Goal: Task Accomplishment & Management: Manage account settings

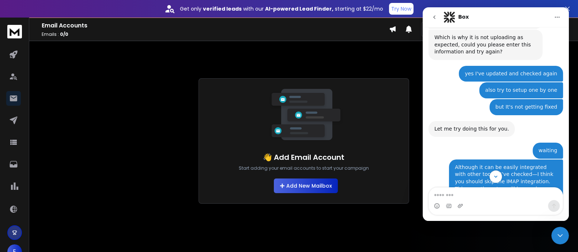
scroll to position [636, 0]
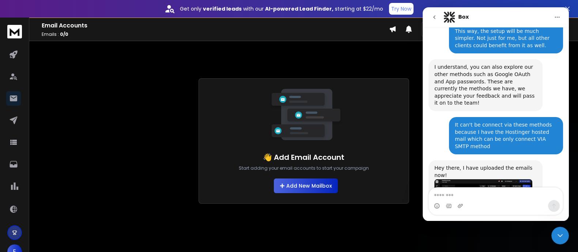
click at [480, 179] on img "Lakshita says…" at bounding box center [483, 191] width 98 height 24
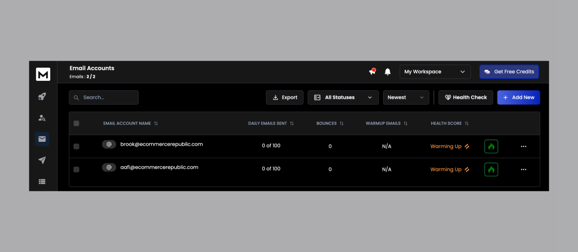
scroll to position [0, 0]
click at [558, 14] on div "Close" at bounding box center [559, 14] width 7 height 7
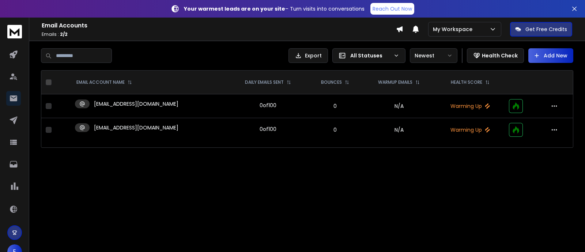
click at [381, 208] on div "Your warmest leads are on your site – Turn visits into conversations Reach Out …" at bounding box center [292, 126] width 585 height 252
click at [552, 214] on div "Your warmest leads are on your site – Turn visits into conversations Reach Out …" at bounding box center [292, 126] width 585 height 252
click at [528, 208] on div "Your warmest leads are on your site – Turn visits into conversations Reach Out …" at bounding box center [292, 126] width 585 height 252
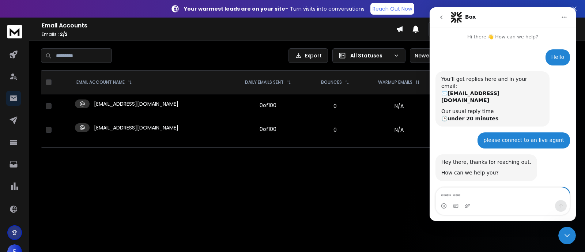
scroll to position [620, 0]
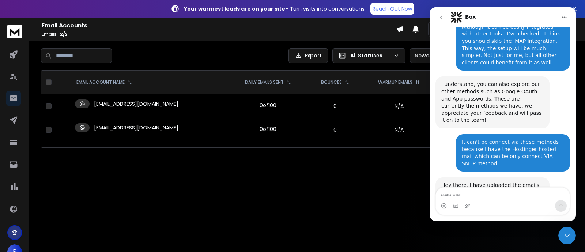
click at [511, 207] on div "Intercom messenger" at bounding box center [502, 206] width 134 height 12
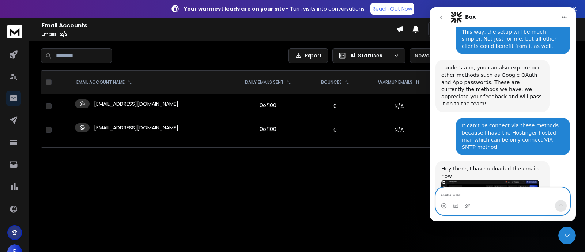
click at [510, 194] on textarea "Message…" at bounding box center [502, 193] width 134 height 12
type textarea "**********"
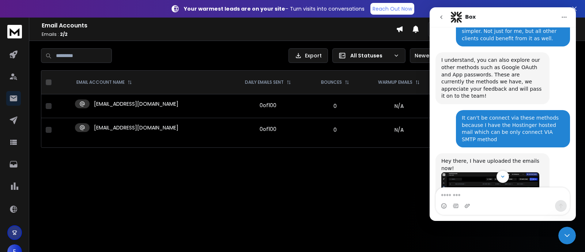
scroll to position [658, 0]
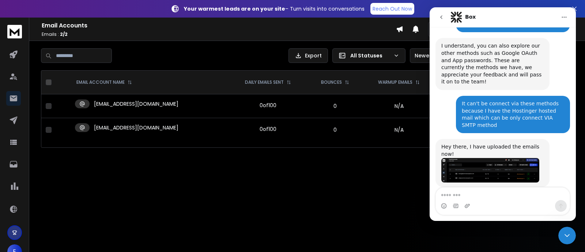
drag, startPoint x: 563, startPoint y: 234, endPoint x: 907, endPoint y: 392, distance: 378.6
click at [563, 234] on icon "Close Intercom Messenger" at bounding box center [566, 235] width 9 height 9
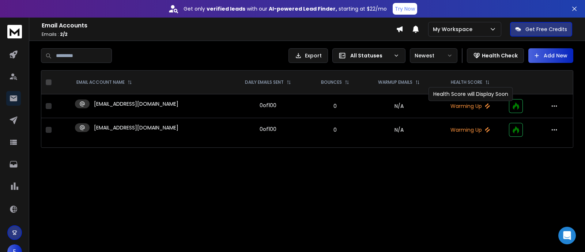
click at [485, 104] on icon at bounding box center [486, 105] width 5 height 5
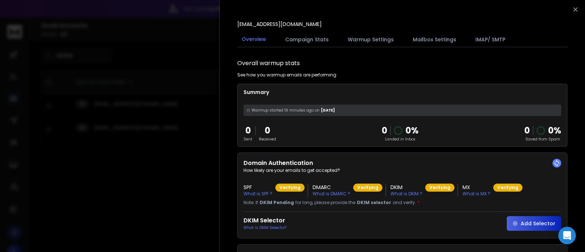
scroll to position [91, 0]
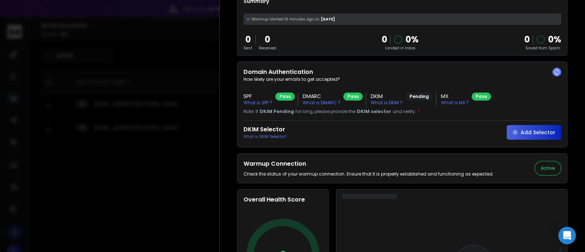
click at [409, 110] on p "Note: If DKIM Pending for long, please provide the DKIM selector and verify." at bounding box center [401, 112] width 317 height 6
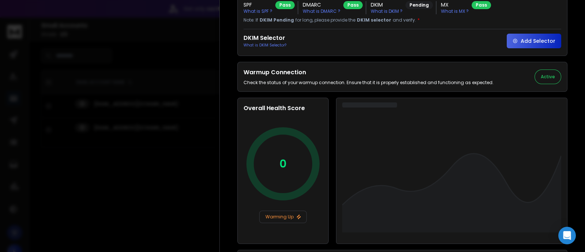
scroll to position [137, 0]
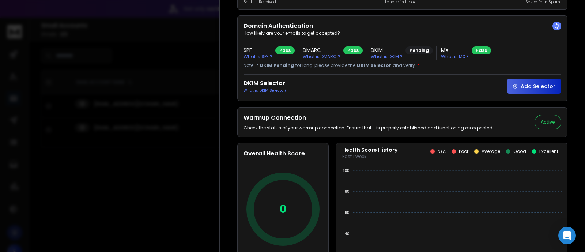
click at [554, 123] on button "Active" at bounding box center [547, 122] width 27 height 15
click at [541, 84] on button "Add Selector" at bounding box center [533, 86] width 54 height 15
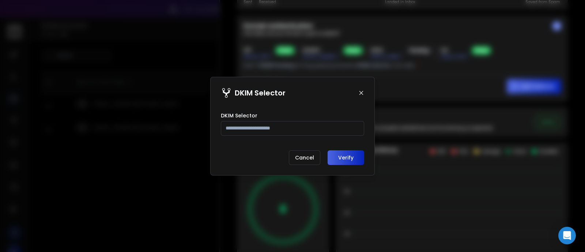
click at [301, 123] on input "text" at bounding box center [292, 128] width 143 height 15
drag, startPoint x: 362, startPoint y: 94, endPoint x: 367, endPoint y: 98, distance: 6.0
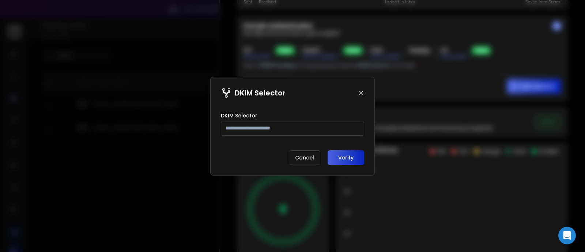
click at [362, 94] on icon at bounding box center [361, 93] width 4 height 4
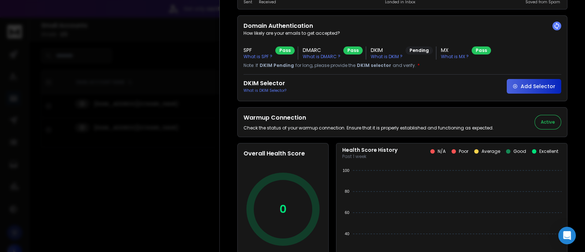
scroll to position [0, 0]
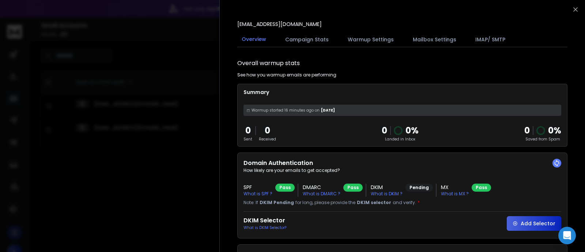
click at [575, 13] on div "Multi Select Table Sheet brook@ecommercerepublic.com Overview Campaign Stats Wa…" at bounding box center [401, 126] width 365 height 252
click at [574, 10] on icon "button" at bounding box center [575, 10] width 4 height 4
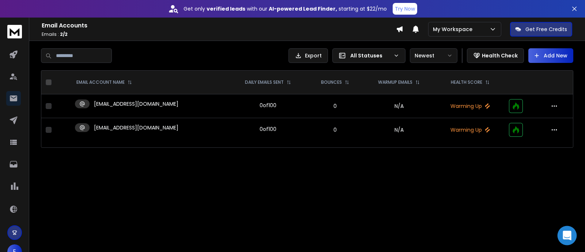
click at [568, 233] on icon "Open Intercom Messenger" at bounding box center [566, 235] width 8 height 9
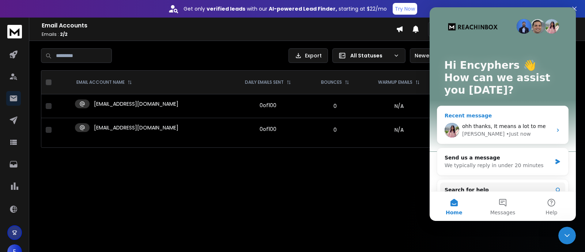
click at [486, 111] on div "Recent message ohh thanks, It means a lot to me Lakshita • Just now" at bounding box center [503, 125] width 132 height 38
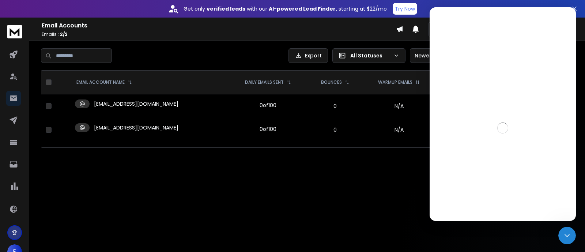
click at [488, 122] on div "Intercom messenger" at bounding box center [502, 128] width 146 height 194
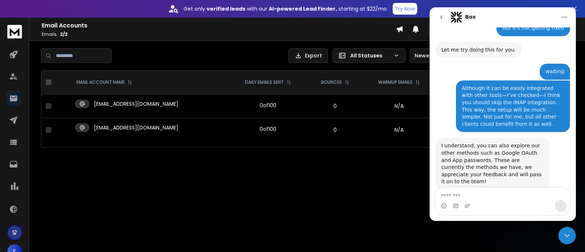
click at [497, 193] on textarea "Message…" at bounding box center [502, 193] width 134 height 12
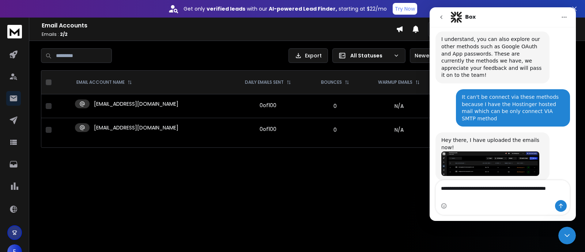
scroll to position [665, 0]
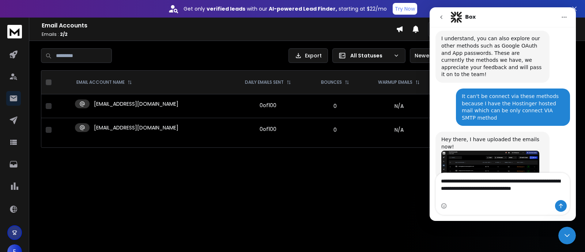
type textarea "**********"
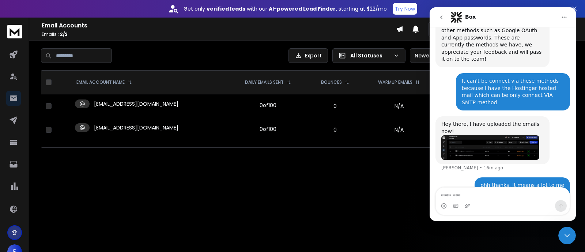
scroll to position [689, 0]
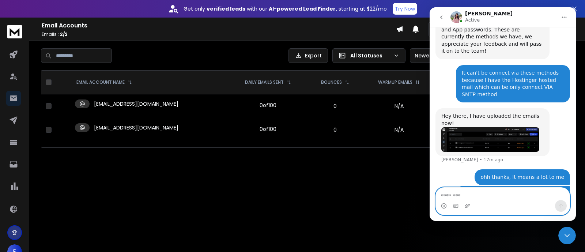
click at [478, 199] on textarea "Message…" at bounding box center [502, 193] width 134 height 12
click at [563, 234] on icon "Close Intercom Messenger" at bounding box center [566, 235] width 9 height 9
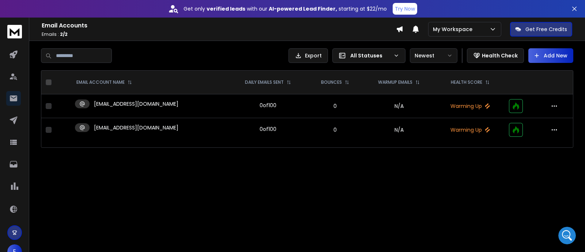
click at [519, 105] on icon at bounding box center [516, 105] width 6 height 7
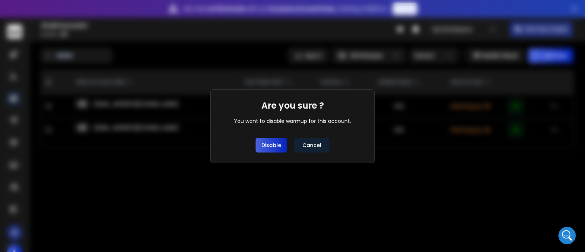
click at [309, 149] on button "Cancel" at bounding box center [311, 145] width 35 height 15
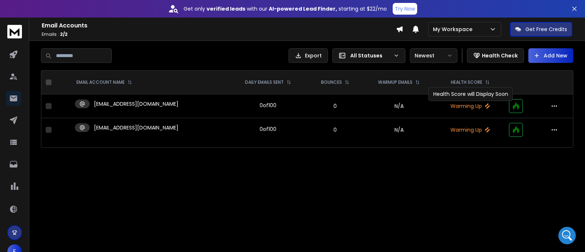
click at [461, 109] on p "Warming Up" at bounding box center [470, 105] width 60 height 7
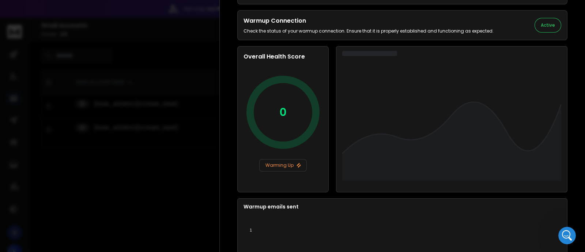
scroll to position [221, 0]
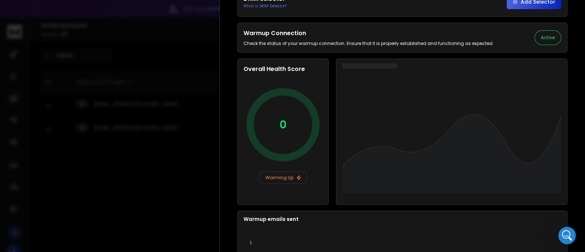
click at [541, 37] on button "Active" at bounding box center [547, 37] width 27 height 15
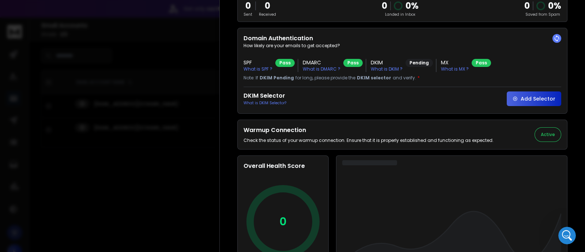
scroll to position [182, 0]
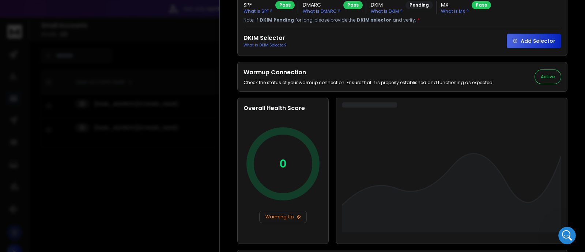
click at [404, 87] on div "Warmup Connection Check the status of your warmup connection. Ensure that it is…" at bounding box center [402, 77] width 330 height 30
click at [406, 80] on p "Check the status of your warmup connection. Ensure that it is properly establis…" at bounding box center [368, 83] width 250 height 6
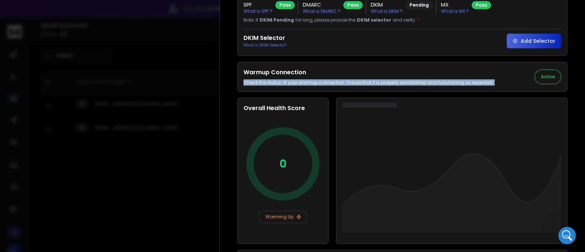
click at [406, 80] on p "Check the status of your warmup connection. Ensure that it is properly establis…" at bounding box center [368, 83] width 250 height 6
click at [370, 86] on div "Warmup Connection Check the status of your warmup connection. Ensure that it is…" at bounding box center [402, 77] width 330 height 30
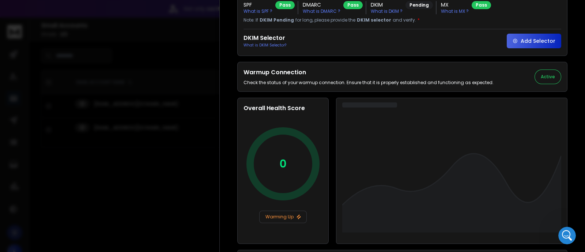
click at [299, 75] on h2 "Warmup Connection" at bounding box center [368, 72] width 250 height 9
click at [296, 80] on p "Check the status of your warmup connection. Ensure that it is properly establis…" at bounding box center [368, 83] width 250 height 6
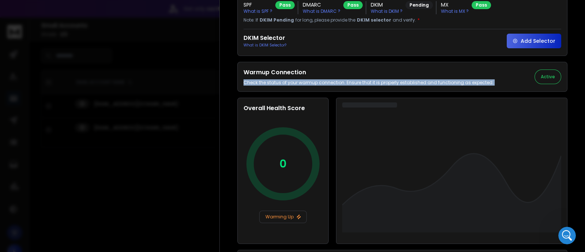
click at [296, 80] on p "Check the status of your warmup connection. Ensure that it is properly establis…" at bounding box center [368, 83] width 250 height 6
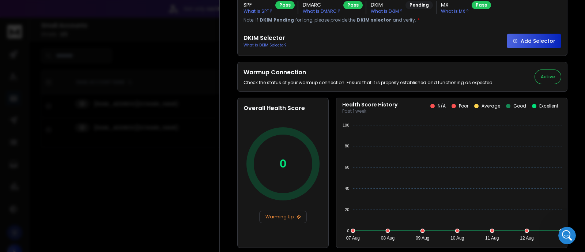
click at [296, 135] on div "0" at bounding box center [282, 163] width 73 height 73
drag, startPoint x: 390, startPoint y: 231, endPoint x: 393, endPoint y: 213, distance: 18.1
click at [393, 213] on foreignobject at bounding box center [450, 178] width 229 height 128
drag, startPoint x: 387, startPoint y: 229, endPoint x: 397, endPoint y: 164, distance: 66.2
click at [397, 165] on foreignobject at bounding box center [450, 178] width 229 height 128
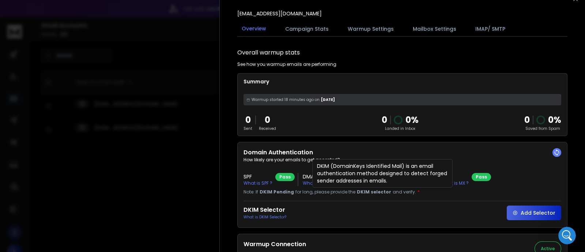
scroll to position [0, 0]
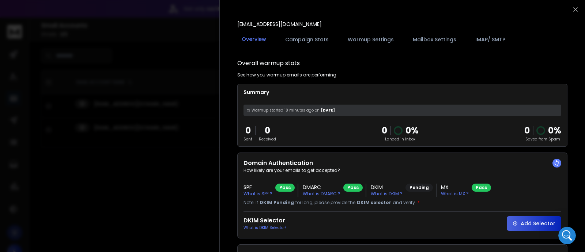
click at [133, 111] on div at bounding box center [292, 126] width 585 height 252
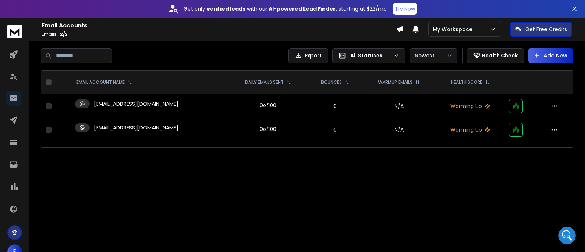
click at [568, 237] on icon "Open Intercom Messenger" at bounding box center [567, 235] width 12 height 12
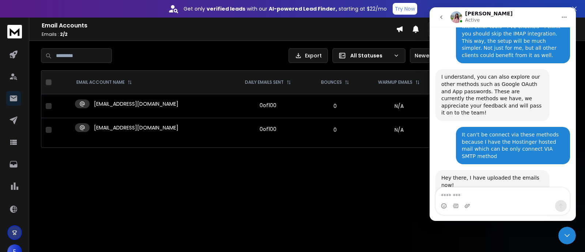
scroll to position [689, 0]
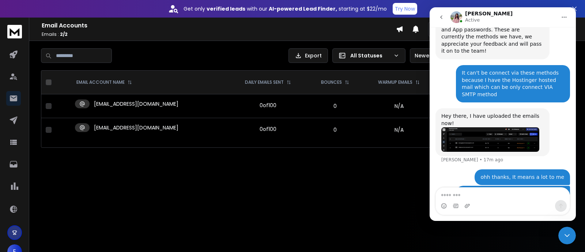
click at [496, 195] on textarea "Message…" at bounding box center [502, 193] width 134 height 12
click at [478, 127] on img "Lakshita says…" at bounding box center [490, 139] width 98 height 24
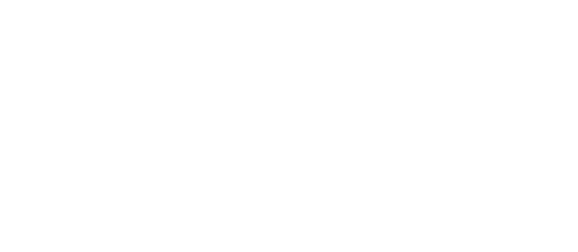
scroll to position [0, 0]
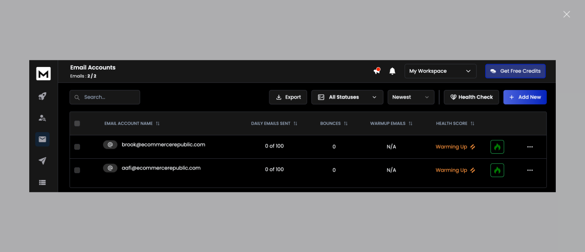
click at [326, 23] on div "Intercom messenger" at bounding box center [292, 126] width 585 height 252
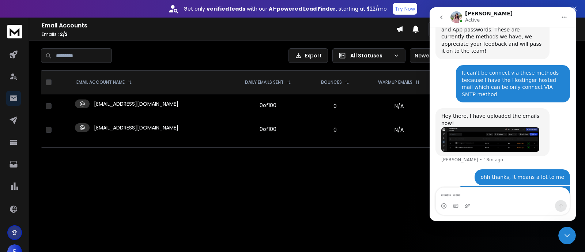
click at [573, 239] on div "Close Intercom Messenger" at bounding box center [567, 236] width 18 height 18
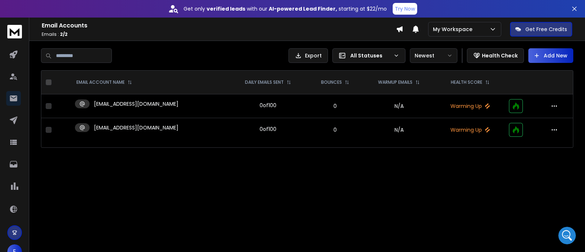
click at [406, 27] on div "My Workspace Get Free Credits" at bounding box center [484, 29] width 176 height 15
click at [403, 28] on icon at bounding box center [399, 29] width 7 height 7
click at [400, 30] on icon at bounding box center [399, 29] width 6 height 6
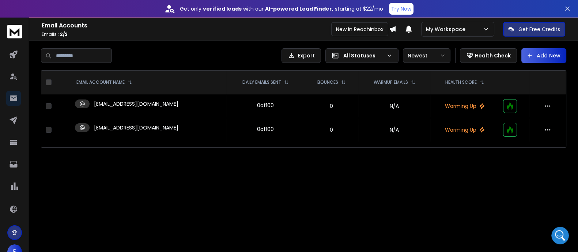
click at [393, 29] on icon at bounding box center [392, 29] width 6 height 6
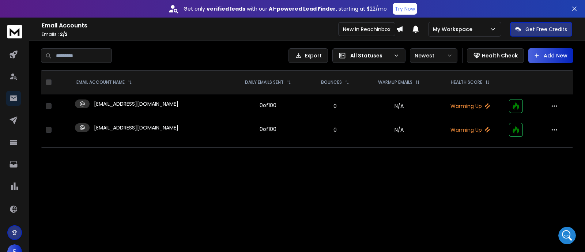
click at [397, 30] on icon at bounding box center [399, 29] width 7 height 7
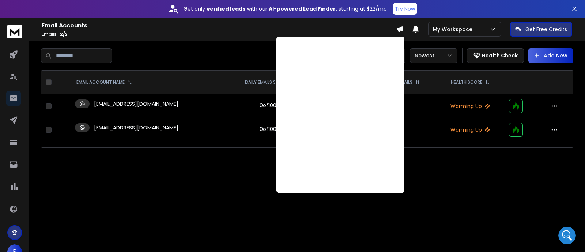
click at [263, 172] on div "Get only verified leads with our AI-powered Lead Finder, starting at $22/mo Try…" at bounding box center [292, 126] width 585 height 252
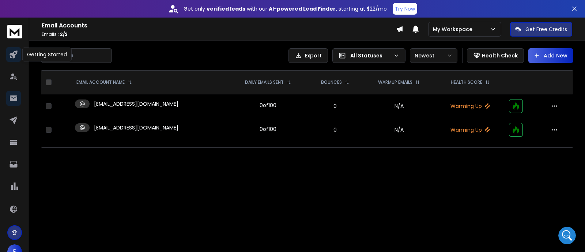
click at [14, 59] on link at bounding box center [13, 54] width 15 height 15
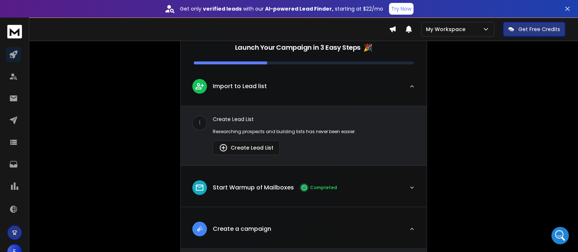
scroll to position [137, 0]
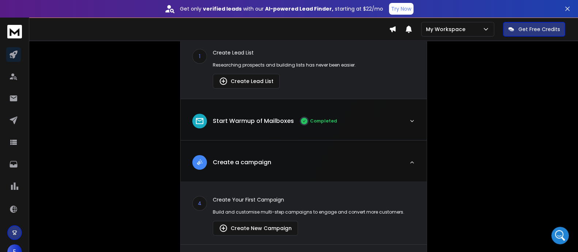
click at [381, 119] on button "Start Warmup of Mailboxes Completed" at bounding box center [303, 124] width 246 height 32
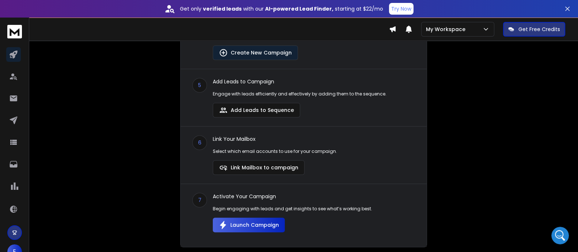
scroll to position [452, 0]
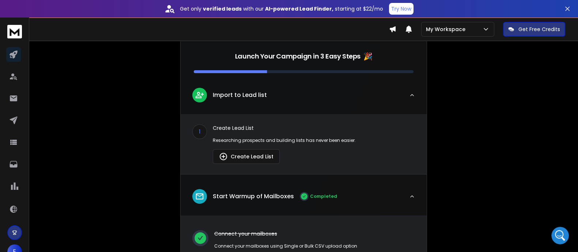
scroll to position [38, 0]
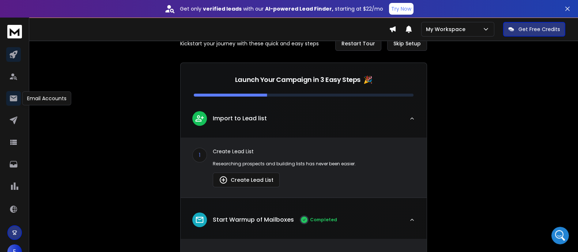
click at [16, 96] on icon at bounding box center [13, 98] width 7 height 6
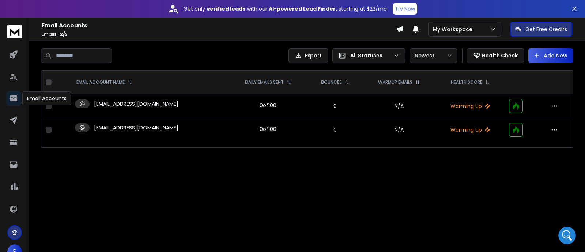
click at [254, 190] on div "Get only verified leads with our AI-powered Lead Finder, starting at $22/mo Try…" at bounding box center [292, 126] width 585 height 252
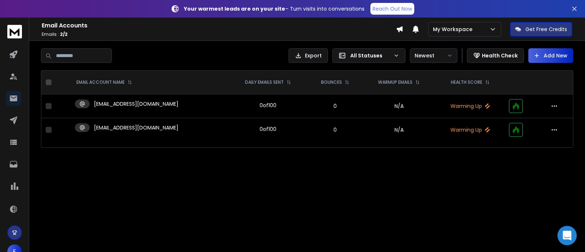
click at [563, 233] on icon "Open Intercom Messenger" at bounding box center [566, 235] width 9 height 9
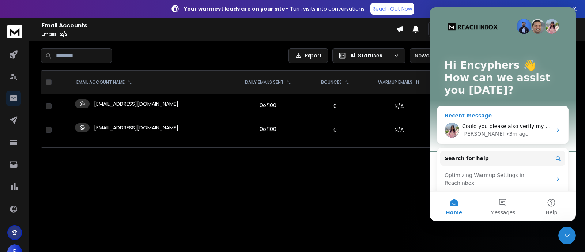
click at [492, 122] on div "Could you please also verify my DKIM, as the records are already published in D…" at bounding box center [502, 130] width 131 height 27
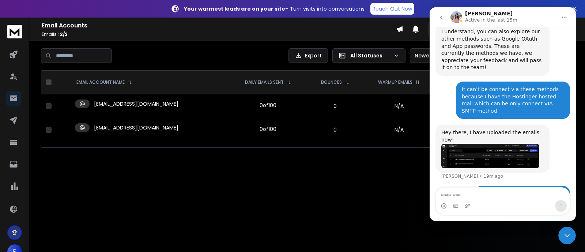
click at [480, 199] on textarea "Message…" at bounding box center [502, 193] width 134 height 12
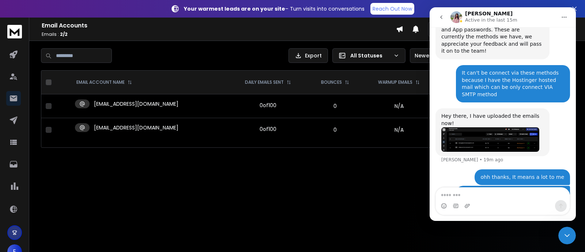
click at [393, 189] on div "Your warmest leads are on your site – Turn visits into conversations Reach Out …" at bounding box center [292, 126] width 585 height 252
click at [561, 238] on div "Close Intercom Messenger" at bounding box center [567, 236] width 18 height 18
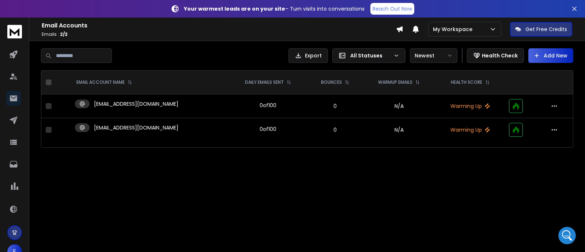
click at [541, 56] on button "Add New" at bounding box center [550, 55] width 45 height 15
click at [495, 57] on p "Health Check" at bounding box center [500, 55] width 36 height 7
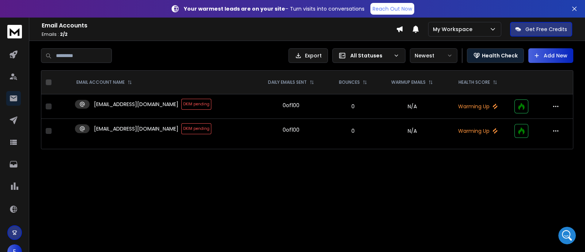
click at [306, 195] on div "Your warmest leads are on your site – Turn visits into conversations Reach Out …" at bounding box center [292, 126] width 585 height 252
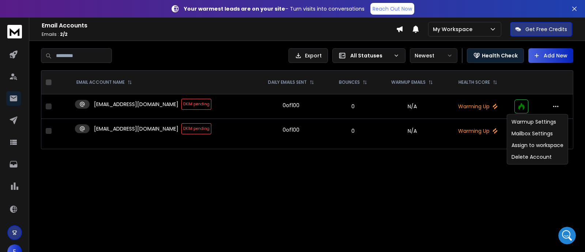
click at [561, 103] on button at bounding box center [556, 106] width 26 height 12
click at [396, 188] on div "Your warmest leads are on your site – Turn visits into conversations Reach Out …" at bounding box center [292, 126] width 585 height 252
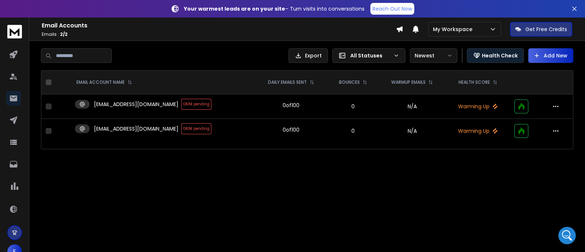
click at [186, 107] on span "DKIM pending" at bounding box center [196, 104] width 30 height 11
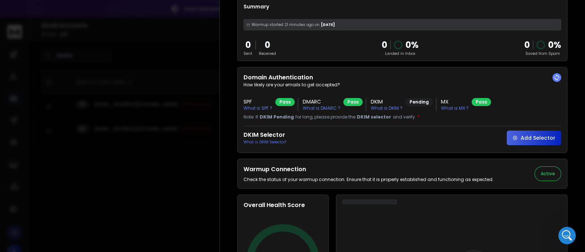
scroll to position [91, 0]
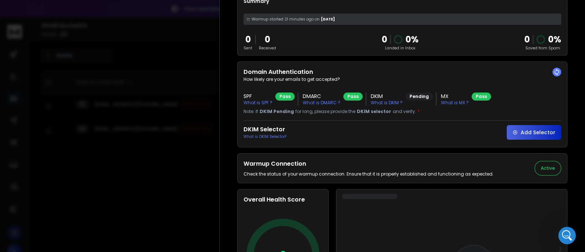
click at [534, 133] on button "Add Selector" at bounding box center [533, 132] width 54 height 15
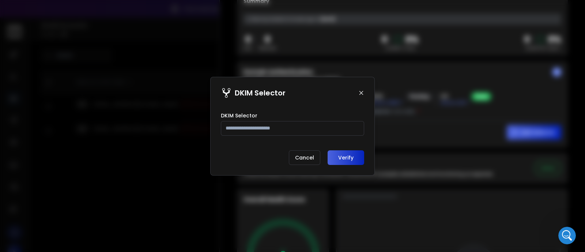
click at [354, 129] on input "text" at bounding box center [292, 128] width 143 height 15
paste input "**********"
type input "**********"
click at [344, 154] on button "Verify" at bounding box center [345, 157] width 37 height 15
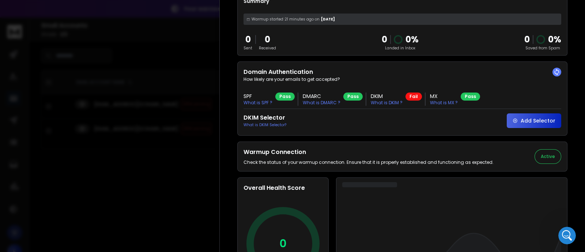
click at [533, 123] on button "Add Selector" at bounding box center [533, 120] width 54 height 15
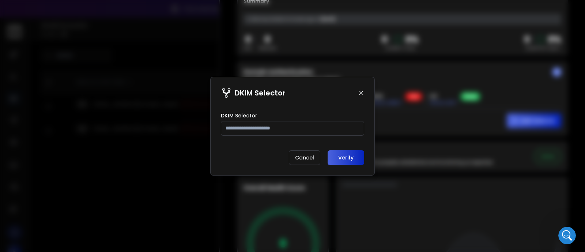
click at [336, 127] on input "text" at bounding box center [292, 128] width 143 height 15
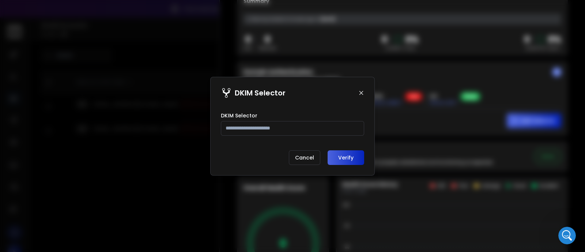
click at [359, 90] on icon at bounding box center [361, 93] width 6 height 6
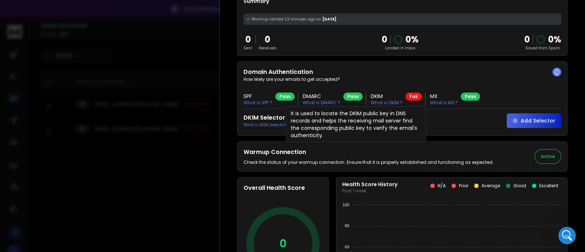
click at [280, 125] on p "What is DKIM Selector?" at bounding box center [264, 124] width 43 height 5
click at [262, 123] on p "What is DKIM Selector?" at bounding box center [264, 124] width 43 height 5
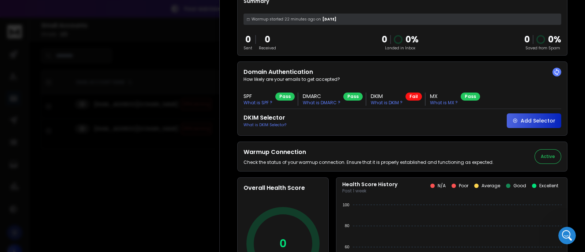
click at [528, 114] on button "Add Selector" at bounding box center [533, 120] width 54 height 15
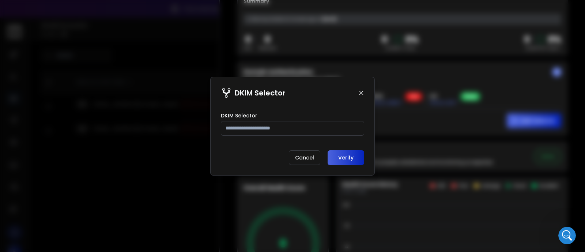
click at [199, 129] on div "DKIM Selector DKIM Selector Cancel Verify" at bounding box center [292, 125] width 585 height 113
click at [237, 129] on input "text" at bounding box center [292, 128] width 143 height 15
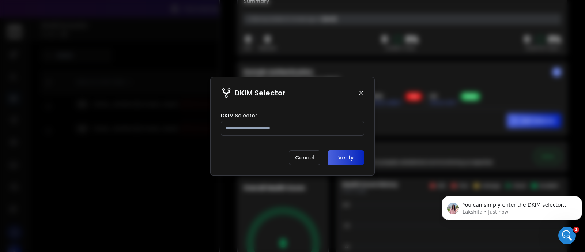
scroll to position [718, 0]
click at [286, 128] on input "text" at bounding box center [292, 128] width 143 height 15
paste input "**********"
type input "**********"
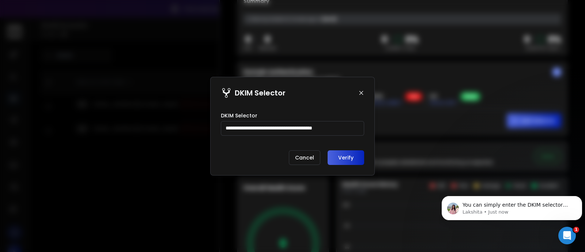
click at [352, 160] on button "Verify" at bounding box center [345, 157] width 37 height 15
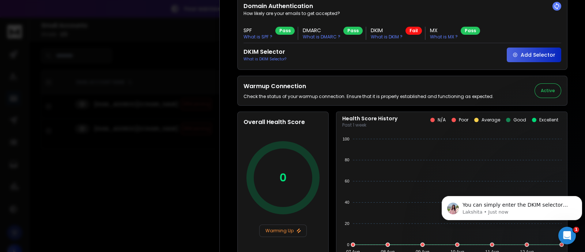
scroll to position [137, 0]
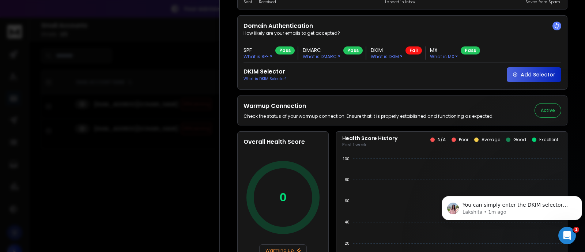
click at [566, 236] on icon "Open Intercom Messenger" at bounding box center [567, 235] width 12 height 12
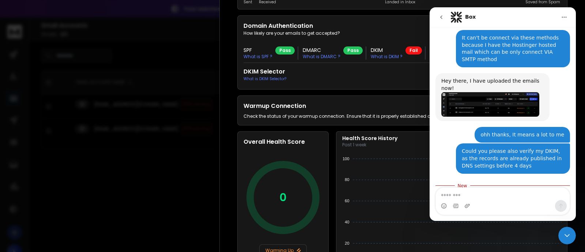
scroll to position [730, 0]
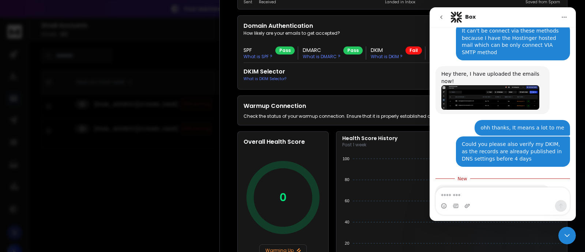
click at [484, 196] on textarea "Message…" at bounding box center [502, 193] width 134 height 12
click at [484, 198] on textarea "Message…" at bounding box center [502, 193] width 134 height 12
type textarea "**********"
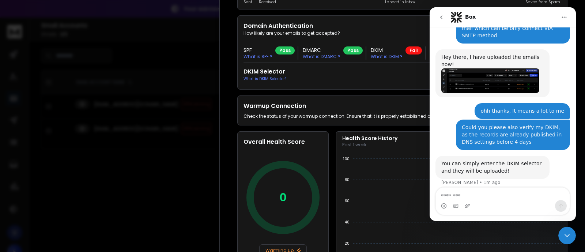
scroll to position [754, 0]
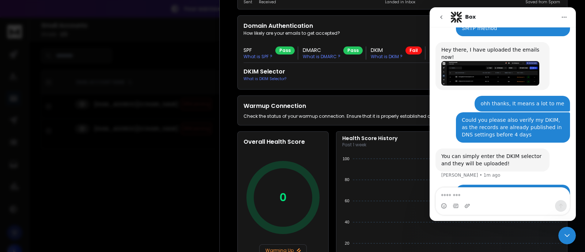
click at [543, 199] on textarea "Message…" at bounding box center [502, 193] width 134 height 12
click at [532, 201] on div "Intercom messenger" at bounding box center [502, 206] width 134 height 12
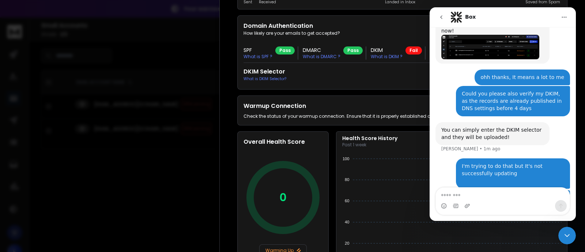
scroll to position [790, 0]
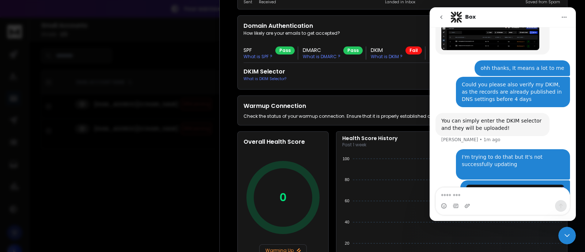
click at [521, 185] on div "• Just now" at bounding box center [502, 201] width 134 height 43
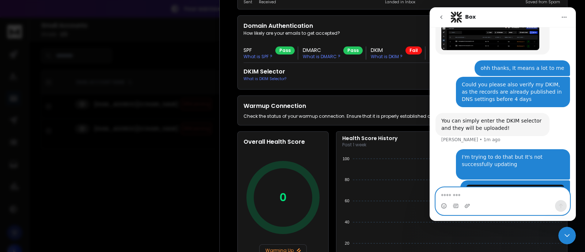
click at [506, 195] on textarea "Message…" at bounding box center [502, 193] width 134 height 12
type textarea "**********"
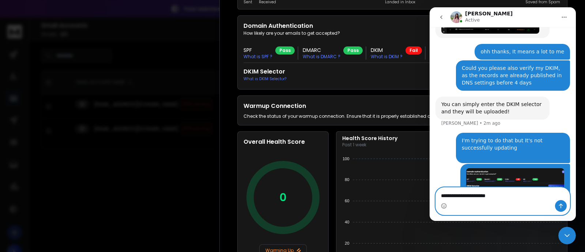
paste textarea "**********"
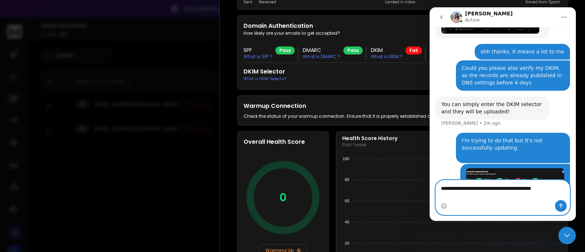
type textarea "**********"
click at [563, 205] on icon "Send a message…" at bounding box center [561, 206] width 6 height 6
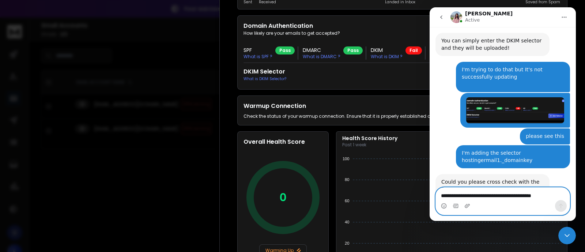
scroll to position [890, 0]
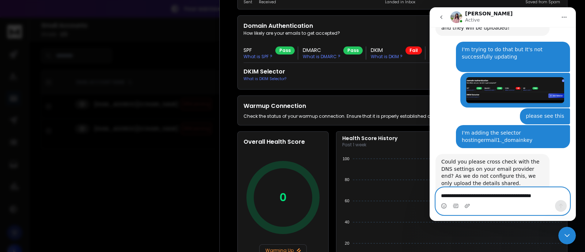
click at [535, 198] on textarea "**********" at bounding box center [502, 193] width 134 height 12
click at [496, 192] on textarea "Message…" at bounding box center [502, 193] width 134 height 12
type textarea "**"
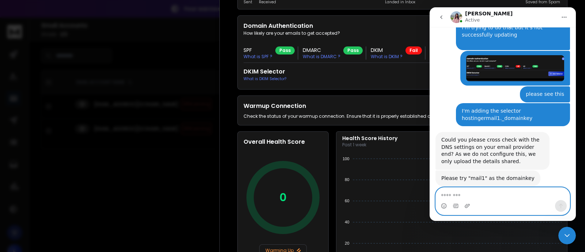
scroll to position [866, 0]
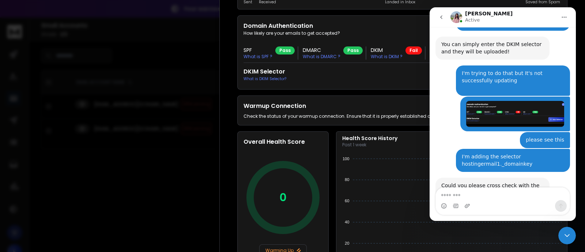
click at [506, 101] on img "Encyphers says…" at bounding box center [515, 114] width 98 height 26
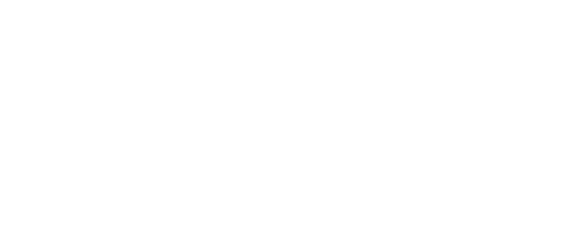
scroll to position [0, 0]
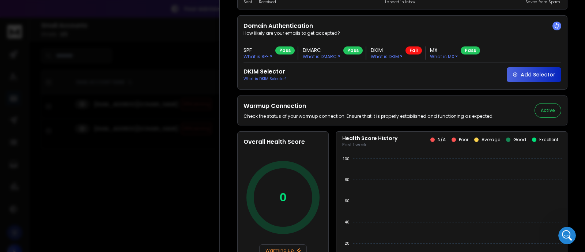
click at [535, 78] on button "Add Selector" at bounding box center [533, 74] width 54 height 15
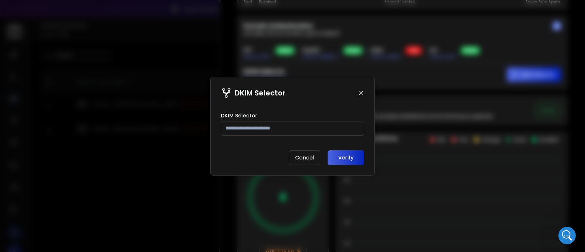
scroll to position [912, 0]
click at [305, 125] on input "text" at bounding box center [292, 128] width 143 height 15
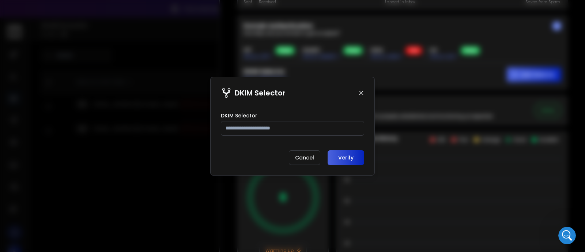
paste input "**********"
click at [256, 129] on input "**********" at bounding box center [292, 128] width 143 height 15
click at [246, 129] on input "**********" at bounding box center [292, 128] width 143 height 15
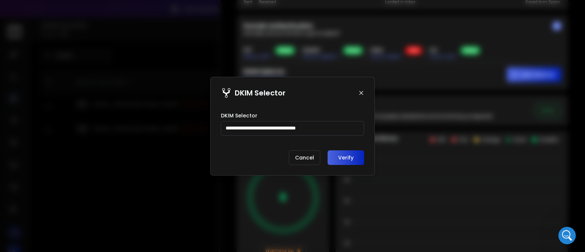
type input "**********"
click at [327, 150] on button "Verify" at bounding box center [345, 157] width 37 height 15
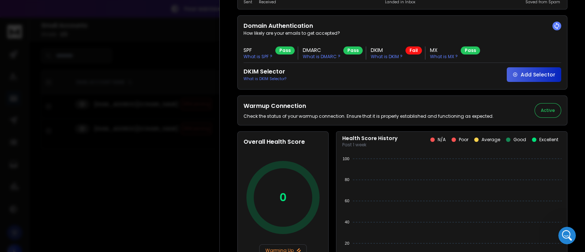
click at [520, 76] on button "Add Selector" at bounding box center [533, 74] width 54 height 15
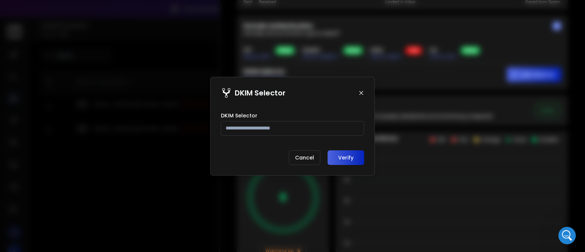
click at [321, 131] on input "text" at bounding box center [292, 128] width 143 height 15
paste input "**********"
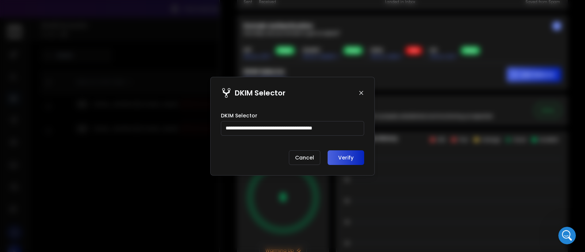
click at [276, 131] on input "**********" at bounding box center [292, 128] width 143 height 15
type input "**********"
click at [286, 105] on div "DKIM Selector" at bounding box center [292, 100] width 143 height 26
click at [350, 155] on button "Verify" at bounding box center [345, 157] width 37 height 15
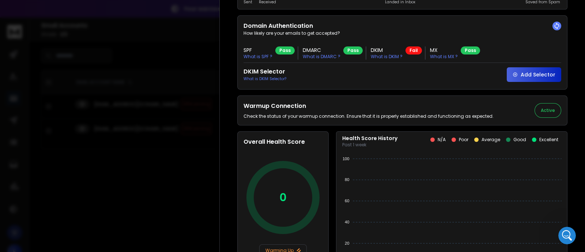
click at [544, 77] on button "Add Selector" at bounding box center [533, 74] width 54 height 15
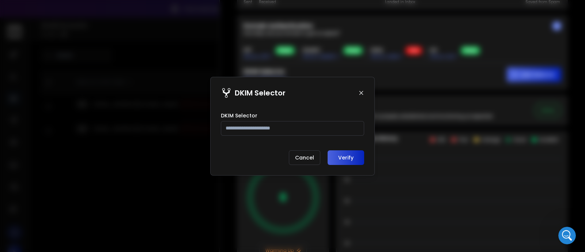
click at [323, 123] on input "text" at bounding box center [292, 128] width 143 height 15
paste input "**********"
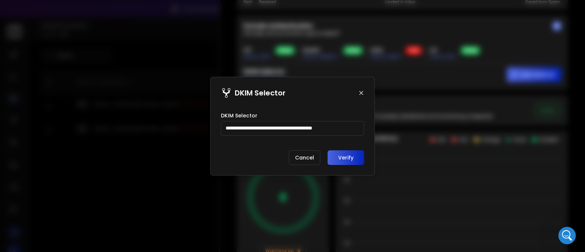
click at [288, 125] on input "**********" at bounding box center [292, 128] width 143 height 15
click at [256, 125] on input "**********" at bounding box center [292, 128] width 143 height 15
type input "******"
click at [358, 163] on button "Verify" at bounding box center [345, 157] width 37 height 15
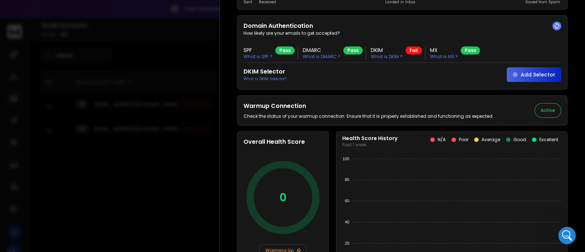
scroll to position [319, 0]
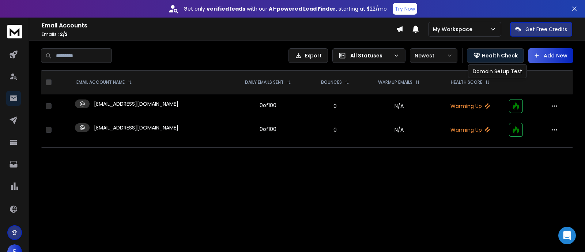
click at [476, 52] on icon at bounding box center [476, 55] width 7 height 7
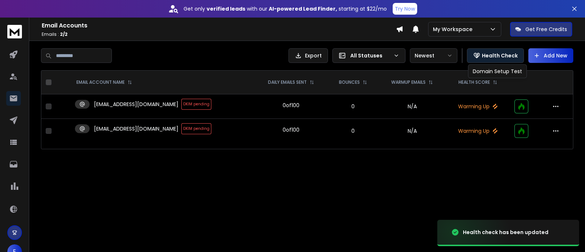
click at [454, 193] on div "Get only verified leads with our AI-powered Lead Finder, starting at $22/mo Try…" at bounding box center [292, 126] width 585 height 252
click at [569, 229] on icon "Notifications (F8)" at bounding box center [570, 227] width 7 height 7
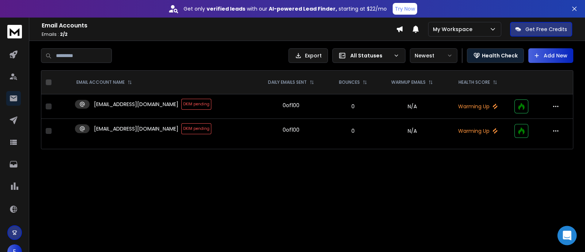
click at [564, 236] on icon "Open Intercom Messenger" at bounding box center [566, 235] width 8 height 9
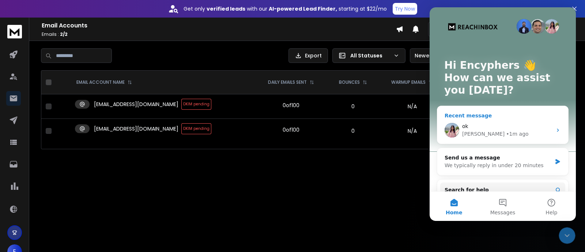
click at [479, 124] on div "ok" at bounding box center [507, 126] width 90 height 8
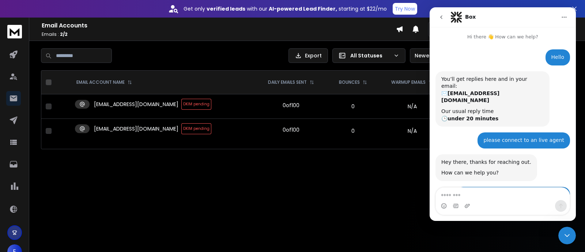
click at [471, 201] on div "Intercom messenger" at bounding box center [502, 206] width 134 height 12
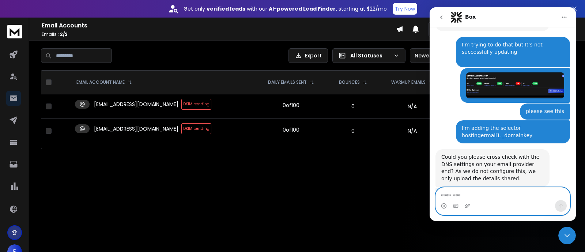
click at [471, 197] on textarea "Message…" at bounding box center [502, 193] width 134 height 12
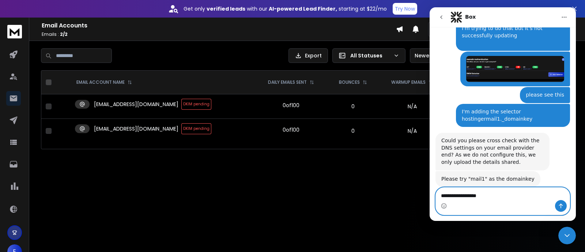
type textarea "**********"
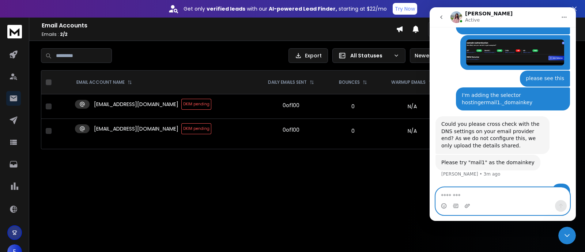
click at [509, 195] on textarea "Message…" at bounding box center [502, 193] width 134 height 12
type textarea "**********"
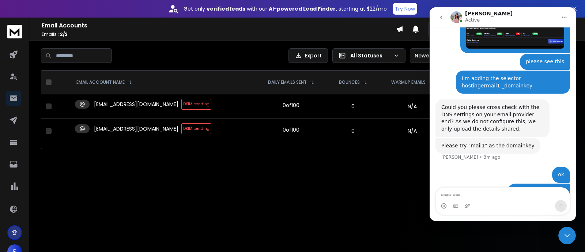
click at [568, 233] on icon "Close Intercom Messenger" at bounding box center [566, 235] width 9 height 9
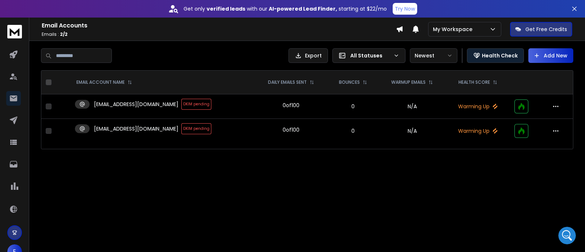
click at [197, 100] on span "DKIM pending" at bounding box center [196, 104] width 30 height 11
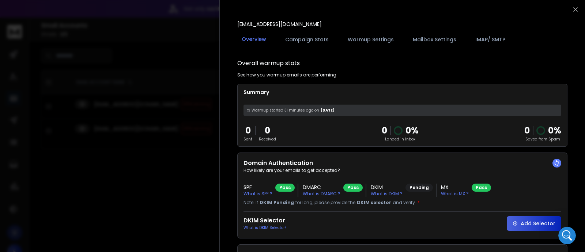
scroll to position [91, 0]
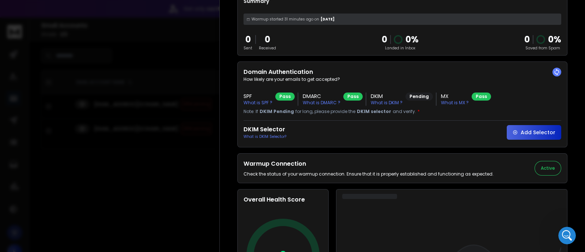
click at [541, 134] on button "Add Selector" at bounding box center [533, 132] width 54 height 15
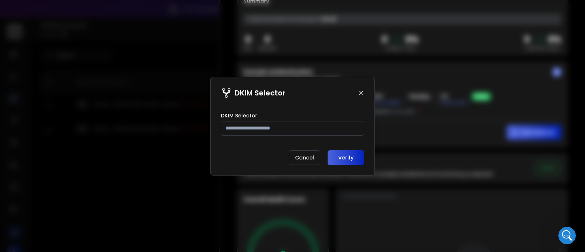
click at [317, 121] on input "text" at bounding box center [292, 128] width 143 height 15
paste input "**********"
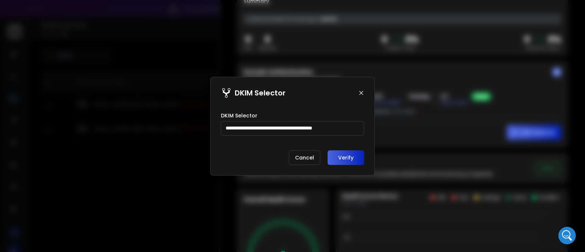
click at [281, 128] on input "**********" at bounding box center [292, 128] width 143 height 15
click at [299, 127] on input "**********" at bounding box center [292, 128] width 143 height 15
click at [292, 127] on input "**********" at bounding box center [292, 128] width 143 height 15
type input "**********"
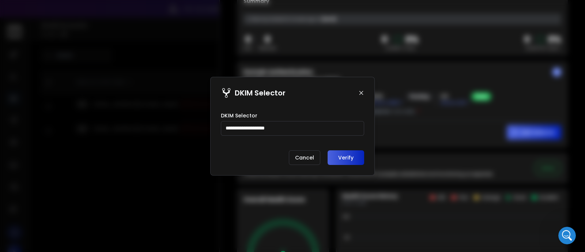
click at [327, 150] on button "Verify" at bounding box center [345, 157] width 37 height 15
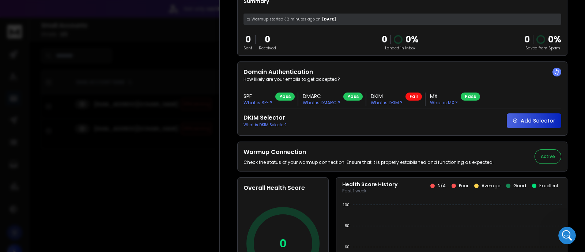
click at [525, 118] on button "Add Selector" at bounding box center [533, 120] width 54 height 15
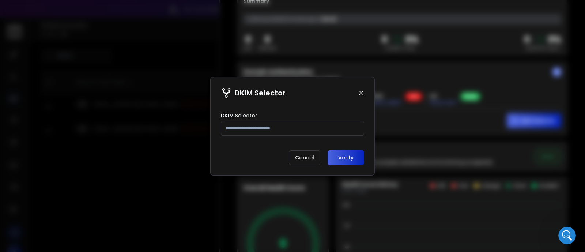
click at [310, 121] on input "text" at bounding box center [292, 128] width 143 height 15
paste input "**********"
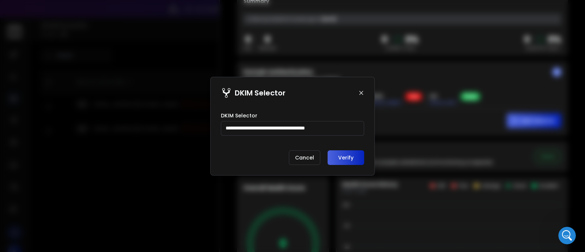
type input "**********"
click at [354, 152] on button "Verify" at bounding box center [345, 157] width 37 height 15
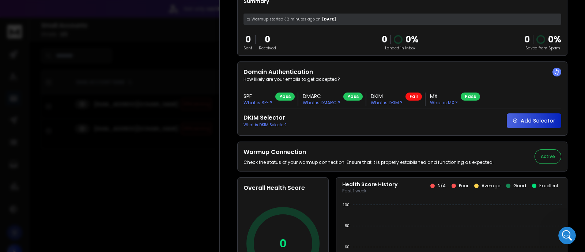
click at [525, 122] on button "Add Selector" at bounding box center [533, 120] width 54 height 15
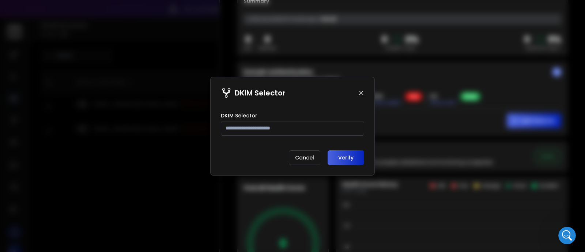
click at [318, 131] on input "text" at bounding box center [292, 128] width 143 height 15
paste input "**********"
click at [290, 131] on input "**********" at bounding box center [292, 128] width 143 height 15
click at [278, 129] on input "**********" at bounding box center [292, 128] width 143 height 15
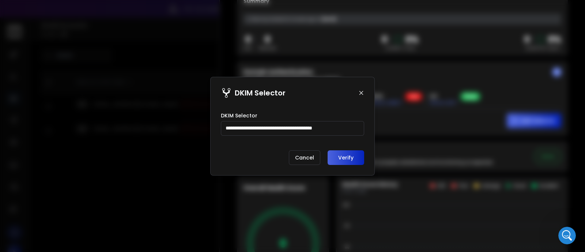
click at [266, 130] on input "**********" at bounding box center [292, 128] width 143 height 15
click at [255, 128] on input "**********" at bounding box center [292, 128] width 143 height 15
type input "**********"
click at [349, 158] on button "Verify" at bounding box center [345, 157] width 37 height 15
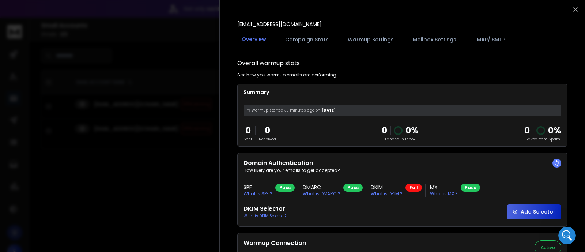
click at [577, 5] on div "Multi Select Table Sheet brook@ecommercerepublic.com Overview Campaign Stats Wa…" at bounding box center [401, 126] width 365 height 252
drag, startPoint x: 569, startPoint y: 12, endPoint x: 564, endPoint y: 15, distance: 5.6
click at [571, 12] on icon "button" at bounding box center [574, 9] width 7 height 7
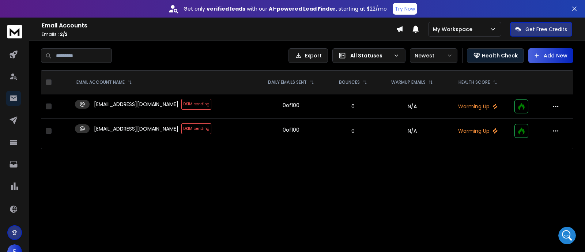
click at [572, 235] on div "Open Intercom Messenger" at bounding box center [567, 235] width 24 height 24
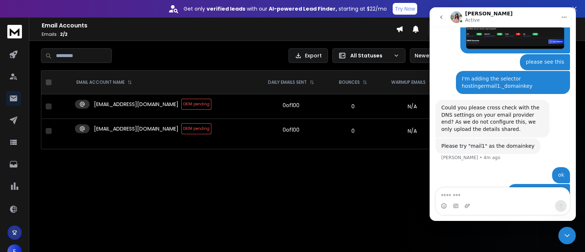
scroll to position [945, 0]
click at [561, 234] on div "Close Intercom Messenger" at bounding box center [567, 236] width 18 height 18
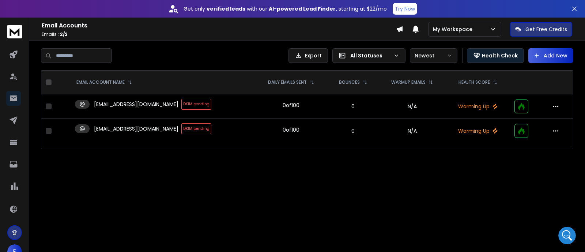
click at [570, 232] on icon "Open Intercom Messenger" at bounding box center [567, 235] width 12 height 12
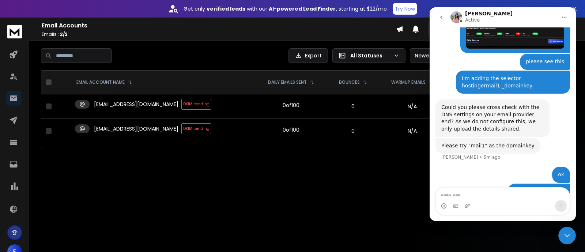
click at [515, 200] on div "Intercom messenger" at bounding box center [502, 206] width 134 height 12
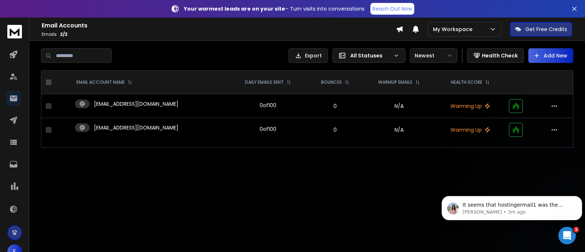
click at [559, 232] on div "Open Intercom Messenger" at bounding box center [567, 235] width 24 height 24
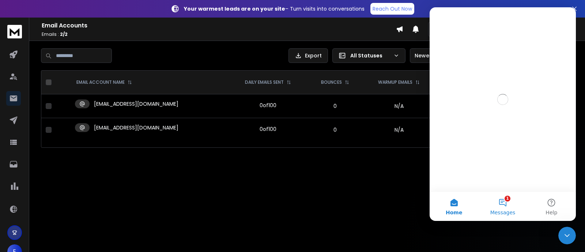
click at [503, 210] on span "Messages" at bounding box center [502, 212] width 25 height 5
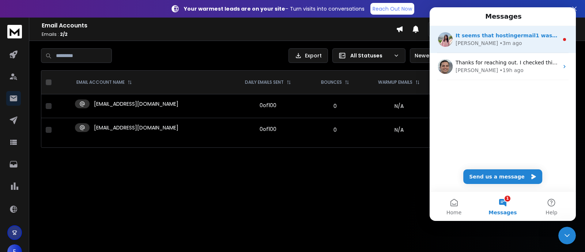
click at [507, 45] on div "[PERSON_NAME] • 3m ago" at bounding box center [506, 43] width 103 height 8
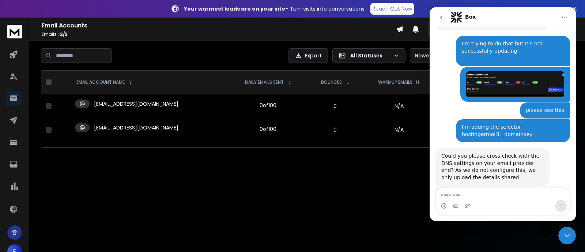
scroll to position [986, 0]
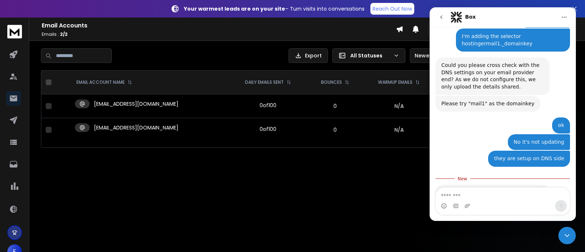
click at [492, 189] on div "It seems that hostingermail1 was the domain key, could you now check the same?" at bounding box center [492, 200] width 102 height 22
copy div "hostingermail1"
click at [568, 230] on div "Close Intercom Messenger" at bounding box center [567, 236] width 18 height 18
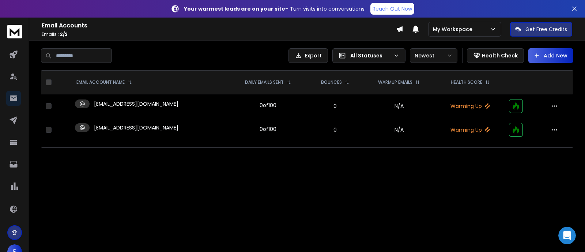
scroll to position [974, 0]
click at [511, 59] on p "Health Check" at bounding box center [500, 55] width 36 height 7
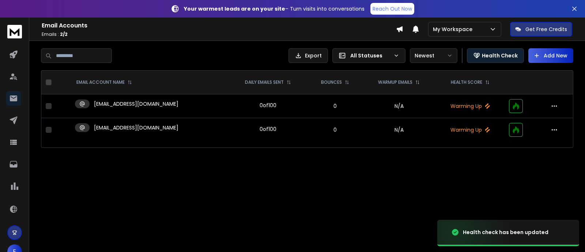
click at [261, 169] on div "Your warmest leads are on your site – Turn visits into conversations Reach Out …" at bounding box center [292, 126] width 585 height 252
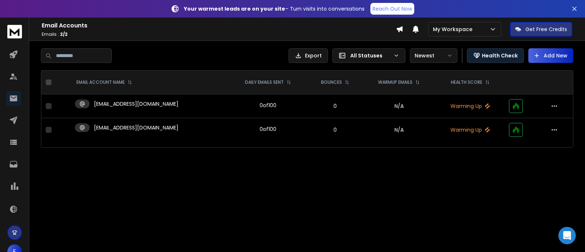
click at [168, 98] on td "[EMAIL_ADDRESS][DOMAIN_NAME]" at bounding box center [150, 106] width 158 height 24
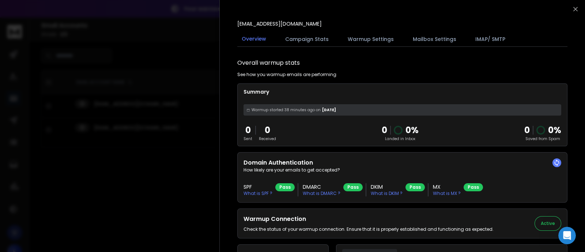
scroll to position [0, 0]
click at [575, 10] on icon "button" at bounding box center [574, 9] width 7 height 7
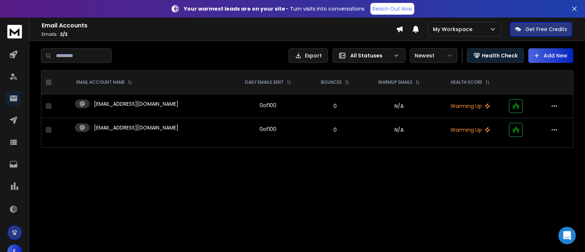
click at [129, 131] on div "[EMAIL_ADDRESS][DOMAIN_NAME]" at bounding box center [126, 127] width 103 height 9
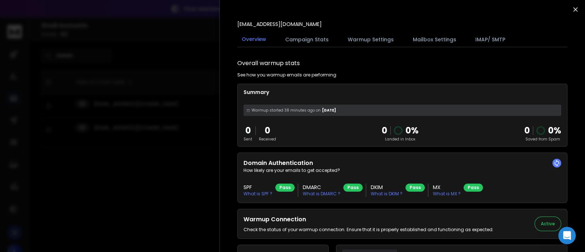
click at [573, 10] on icon "button" at bounding box center [575, 10] width 4 height 4
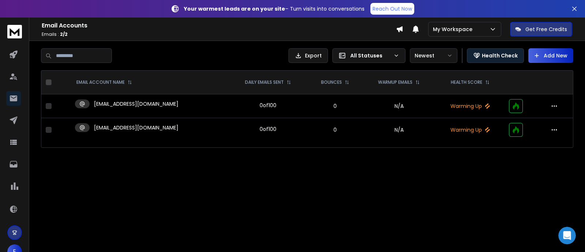
click at [148, 125] on p "[EMAIL_ADDRESS][DOMAIN_NAME]" at bounding box center [136, 127] width 84 height 7
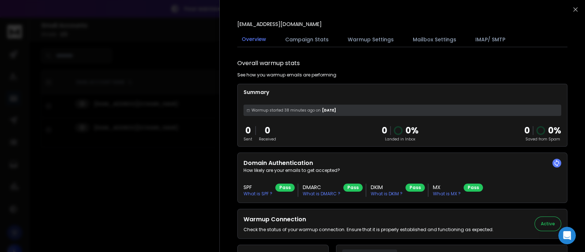
click at [573, 12] on icon "button" at bounding box center [574, 9] width 7 height 7
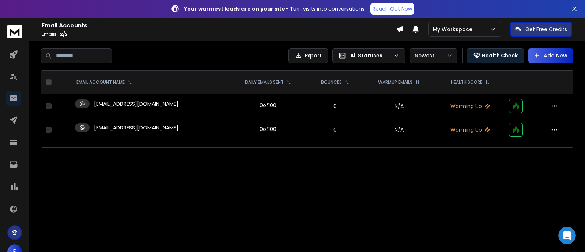
click at [566, 236] on icon "Open Intercom Messenger" at bounding box center [567, 235] width 12 height 12
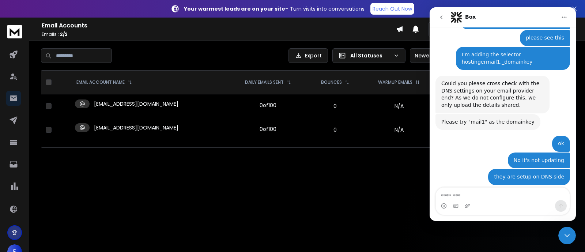
click at [464, 190] on textarea "Message…" at bounding box center [502, 193] width 134 height 12
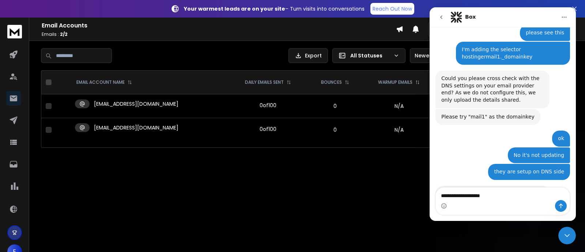
type textarea "**********"
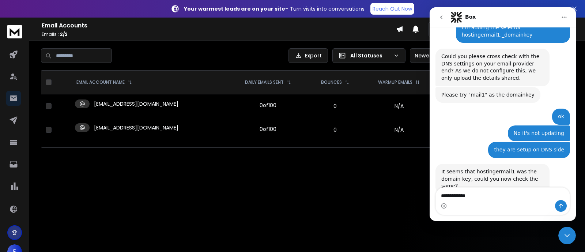
type textarea "**********"
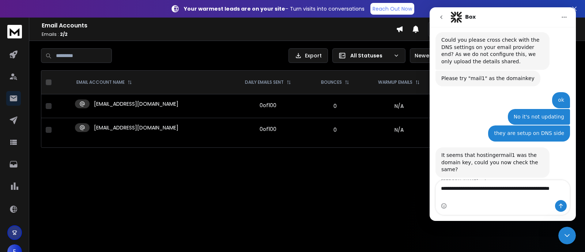
scroll to position [1019, 0]
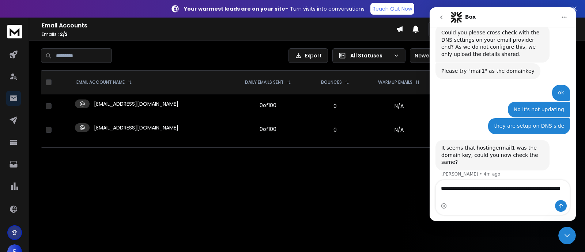
click at [471, 189] on textarea "**********" at bounding box center [502, 190] width 134 height 20
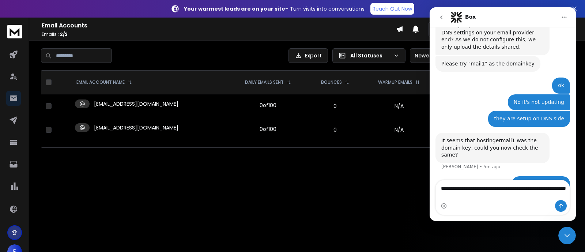
scroll to position [1034, 0]
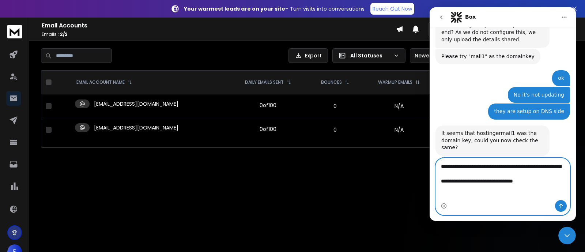
paste textarea "**********"
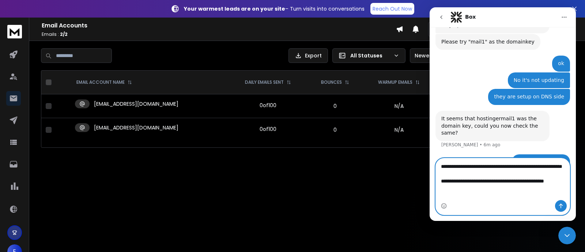
scroll to position [1056, 0]
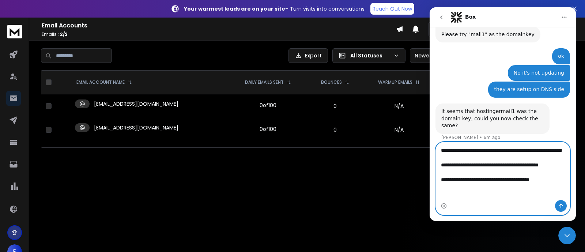
drag, startPoint x: 530, startPoint y: 173, endPoint x: 536, endPoint y: 179, distance: 8.0
click at [536, 179] on textarea "**********" at bounding box center [502, 170] width 134 height 56
click at [561, 198] on textarea "**********" at bounding box center [502, 170] width 134 height 56
paste textarea "**********"
type textarea "**********"
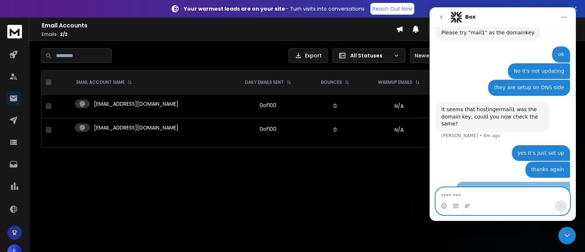
scroll to position [1072, 0]
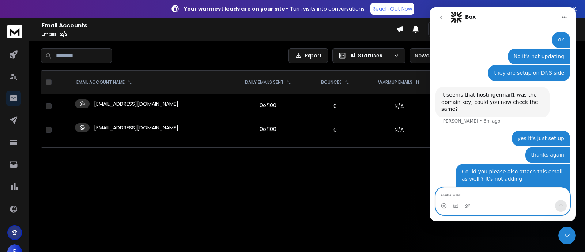
click at [515, 196] on textarea "Message…" at bounding box center [502, 193] width 134 height 12
paste textarea "**********"
type textarea "**********"
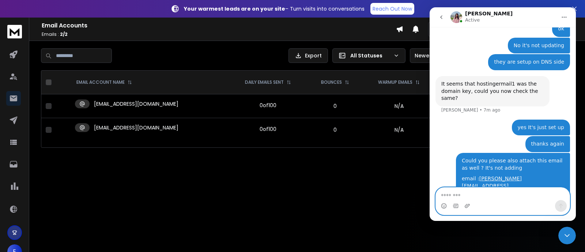
scroll to position [1089, 0]
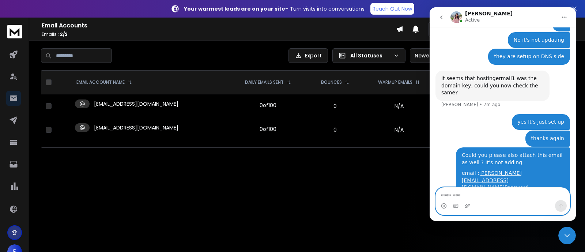
click at [515, 193] on textarea "Message…" at bounding box center [502, 193] width 134 height 12
type textarea "*"
paste textarea "**********"
type textarea "**********"
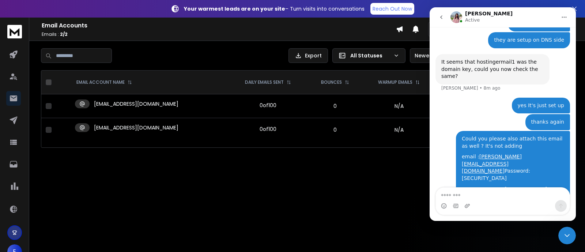
click at [474, 201] on div "Intercom messenger" at bounding box center [502, 206] width 134 height 12
click at [478, 194] on textarea "Message…" at bounding box center [502, 193] width 134 height 12
click at [501, 191] on textarea "Message…" at bounding box center [502, 193] width 134 height 12
click at [459, 17] on img "Intercom messenger" at bounding box center [456, 17] width 12 height 12
click at [476, 11] on h1 "[PERSON_NAME]" at bounding box center [488, 13] width 47 height 5
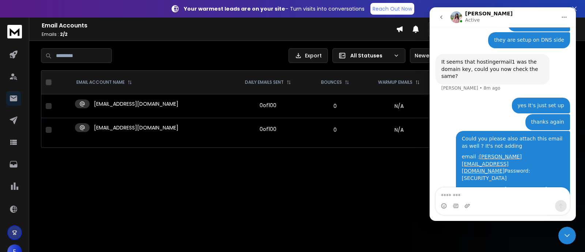
click at [476, 12] on h1 "[PERSON_NAME]" at bounding box center [488, 13] width 47 height 5
click at [460, 15] on img "Intercom messenger" at bounding box center [456, 17] width 12 height 12
click at [466, 15] on h1 "[PERSON_NAME]" at bounding box center [488, 13] width 47 height 5
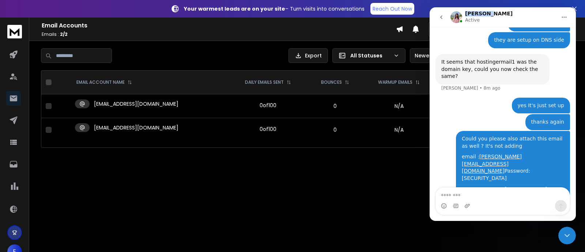
click at [466, 15] on h1 "[PERSON_NAME]" at bounding box center [488, 13] width 47 height 5
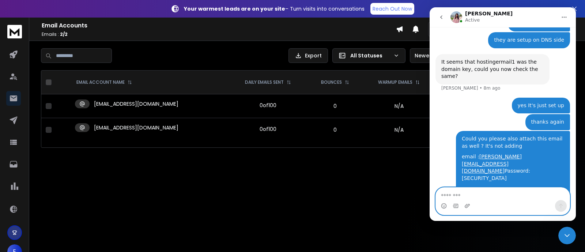
click at [494, 189] on textarea "Message…" at bounding box center [502, 193] width 134 height 12
click at [465, 194] on textarea "Message…" at bounding box center [502, 193] width 134 height 12
click at [562, 228] on div "Close Intercom Messenger" at bounding box center [567, 236] width 18 height 18
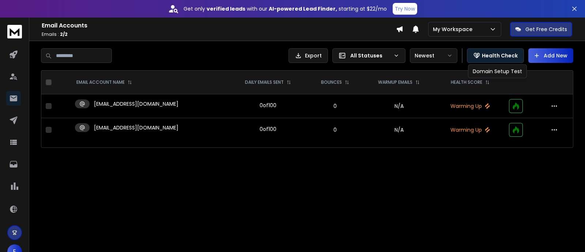
click at [486, 52] on p "Health Check" at bounding box center [500, 55] width 36 height 7
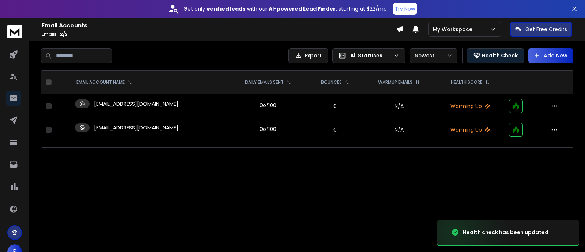
click at [446, 180] on div "Get only verified leads with our AI-powered Lead Finder, starting at $22/mo Try…" at bounding box center [292, 126] width 585 height 252
click at [367, 52] on p "All Statuses" at bounding box center [370, 55] width 40 height 7
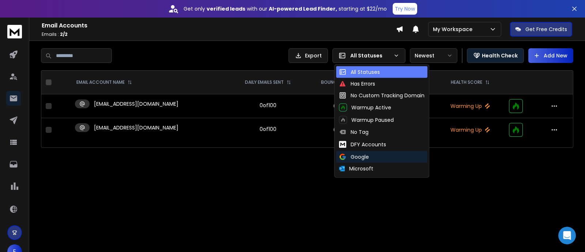
click at [461, 190] on div "Get only verified leads with our AI-powered Lead Finder, starting at $22/mo Try…" at bounding box center [292, 126] width 585 height 252
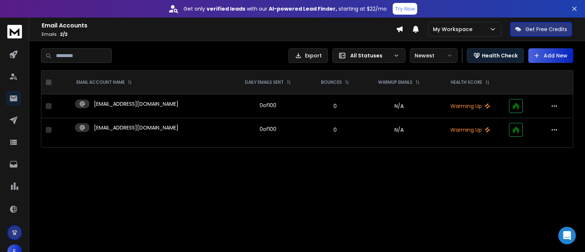
click at [557, 241] on div "Get only verified leads with our AI-powered Lead Finder, starting at $22/mo Try…" at bounding box center [292, 126] width 585 height 252
click at [565, 236] on icon "Open Intercom Messenger" at bounding box center [566, 235] width 8 height 9
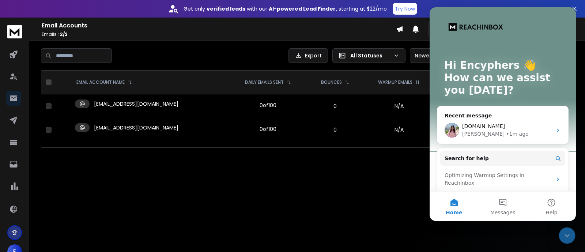
click at [517, 132] on div "[PERSON_NAME] • 1m ago" at bounding box center [507, 134] width 90 height 8
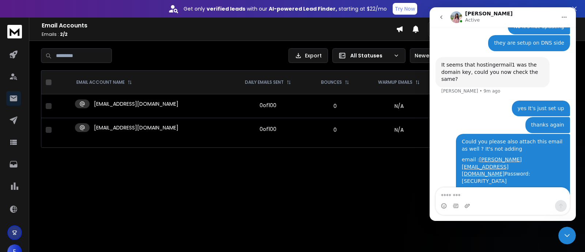
scroll to position [1105, 0]
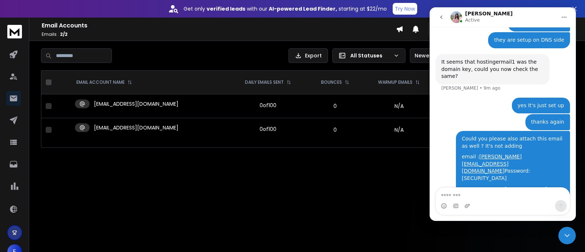
click at [569, 238] on icon "Close Intercom Messenger" at bounding box center [566, 235] width 9 height 9
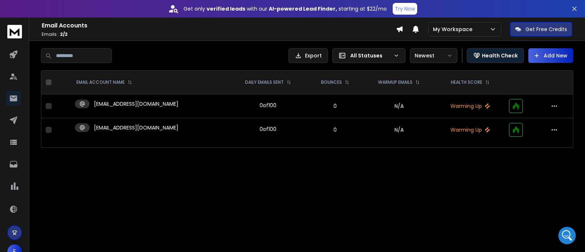
click at [580, 241] on div "Get only verified leads with our AI-powered Lead Finder, starting at $22/mo Try…" at bounding box center [292, 126] width 585 height 252
click at [572, 238] on div "Open Intercom Messenger" at bounding box center [567, 235] width 24 height 24
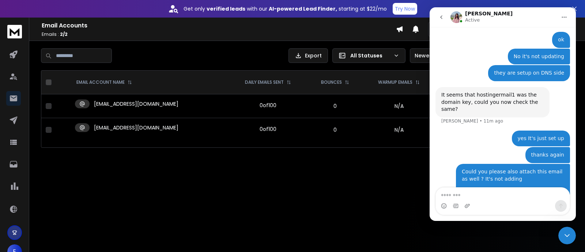
scroll to position [1060, 0]
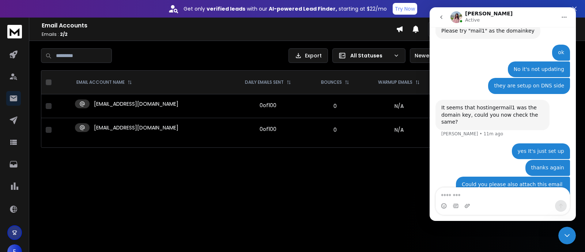
click at [491, 104] on div "It seems that hostingermail1 was the domain key, could you now check the same?" at bounding box center [492, 115] width 102 height 22
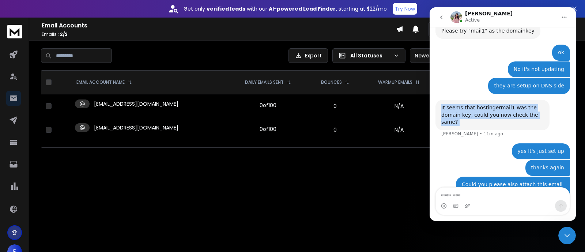
click at [491, 104] on div "It seems that hostingermail1 was the domain key, could you now check the same?" at bounding box center [492, 115] width 102 height 22
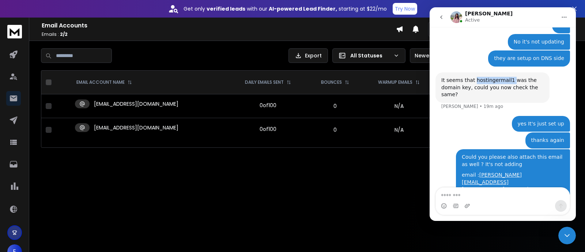
scroll to position [1105, 0]
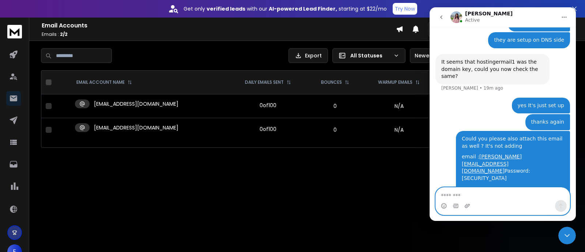
click at [516, 196] on textarea "Message…" at bounding box center [502, 193] width 134 height 12
click at [563, 229] on div "Close Intercom Messenger" at bounding box center [567, 236] width 18 height 18
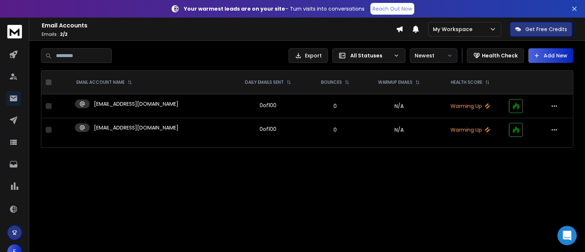
click at [570, 238] on icon "Open Intercom Messenger" at bounding box center [566, 235] width 8 height 9
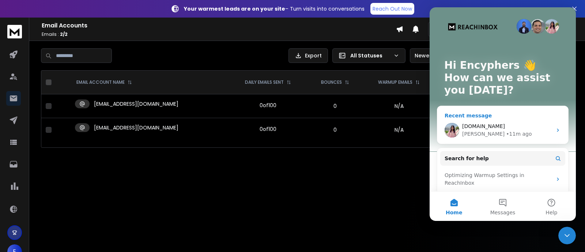
click at [505, 119] on div "imap.hostinger.com Lakshita • 11m ago" at bounding box center [502, 130] width 131 height 27
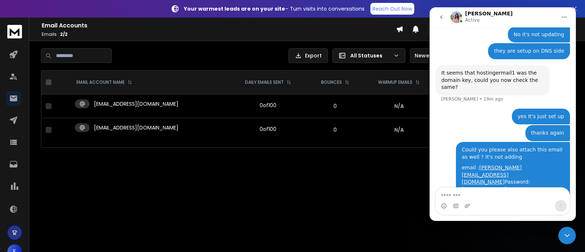
scroll to position [1105, 0]
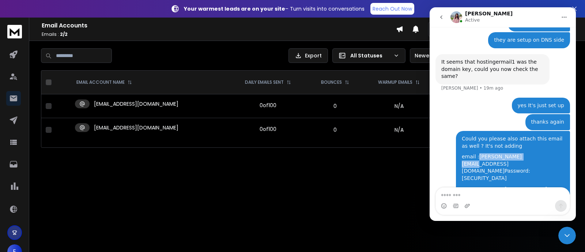
drag, startPoint x: 471, startPoint y: 113, endPoint x: 521, endPoint y: 115, distance: 49.7
click at [521, 153] on div "email : aafaq@encyphers.net Password: *Encyphrs89-HP#" at bounding box center [512, 167] width 102 height 28
copy div "[PERSON_NAME][EMAIL_ADDRESS][DOMAIN_NAME]"
click at [360, 178] on div "Your warmest leads are on your site – Turn visits into conversations Reach Out …" at bounding box center [292, 126] width 585 height 252
click at [574, 232] on div "Close Intercom Messenger" at bounding box center [567, 236] width 18 height 18
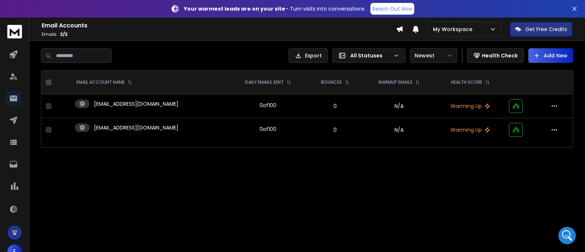
click at [549, 56] on button "Add New" at bounding box center [550, 55] width 45 height 15
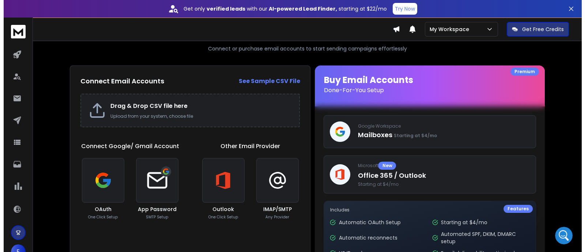
scroll to position [57, 0]
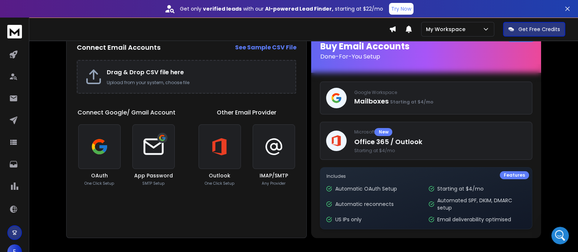
click at [261, 143] on div at bounding box center [273, 146] width 42 height 45
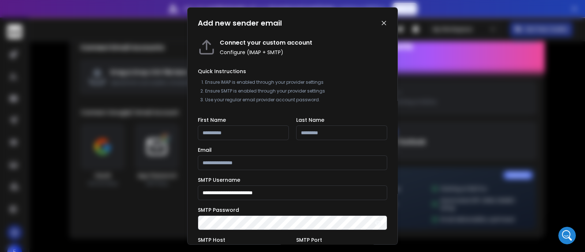
click at [256, 131] on input "text" at bounding box center [243, 132] width 91 height 15
click at [275, 191] on input "**********" at bounding box center [292, 192] width 189 height 15
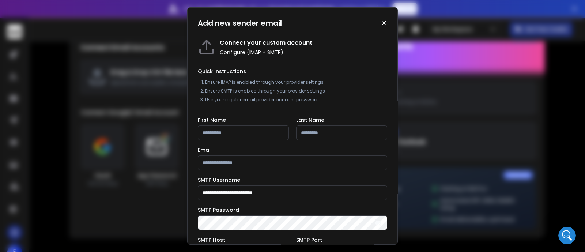
click at [275, 191] on input "**********" at bounding box center [292, 192] width 189 height 15
paste input "text"
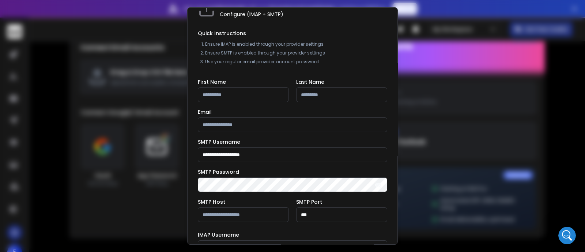
scroll to position [91, 0]
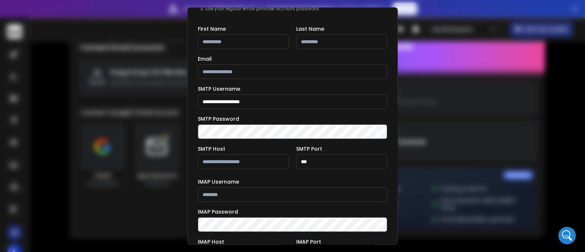
click at [206, 102] on input "**********" at bounding box center [292, 101] width 189 height 15
type input "**********"
click at [377, 132] on icon at bounding box center [377, 132] width 7 height 7
click at [568, 234] on icon "Open Intercom Messenger" at bounding box center [567, 235] width 12 height 12
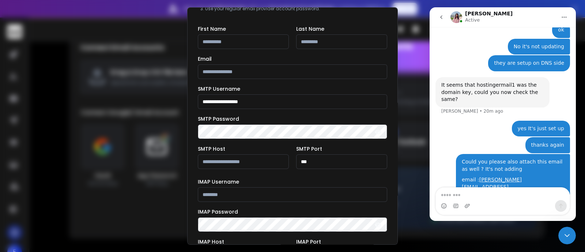
scroll to position [1105, 0]
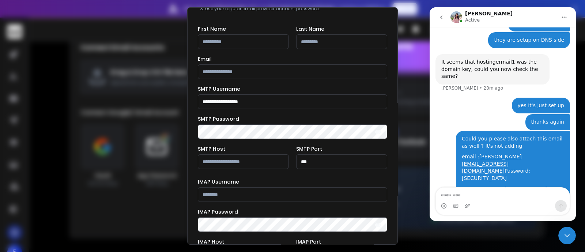
drag, startPoint x: 501, startPoint y: 119, endPoint x: 457, endPoint y: 123, distance: 44.0
click at [461, 153] on div "email : aafaq@encyphers.net Password: *Encyphrs89-HP#" at bounding box center [512, 167] width 102 height 28
copy div "*Encyphrs89-HP#"
click at [258, 161] on input "text" at bounding box center [243, 161] width 91 height 15
click at [217, 160] on input "text" at bounding box center [243, 161] width 91 height 15
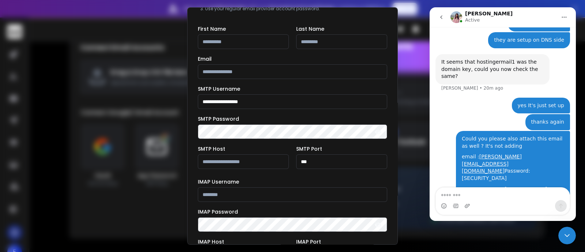
type input "**********"
click at [249, 198] on input "text" at bounding box center [292, 194] width 189 height 15
click at [268, 99] on input "**********" at bounding box center [292, 101] width 189 height 15
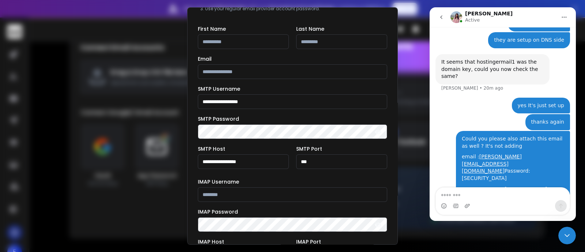
click at [250, 189] on input "text" at bounding box center [292, 194] width 189 height 15
paste input "**********"
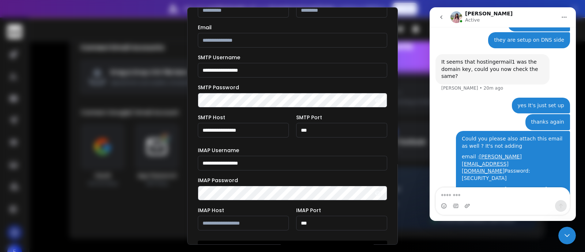
scroll to position [137, 0]
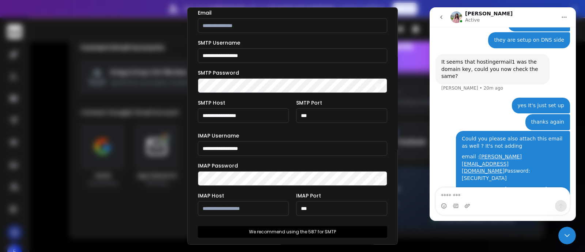
type input "**********"
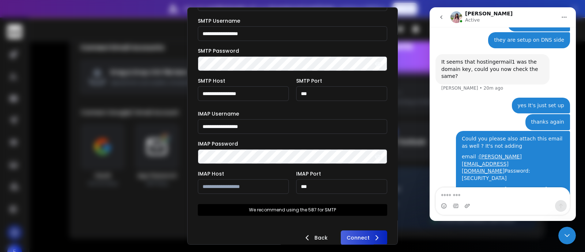
scroll to position [170, 0]
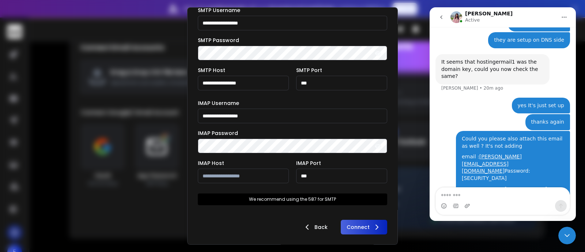
click at [264, 174] on input "text" at bounding box center [243, 175] width 91 height 15
type input "**********"
click at [254, 220] on div "Back Connect" at bounding box center [292, 227] width 189 height 15
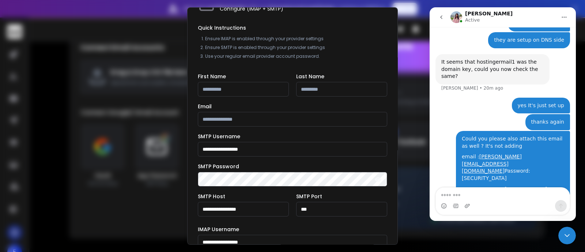
scroll to position [33, 0]
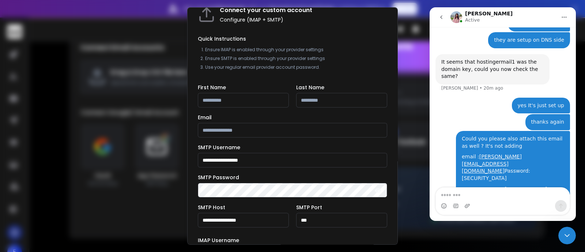
click at [308, 129] on input "email" at bounding box center [292, 130] width 189 height 15
click at [233, 155] on input "**********" at bounding box center [292, 160] width 189 height 15
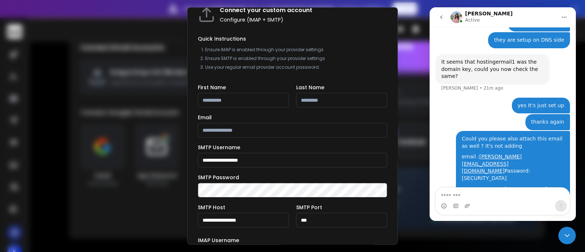
click at [247, 132] on input "email" at bounding box center [292, 130] width 189 height 15
paste input "**********"
type input "**********"
click at [239, 103] on input "text" at bounding box center [243, 100] width 91 height 15
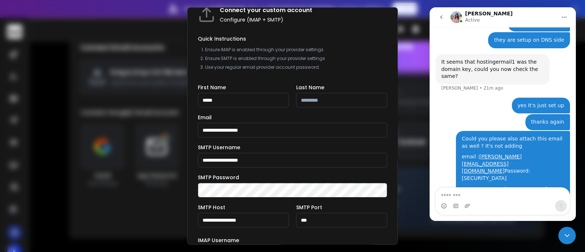
type input "*****"
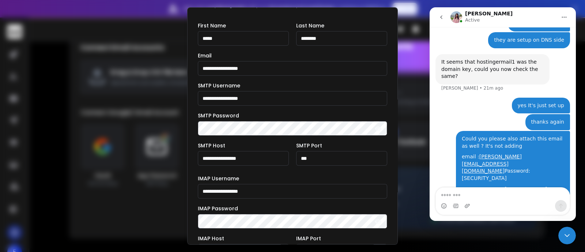
scroll to position [170, 0]
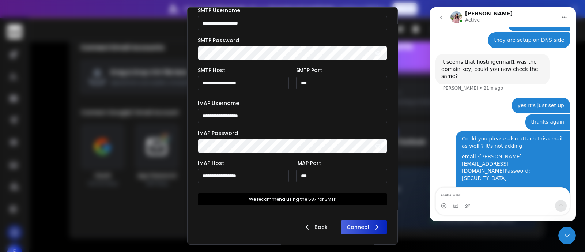
type input "********"
click at [361, 221] on button "Connect" at bounding box center [364, 227] width 46 height 15
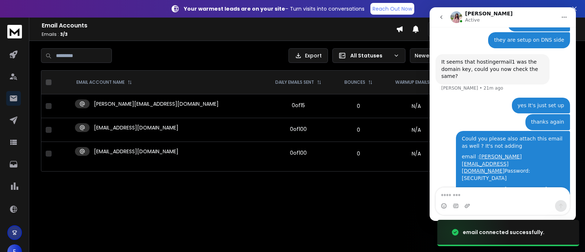
click at [254, 193] on div "Your warmest leads are on your site – Turn visits into conversations Reach Out …" at bounding box center [292, 126] width 585 height 252
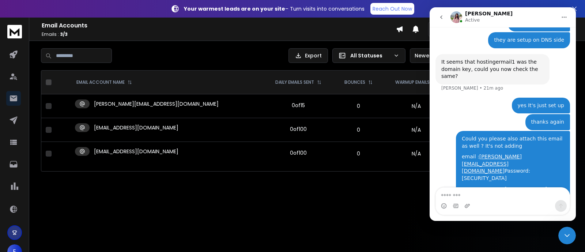
click at [572, 236] on div "Close Intercom Messenger" at bounding box center [567, 236] width 18 height 18
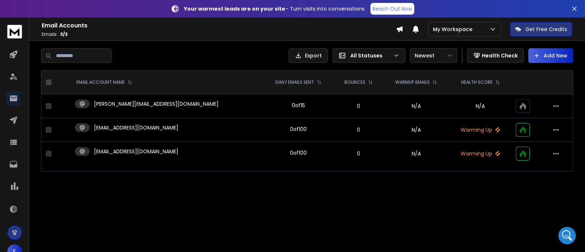
click at [519, 105] on icon at bounding box center [522, 105] width 6 height 7
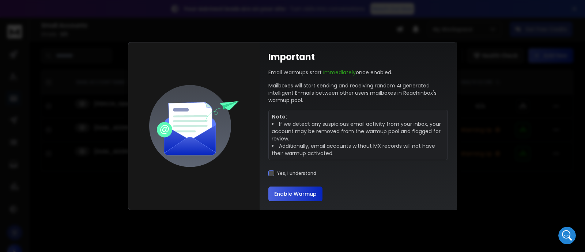
click at [273, 176] on div "Yes, I understand" at bounding box center [292, 173] width 48 height 15
click at [271, 171] on button "Yes, I understand" at bounding box center [271, 173] width 6 height 6
click at [292, 198] on button "Enable Warmup" at bounding box center [295, 193] width 54 height 15
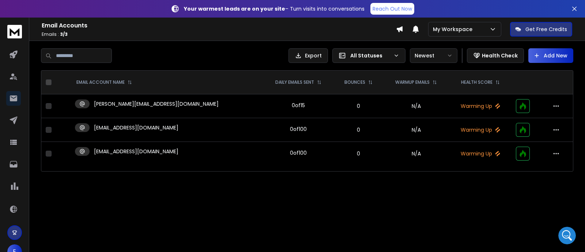
click at [292, 103] on div "0 of 15" at bounding box center [298, 105] width 13 height 7
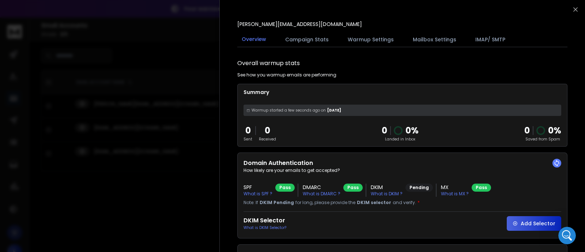
click at [315, 37] on button "Campaign Stats" at bounding box center [307, 39] width 52 height 16
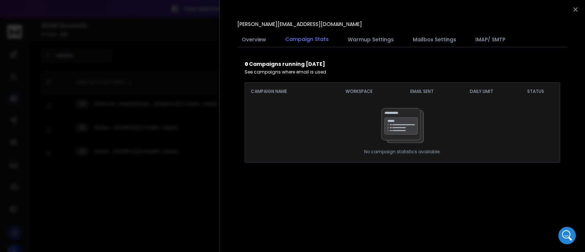
click at [491, 37] on button "IMAP/ SMTP" at bounding box center [490, 39] width 39 height 16
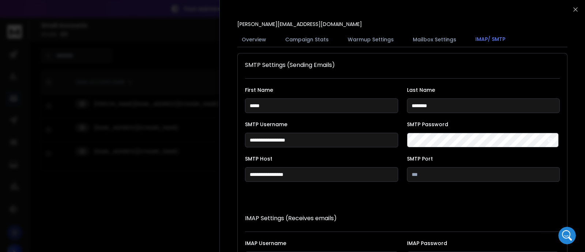
click at [424, 28] on div "**********" at bounding box center [401, 210] width 347 height 402
click at [425, 31] on div "**********" at bounding box center [401, 210] width 347 height 402
click at [427, 35] on button "Mailbox Settings" at bounding box center [434, 39] width 52 height 16
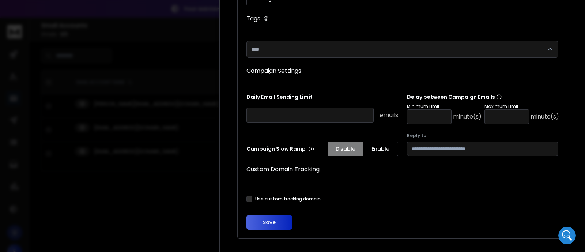
scroll to position [149, 0]
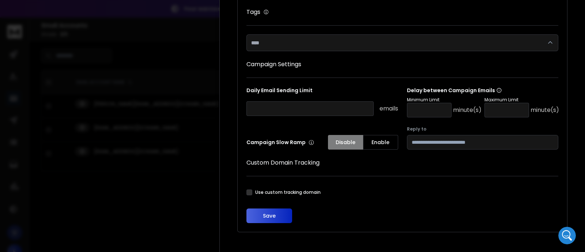
click at [349, 109] on input "**" at bounding box center [309, 108] width 127 height 15
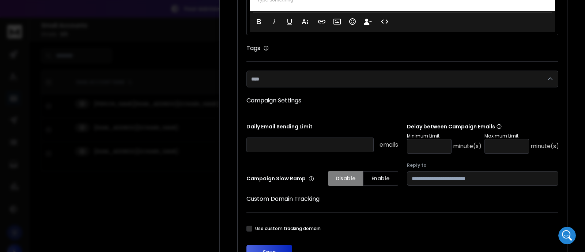
scroll to position [185, 0]
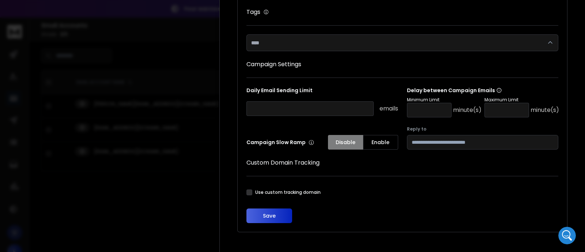
click at [349, 109] on input "**" at bounding box center [309, 108] width 127 height 15
type input "***"
click at [433, 210] on form "First Name ***** Last Name ******** Signature Type something Clear Formatting F…" at bounding box center [402, 63] width 312 height 319
click at [432, 109] on input "**" at bounding box center [429, 110] width 45 height 15
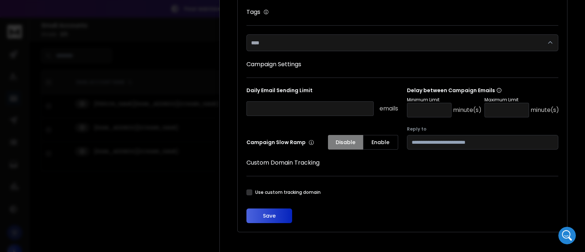
click at [432, 109] on input "**" at bounding box center [429, 110] width 45 height 15
click at [499, 110] on input "**" at bounding box center [506, 110] width 45 height 15
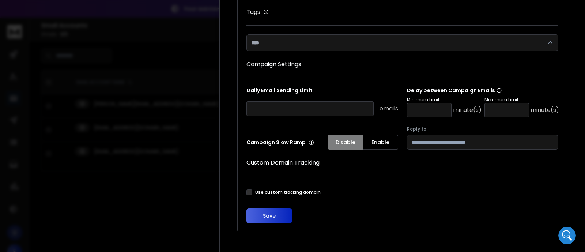
type input "*"
type input "***"
click at [492, 202] on form "First Name ***** Last Name ******** Signature Type something Clear Formatting F…" at bounding box center [402, 63] width 312 height 319
click at [429, 113] on input "*" at bounding box center [429, 110] width 45 height 15
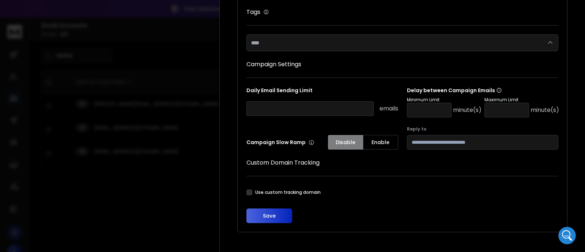
click at [429, 113] on input "*" at bounding box center [429, 110] width 45 height 15
drag, startPoint x: 426, startPoint y: 111, endPoint x: 404, endPoint y: 107, distance: 22.6
click at [404, 107] on div "Daily Email Sending Limit *** emails Delay between Campaign Emails Minimum Limi…" at bounding box center [402, 118] width 312 height 63
click at [436, 110] on input "*" at bounding box center [429, 110] width 45 height 15
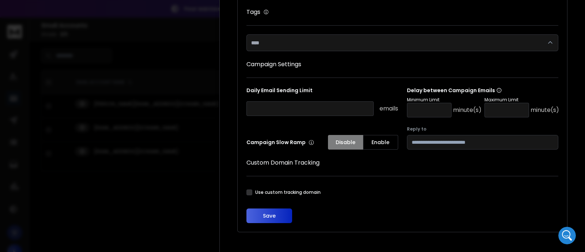
click at [436, 110] on input "*" at bounding box center [429, 110] width 45 height 15
type input "**"
click at [478, 189] on div "Use custom tracking domain" at bounding box center [402, 192] width 312 height 15
click at [282, 220] on button "Save" at bounding box center [269, 215] width 46 height 15
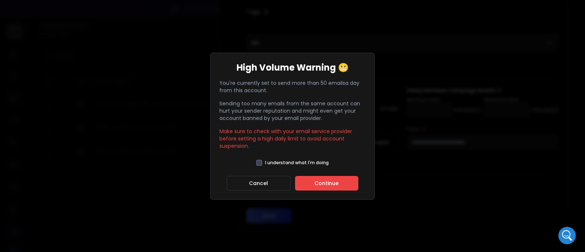
click at [306, 164] on label "I understand what I'm doing" at bounding box center [297, 163] width 64 height 6
click at [318, 186] on button "Continue" at bounding box center [326, 183] width 63 height 15
click at [270, 183] on button "Cancel" at bounding box center [259, 183] width 64 height 15
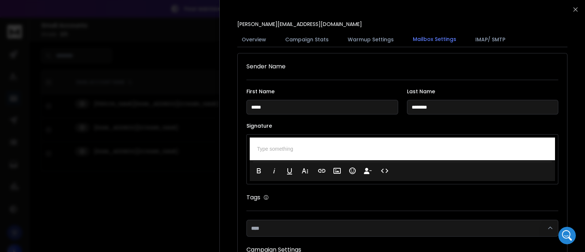
scroll to position [186, 0]
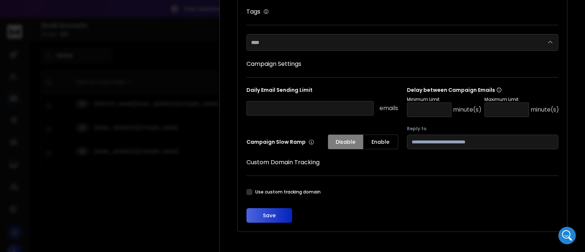
click at [343, 111] on input "***" at bounding box center [309, 108] width 127 height 15
click at [418, 114] on input "**" at bounding box center [429, 109] width 45 height 15
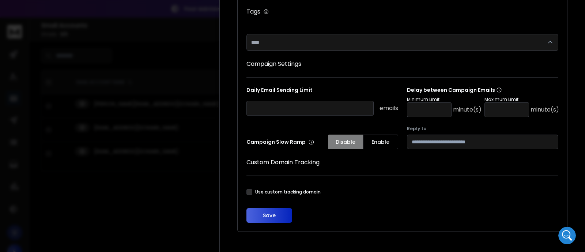
click at [418, 114] on input "**" at bounding box center [429, 109] width 45 height 15
click at [446, 186] on div "Use custom tracking domain" at bounding box center [402, 192] width 312 height 15
click at [275, 214] on button "Save" at bounding box center [269, 215] width 46 height 15
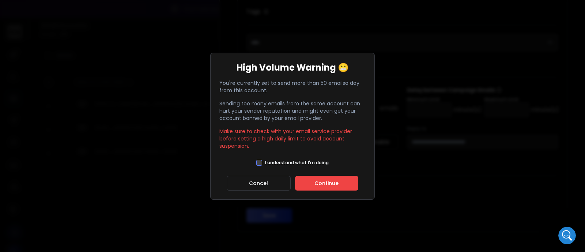
click at [293, 163] on label "I understand what I'm doing" at bounding box center [297, 163] width 64 height 6
click at [260, 159] on div "I understand what I'm doing" at bounding box center [292, 162] width 72 height 15
click at [260, 162] on button "I understand what I'm doing" at bounding box center [259, 163] width 6 height 6
click at [314, 182] on button "Continue" at bounding box center [326, 183] width 63 height 15
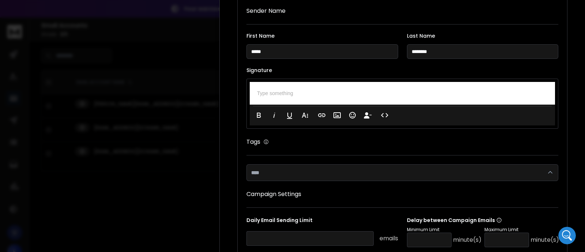
scroll to position [0, 0]
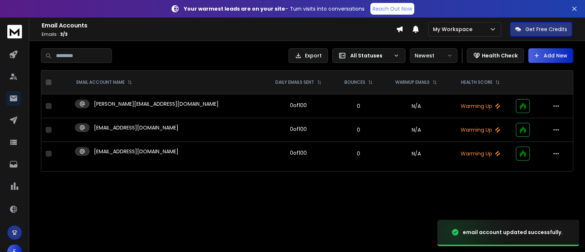
click at [382, 199] on div "Your warmest leads are on your site – Turn visits into conversations Reach Out …" at bounding box center [292, 126] width 585 height 252
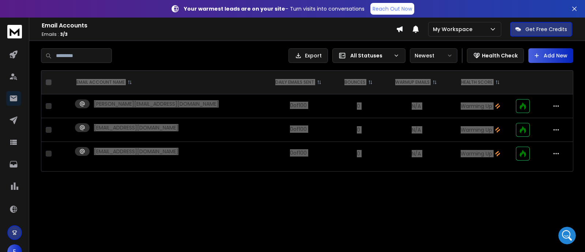
click at [568, 237] on icon "Open Intercom Messenger" at bounding box center [567, 235] width 12 height 12
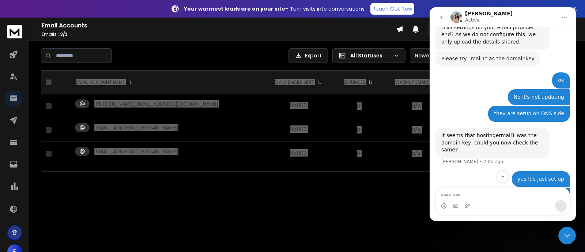
scroll to position [1014, 0]
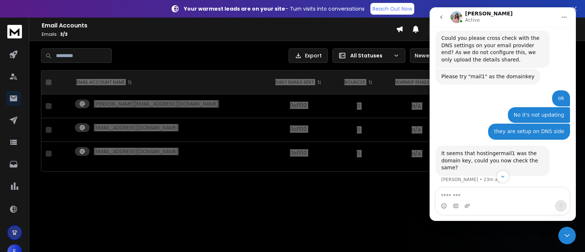
click at [478, 150] on div "It seems that hostingermail1 was the domain key, could you now check the same?" at bounding box center [492, 161] width 102 height 22
copy div "hostingermail1"
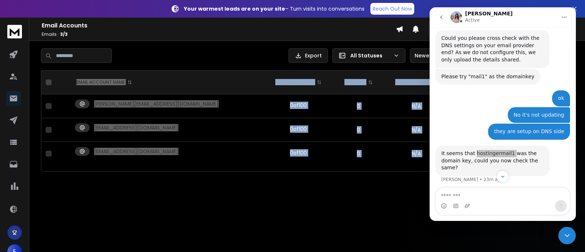
click at [314, 189] on div "Your warmest leads are on your site – Turn visits into conversations Reach Out …" at bounding box center [292, 126] width 585 height 252
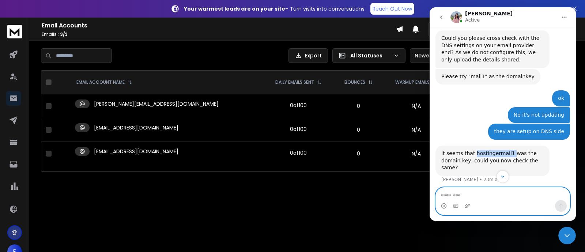
click at [519, 199] on textarea "Message…" at bounding box center [502, 193] width 134 height 12
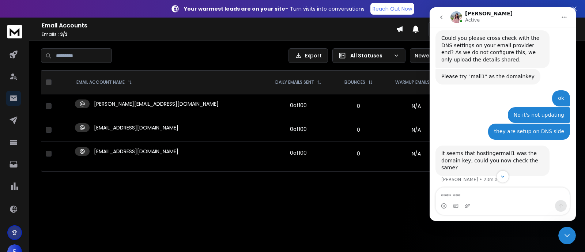
click at [135, 99] on div "[PERSON_NAME][EMAIL_ADDRESS][DOMAIN_NAME]" at bounding box center [147, 103] width 144 height 9
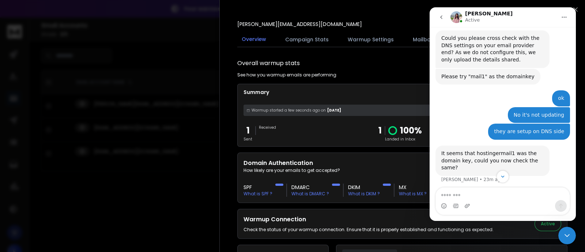
click at [559, 233] on div "Close Intercom Messenger" at bounding box center [567, 236] width 18 height 18
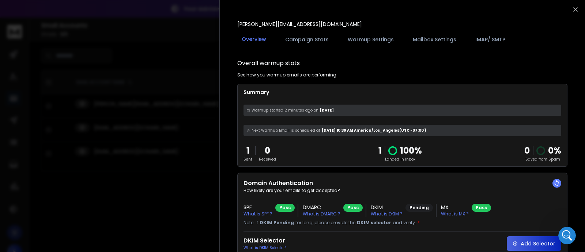
scroll to position [182, 0]
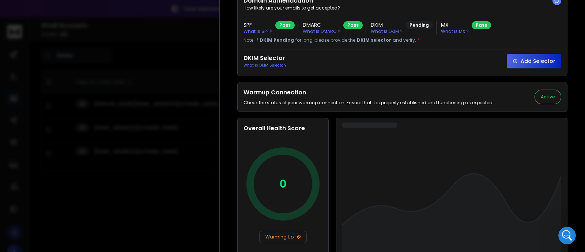
click at [518, 64] on button "Add Selector" at bounding box center [533, 61] width 54 height 15
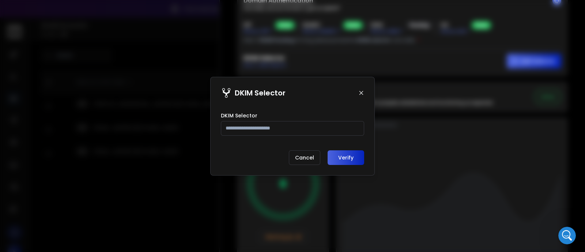
click at [282, 135] on input "text" at bounding box center [292, 128] width 143 height 15
paste input "**********"
type input "**********"
click at [339, 154] on button "Verify" at bounding box center [345, 157] width 37 height 15
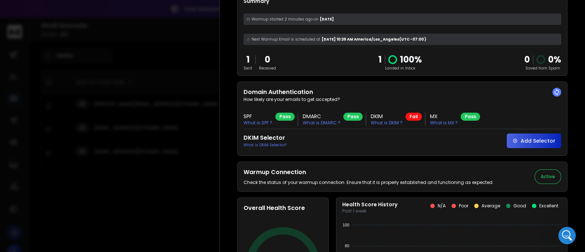
scroll to position [0, 0]
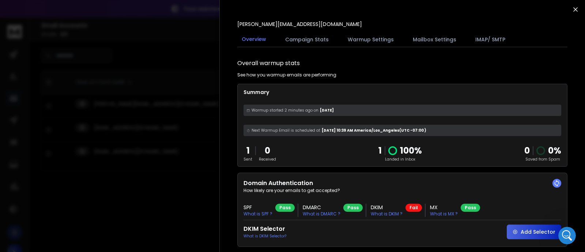
click at [575, 12] on icon "button" at bounding box center [574, 9] width 7 height 7
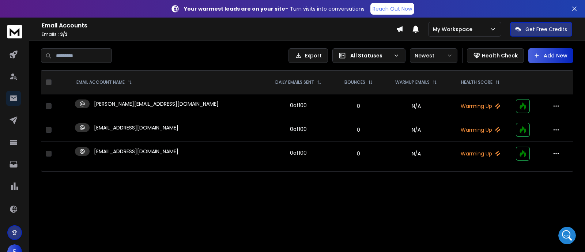
click at [147, 101] on p "[PERSON_NAME][EMAIL_ADDRESS][DOMAIN_NAME]" at bounding box center [156, 103] width 125 height 7
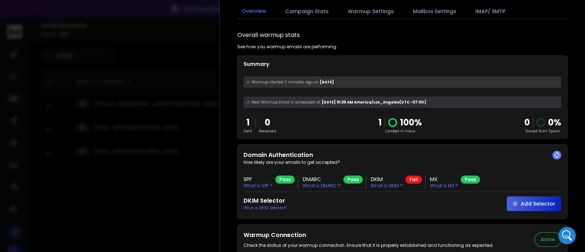
scroll to position [45, 0]
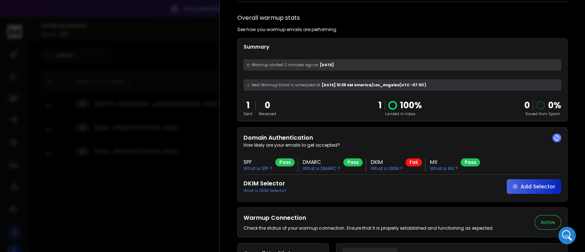
click at [528, 187] on button "Add Selector" at bounding box center [533, 186] width 54 height 15
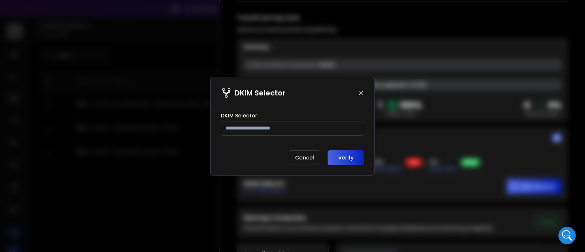
click at [315, 133] on input "text" at bounding box center [292, 128] width 143 height 15
paste input "**********"
type input "**********"
click at [245, 149] on form "**********" at bounding box center [292, 139] width 143 height 52
click at [340, 159] on button "Verify" at bounding box center [345, 157] width 37 height 15
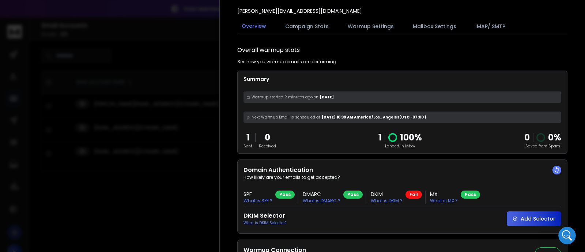
scroll to position [0, 0]
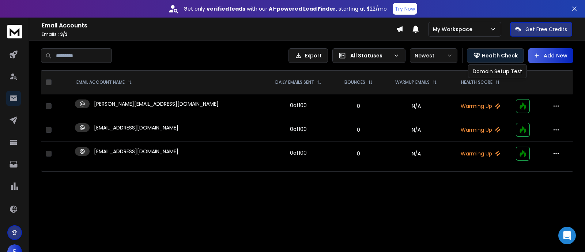
click at [486, 55] on p "Health Check" at bounding box center [500, 55] width 36 height 7
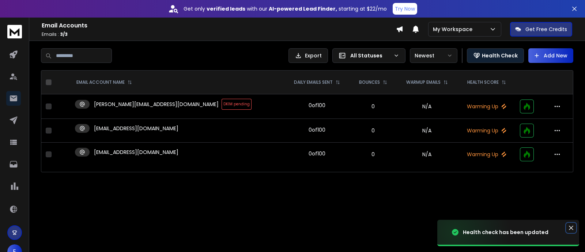
click at [569, 225] on icon "Notifications (F8)" at bounding box center [570, 227] width 7 height 7
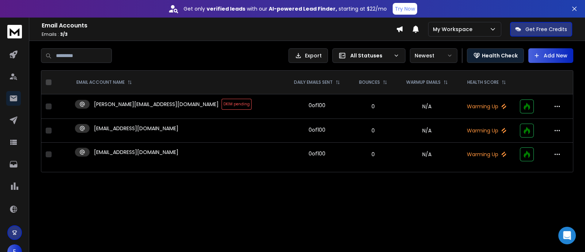
click at [520, 107] on div at bounding box center [527, 106] width 14 height 14
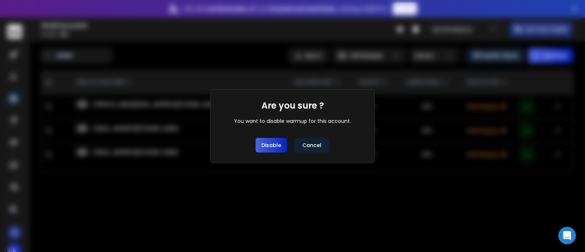
click at [320, 142] on button "Cancel" at bounding box center [311, 145] width 35 height 15
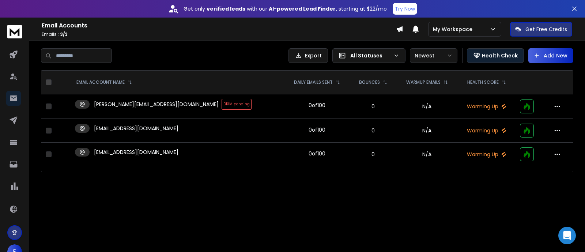
click at [221, 107] on span "DKIM pending" at bounding box center [236, 104] width 30 height 11
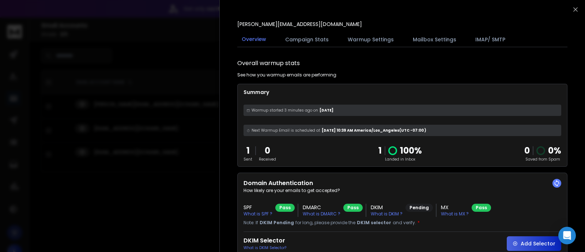
click at [362, 35] on button "Warmup Settings" at bounding box center [370, 39] width 55 height 16
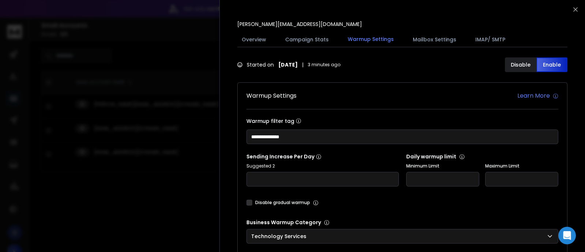
click at [303, 35] on button "Campaign Stats" at bounding box center [307, 39] width 52 height 16
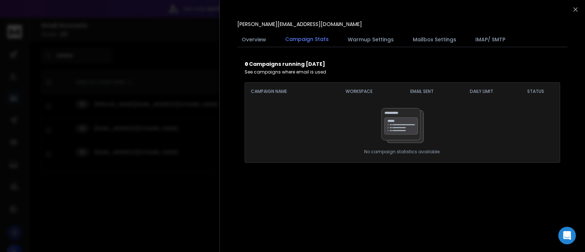
click at [416, 37] on button "Mailbox Settings" at bounding box center [434, 39] width 52 height 16
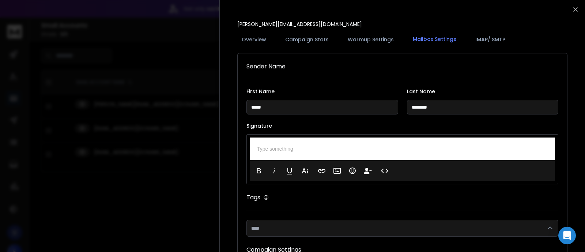
click at [318, 34] on button "Campaign Stats" at bounding box center [307, 39] width 52 height 16
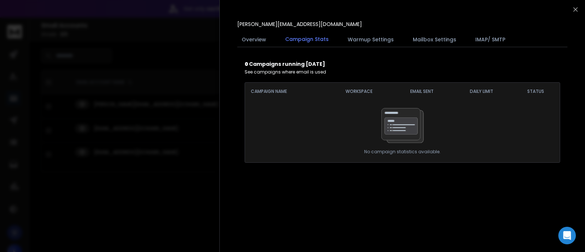
click at [258, 34] on button "Overview" at bounding box center [253, 39] width 33 height 16
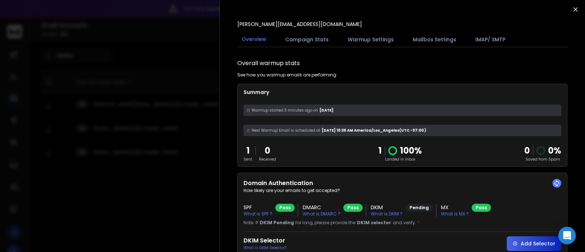
click at [571, 9] on icon "button" at bounding box center [574, 9] width 7 height 7
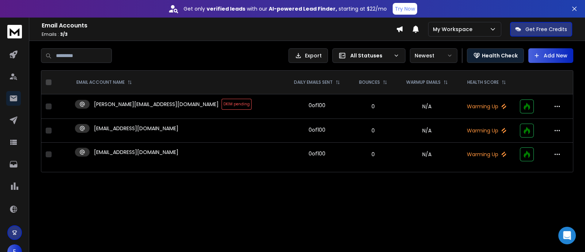
click at [221, 101] on span "DKIM pending" at bounding box center [236, 104] width 30 height 11
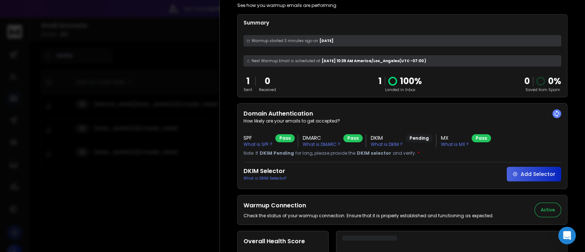
scroll to position [91, 0]
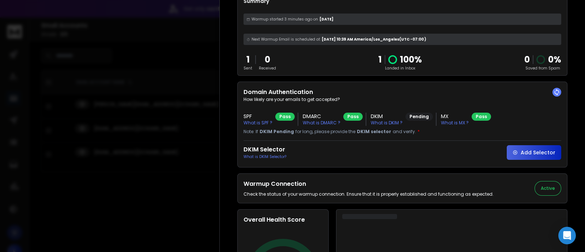
click at [525, 149] on button "Add Selector" at bounding box center [533, 152] width 54 height 15
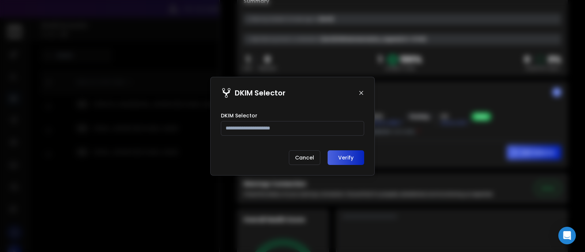
click at [347, 134] on input "text" at bounding box center [292, 128] width 143 height 15
click at [271, 130] on input "text" at bounding box center [292, 128] width 143 height 15
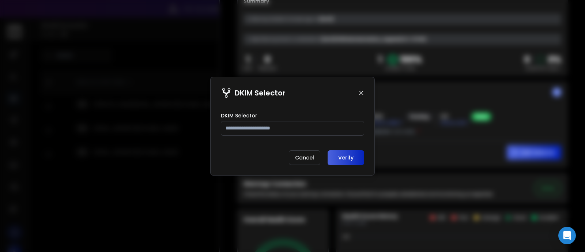
click at [271, 130] on input "text" at bounding box center [292, 128] width 143 height 15
paste input "**********"
type input "**********"
click at [303, 104] on div "DKIM Selector" at bounding box center [292, 100] width 143 height 26
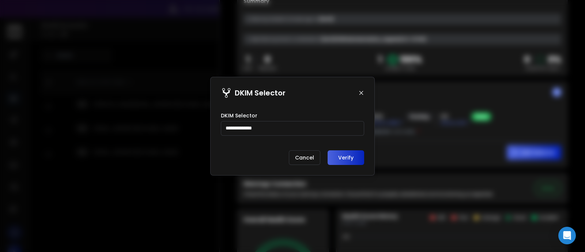
click at [347, 161] on button "Verify" at bounding box center [345, 157] width 37 height 15
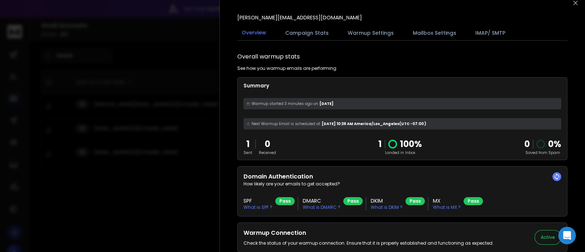
scroll to position [0, 0]
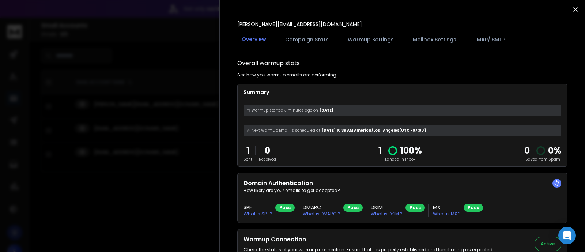
click at [572, 10] on icon "button" at bounding box center [574, 9] width 7 height 7
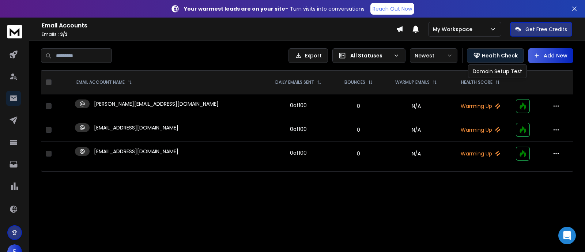
click at [486, 54] on p "Health Check" at bounding box center [500, 55] width 36 height 7
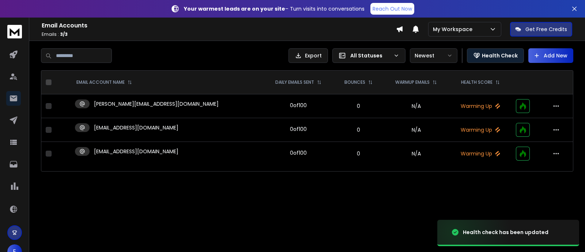
click at [501, 203] on div "Your warmest leads are on your site – Turn visits into conversations Reach Out …" at bounding box center [292, 126] width 585 height 252
click at [575, 229] on button "Notifications (F8)" at bounding box center [571, 227] width 10 height 10
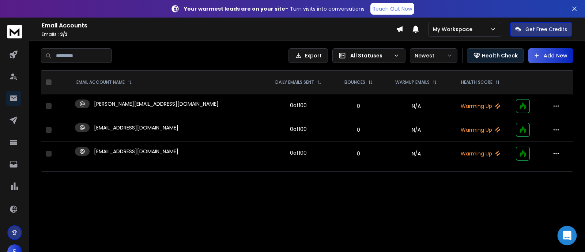
click at [562, 238] on icon "Open Intercom Messenger" at bounding box center [566, 235] width 9 height 9
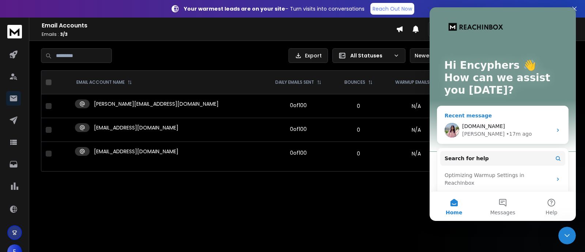
click at [506, 135] on div "• 17m ago" at bounding box center [519, 134] width 26 height 8
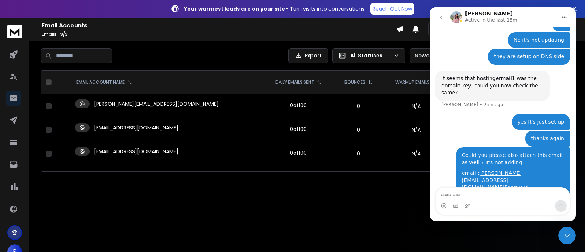
scroll to position [1105, 0]
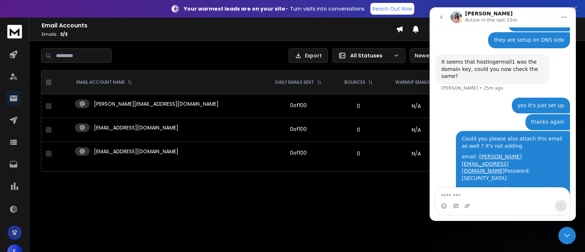
type textarea "*"
type textarea "**********"
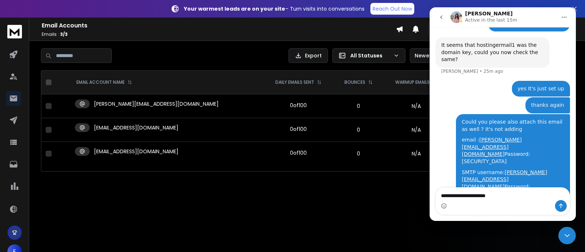
type textarea "**********"
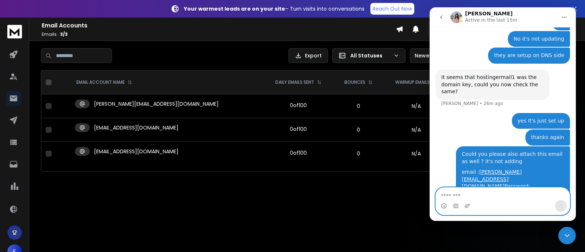
scroll to position [1047, 0]
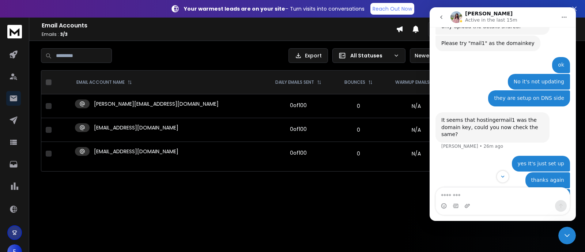
click at [572, 243] on div at bounding box center [567, 236] width 18 height 18
click at [571, 237] on icon "Close Intercom Messenger" at bounding box center [566, 235] width 9 height 9
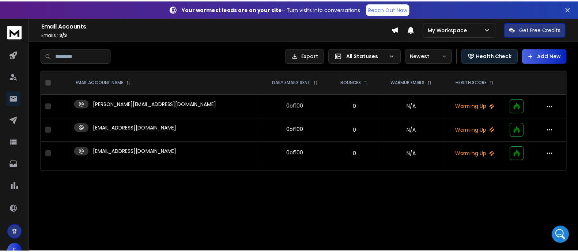
scroll to position [1138, 0]
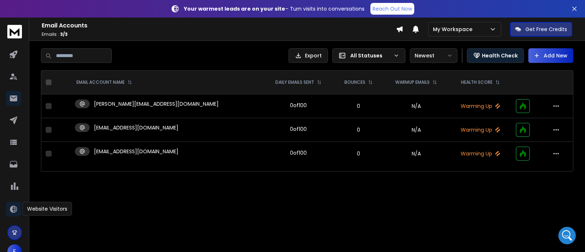
click at [16, 213] on icon at bounding box center [13, 209] width 9 height 9
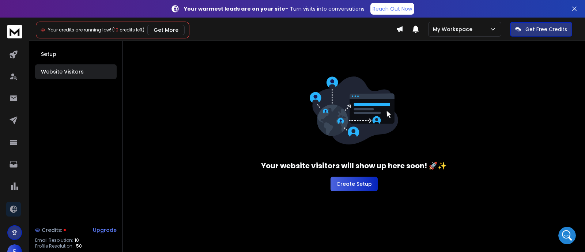
click at [117, 32] on span "10" at bounding box center [116, 30] width 4 height 6
click at [174, 60] on div "Your website visitors will show up here soon! 🚀✨ Create Setup" at bounding box center [354, 129] width 444 height 164
click at [163, 29] on button "Get More" at bounding box center [165, 30] width 37 height 10
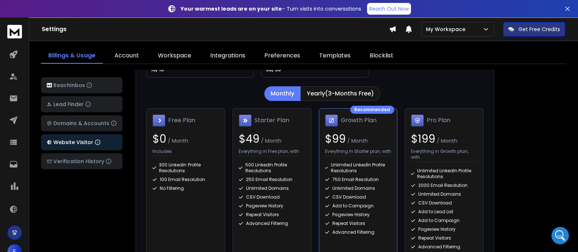
scroll to position [117, 0]
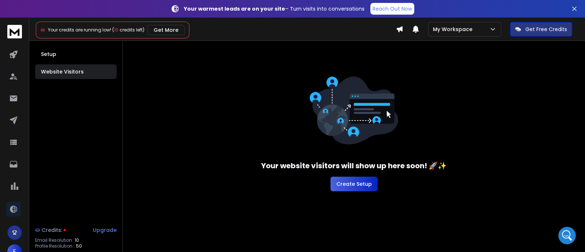
click at [354, 186] on button "Create Setup" at bounding box center [353, 183] width 47 height 15
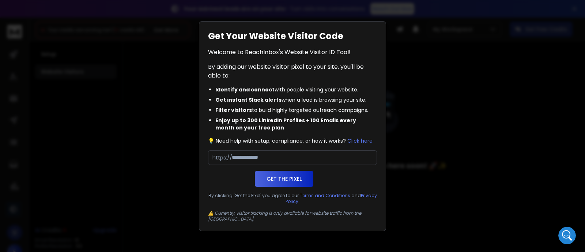
click at [311, 164] on input "text" at bounding box center [292, 157] width 169 height 15
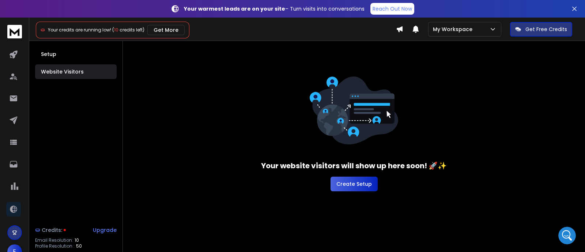
click at [111, 33] on div "Your credits are running low! ( 10 credits left) Get More" at bounding box center [113, 30] width 144 height 10
click at [164, 77] on div "Your website visitors will show up here soon! 🚀✨ Create Setup" at bounding box center [354, 129] width 444 height 164
click at [554, 28] on p "Get Free Credits" at bounding box center [546, 29] width 42 height 7
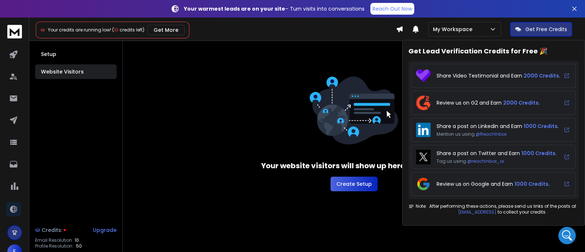
click at [342, 111] on icon at bounding box center [342, 120] width 12 height 23
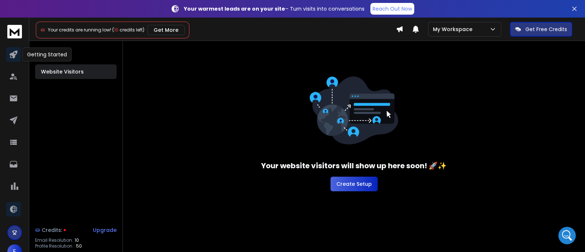
click at [18, 60] on link at bounding box center [13, 54] width 15 height 15
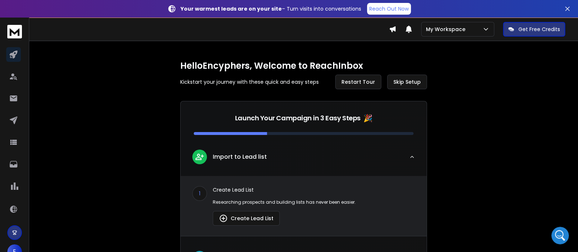
click at [516, 28] on button "Get Free Credits" at bounding box center [534, 29] width 62 height 15
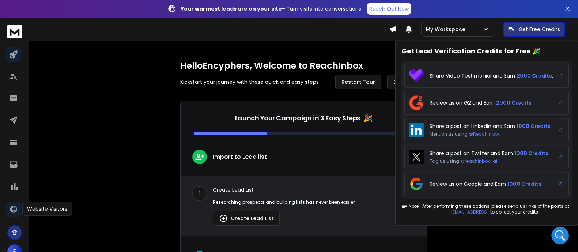
click at [16, 210] on icon at bounding box center [13, 209] width 9 height 9
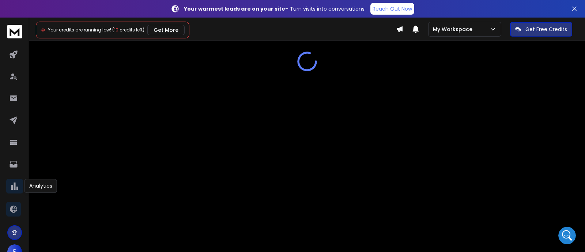
click at [23, 185] on body "Your warmest leads are on your site – Turn visits into conversations Reach Out …" at bounding box center [292, 126] width 585 height 252
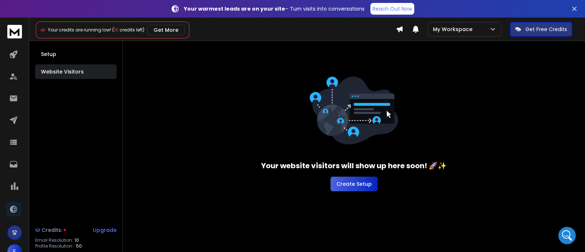
click at [86, 31] on span "Your credits are running low!" at bounding box center [79, 30] width 63 height 6
click at [181, 30] on button "Get More" at bounding box center [165, 30] width 37 height 10
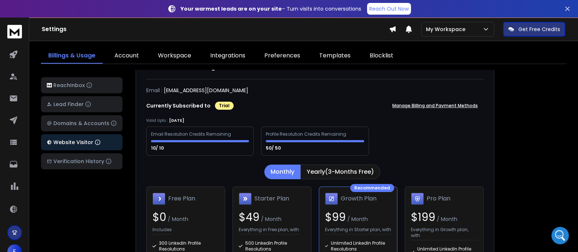
scroll to position [91, 0]
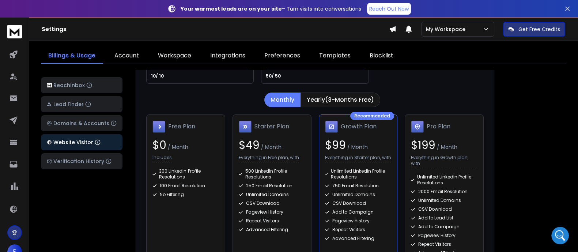
click at [175, 161] on div "Free Plan $ 0 / Month Includes 300 LinkedIn Profile Resolutions 100 Email Resol…" at bounding box center [185, 189] width 66 height 136
click at [253, 160] on p "Everything in Free plan, with" at bounding box center [269, 159] width 60 height 8
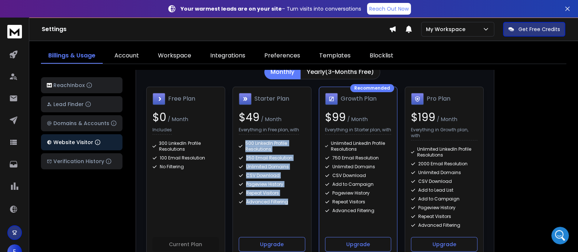
drag, startPoint x: 242, startPoint y: 145, endPoint x: 300, endPoint y: 205, distance: 83.5
click at [300, 205] on div "Starter Plan $ 49 / Month Everything in Free plan, with 500 LinkedIn Profile Re…" at bounding box center [272, 161] width 66 height 136
click at [240, 186] on div "Pageview History" at bounding box center [272, 184] width 66 height 6
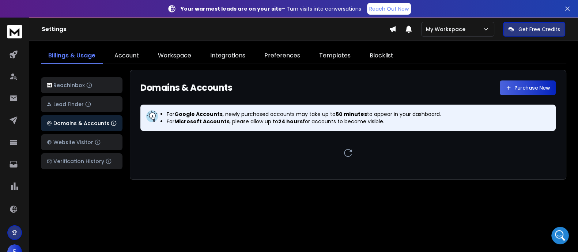
click at [68, 125] on button "Domains & Accounts" at bounding box center [81, 123] width 81 height 16
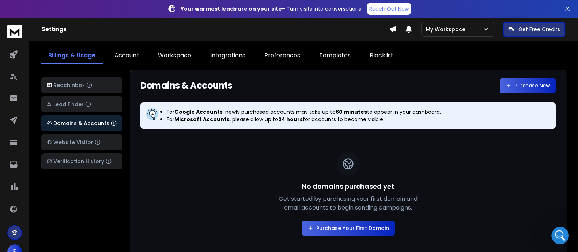
scroll to position [0, 0]
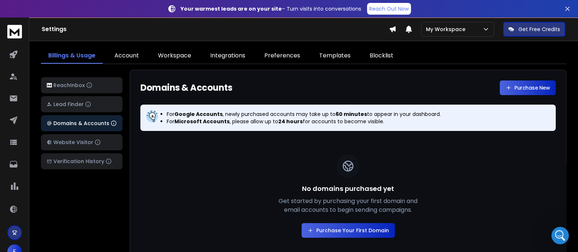
click at [72, 102] on button "Lead Finder" at bounding box center [81, 104] width 81 height 16
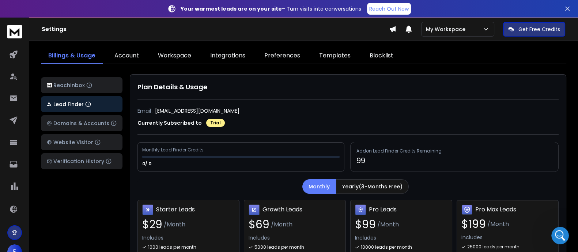
click at [70, 83] on button "ReachInbox" at bounding box center [81, 85] width 81 height 16
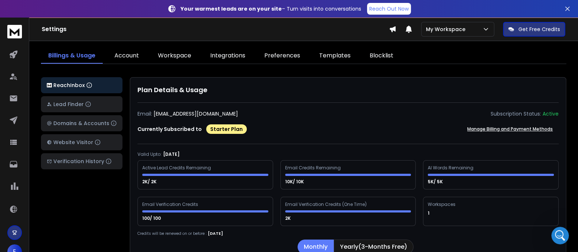
scroll to position [45, 0]
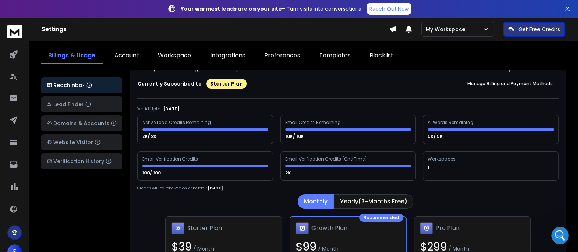
click at [299, 163] on div "Email Verification Credits (One Time) 2K" at bounding box center [348, 165] width 136 height 29
click at [479, 126] on div "AI Words Remaining 5K/ 5K" at bounding box center [491, 129] width 136 height 29
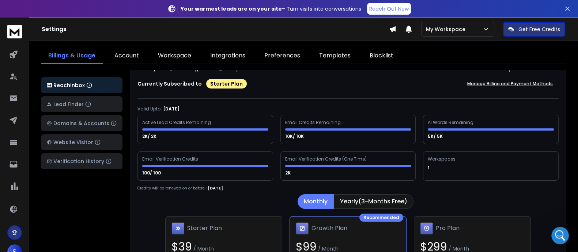
click at [479, 126] on div "AI Words Remaining 5K/ 5K" at bounding box center [491, 129] width 136 height 29
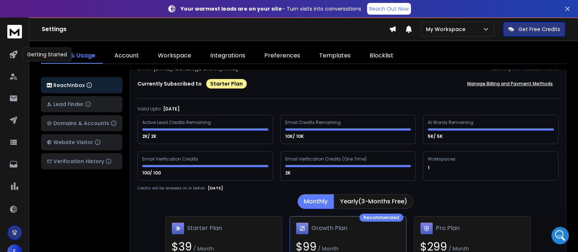
click at [13, 35] on img at bounding box center [14, 32] width 15 height 14
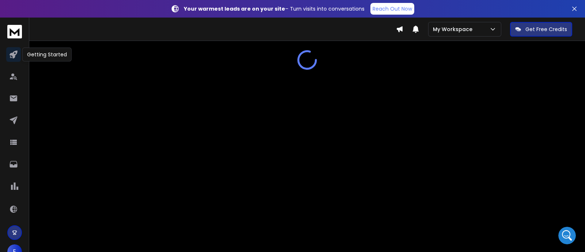
click at [16, 57] on icon at bounding box center [13, 54] width 9 height 9
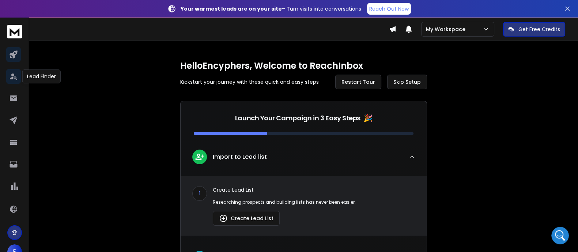
click at [18, 75] on link at bounding box center [13, 76] width 15 height 15
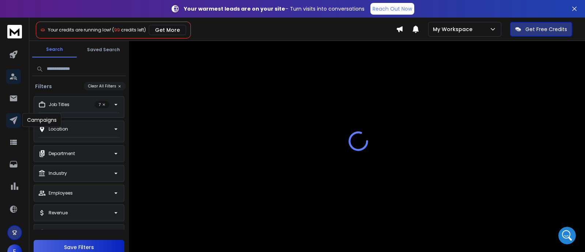
click at [18, 123] on icon at bounding box center [13, 120] width 9 height 9
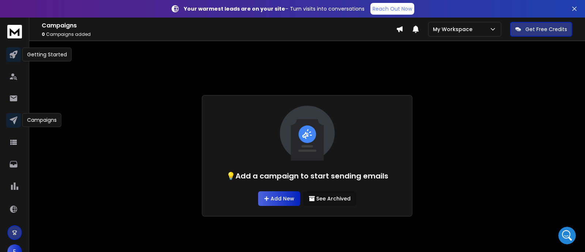
click at [16, 52] on icon at bounding box center [13, 54] width 8 height 8
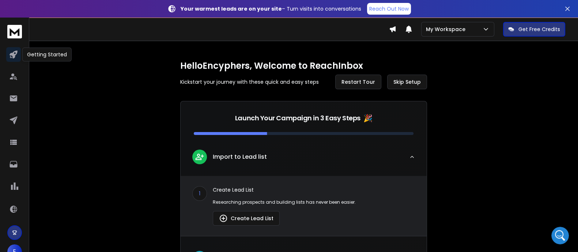
click at [562, 233] on icon "Open Intercom Messenger" at bounding box center [560, 235] width 12 height 12
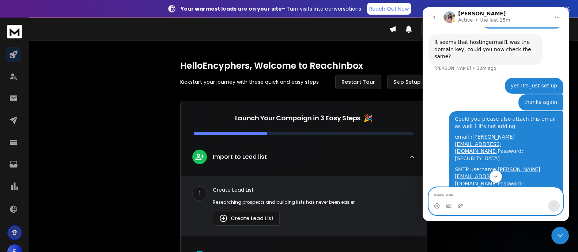
scroll to position [1138, 0]
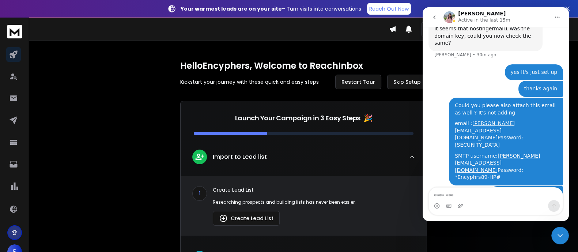
click at [559, 232] on icon "Close Intercom Messenger" at bounding box center [559, 235] width 9 height 9
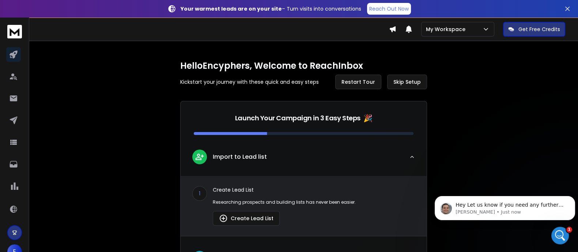
scroll to position [1178, 0]
click at [558, 236] on icon "Open Intercom Messenger" at bounding box center [560, 235] width 12 height 12
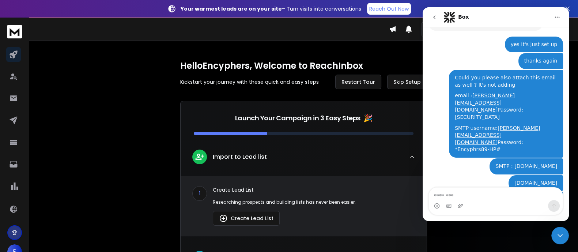
scroll to position [1190, 0]
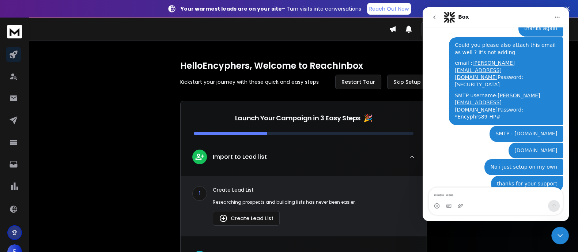
click at [488, 195] on textarea "Message…" at bounding box center [496, 193] width 134 height 12
type textarea "*********"
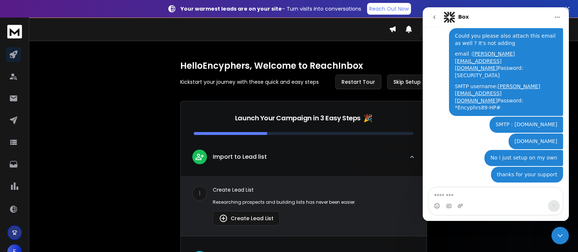
click at [495, 198] on textarea "Message…" at bounding box center [496, 193] width 134 height 12
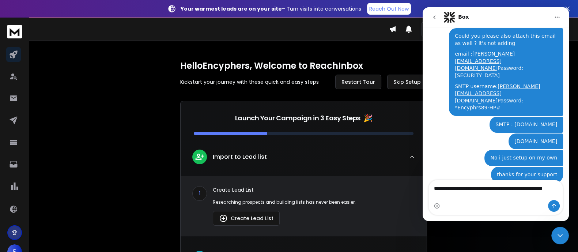
scroll to position [1207, 0]
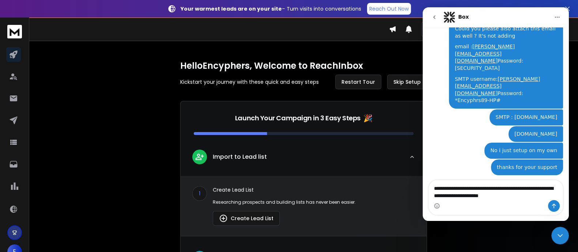
type textarea "**********"
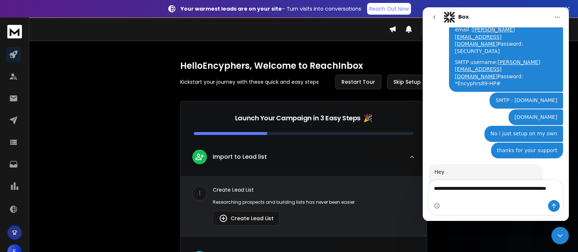
scroll to position [1231, 0]
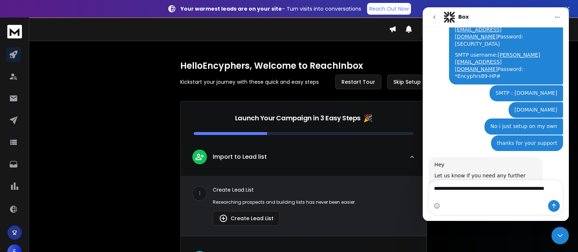
type textarea "**********"
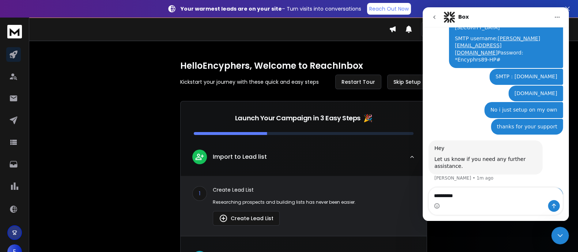
type textarea "*********"
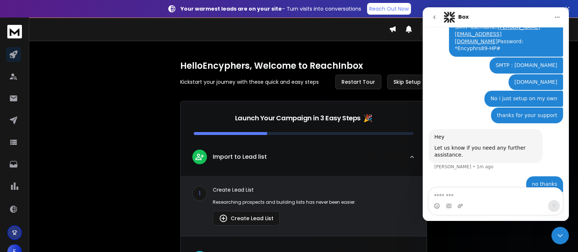
scroll to position [1264, 0]
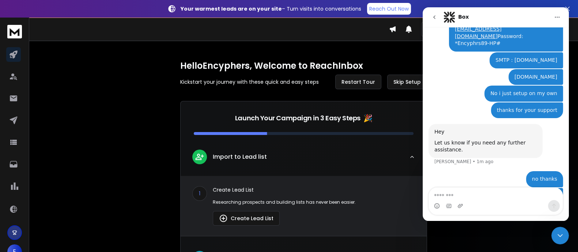
click at [556, 229] on div "Close Intercom Messenger" at bounding box center [560, 236] width 18 height 18
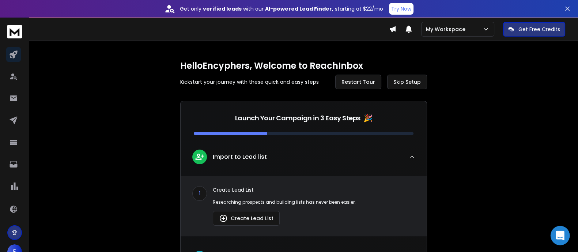
click at [567, 232] on body "Get only verified leads with our AI-powered Lead Finder, starting at $22/mo Try…" at bounding box center [289, 126] width 578 height 252
click at [555, 231] on div "Open Intercom Messenger" at bounding box center [559, 235] width 19 height 19
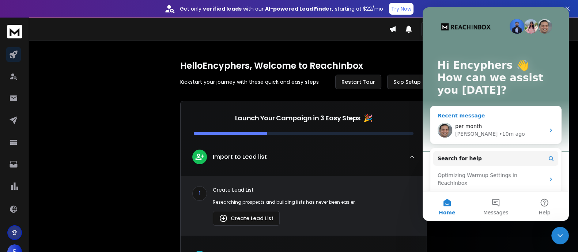
click at [461, 129] on span "per month" at bounding box center [468, 126] width 27 height 6
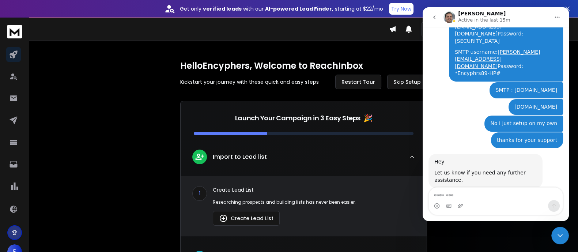
scroll to position [1248, 0]
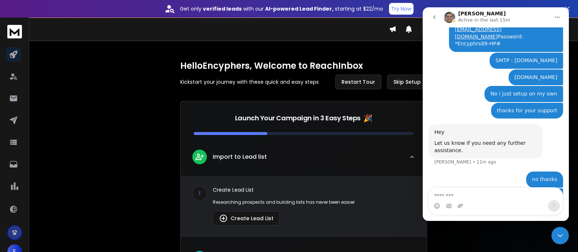
click at [493, 198] on textarea "Message…" at bounding box center [496, 193] width 134 height 12
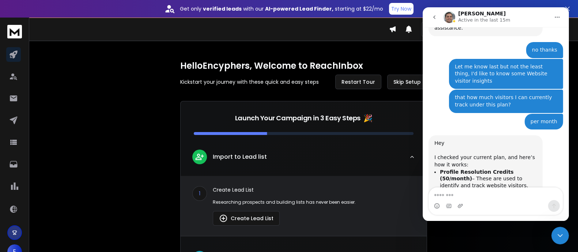
scroll to position [1379, 0]
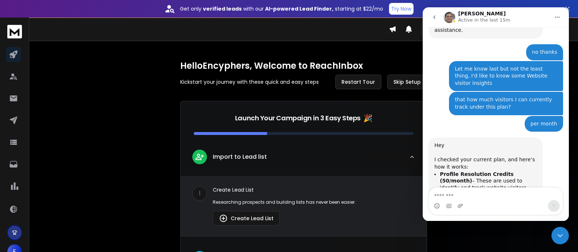
click at [497, 189] on textarea "Message…" at bounding box center [496, 193] width 134 height 12
click at [452, 171] on li "Profile Resolution Credits (50/month) – These are used to identify and track we…" at bounding box center [488, 198] width 97 height 54
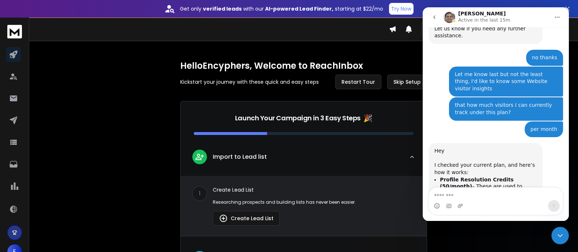
scroll to position [1384, 0]
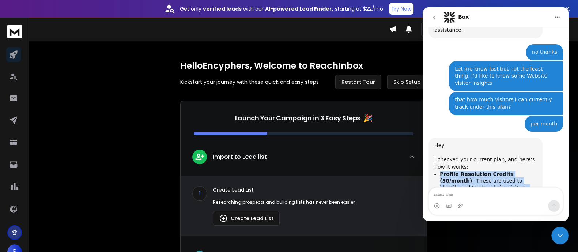
drag, startPoint x: 437, startPoint y: 92, endPoint x: 543, endPoint y: 142, distance: 116.5
click at [543, 142] on div "Hey I checked your current plan, and here’s how it works: Profile Resolution Cr…" at bounding box center [495, 209] width 134 height 144
click at [503, 227] on li "Email Resolution Credits (10/month) – These are used when you want to find or v…" at bounding box center [488, 244] width 97 height 34
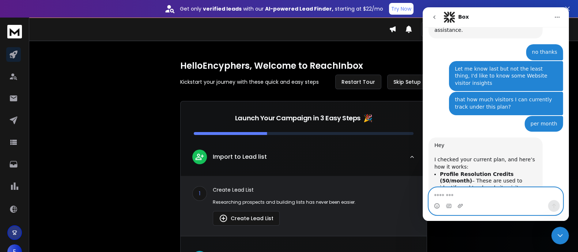
click at [510, 194] on textarea "Message…" at bounding box center [496, 193] width 134 height 12
click at [448, 193] on textarea "Message…" at bounding box center [496, 193] width 134 height 12
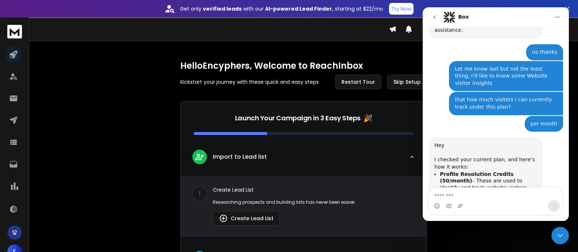
click at [554, 232] on div "Close Intercom Messenger" at bounding box center [560, 236] width 18 height 18
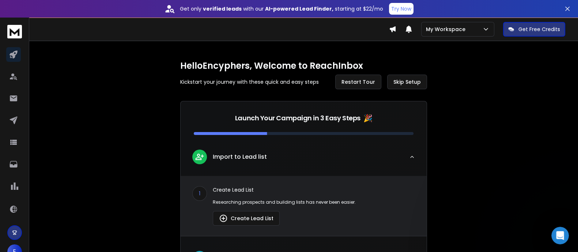
click at [554, 232] on div "Open Intercom Messenger" at bounding box center [560, 235] width 24 height 24
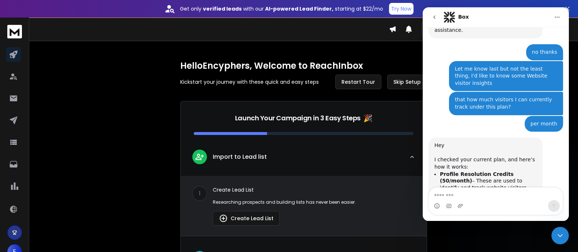
click at [511, 194] on textarea "Message…" at bounding box center [496, 193] width 134 height 12
click at [563, 233] on icon "Close Intercom Messenger" at bounding box center [559, 235] width 9 height 9
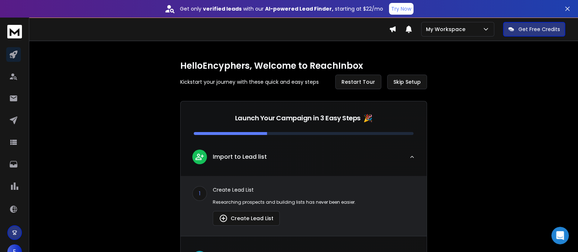
click at [563, 233] on icon "Open Intercom Messenger" at bounding box center [560, 235] width 12 height 12
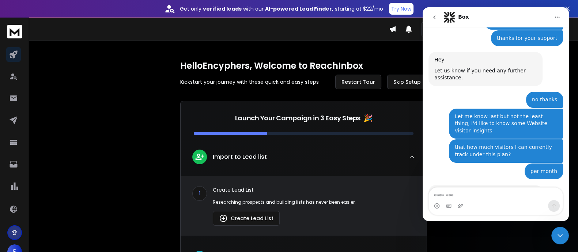
click at [506, 193] on textarea "Message…" at bounding box center [496, 193] width 134 height 12
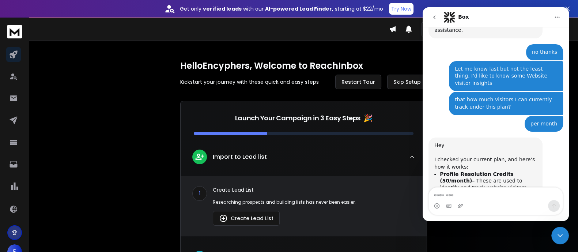
click at [554, 241] on div "Close Intercom Messenger" at bounding box center [560, 236] width 18 height 18
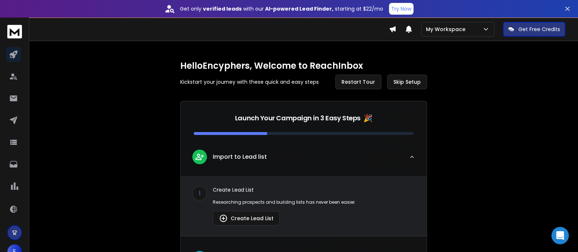
click at [554, 241] on div "Open Intercom Messenger" at bounding box center [560, 235] width 24 height 24
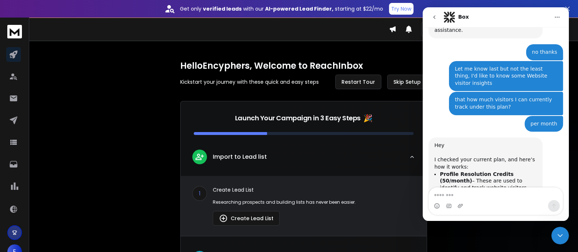
click at [500, 196] on textarea "Message…" at bounding box center [496, 193] width 134 height 12
click at [563, 230] on div "Close Intercom Messenger" at bounding box center [560, 236] width 18 height 18
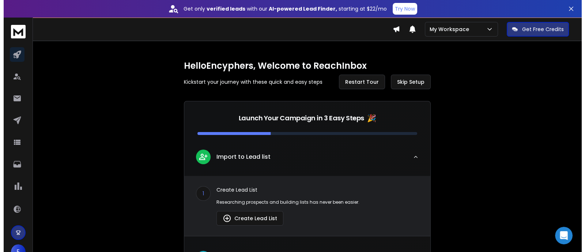
scroll to position [0, 0]
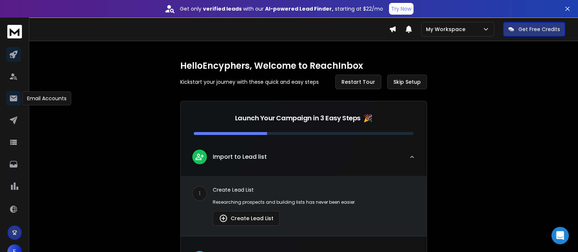
click at [18, 95] on icon at bounding box center [13, 98] width 9 height 9
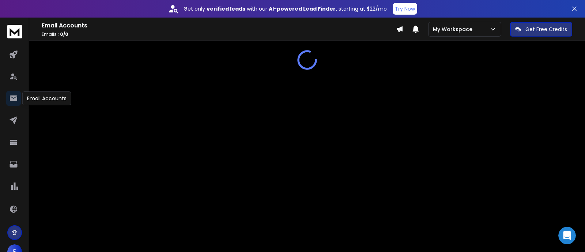
scroll to position [1403, 0]
click at [460, 249] on div "Get only verified leads with our AI-powered Lead Finder, starting at $22/mo Try…" at bounding box center [292, 126] width 585 height 252
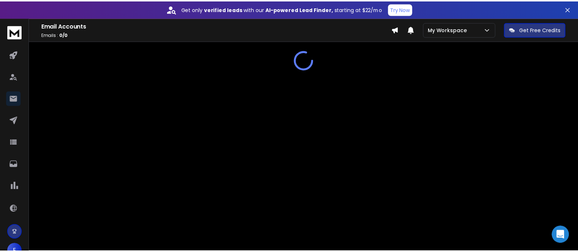
scroll to position [0, 0]
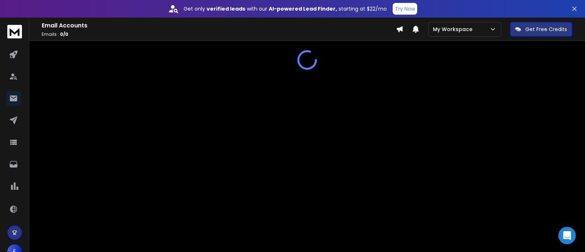
click at [517, 178] on div "Get only verified leads with our AI-powered Lead Finder, starting at $22/mo Try…" at bounding box center [292, 126] width 585 height 252
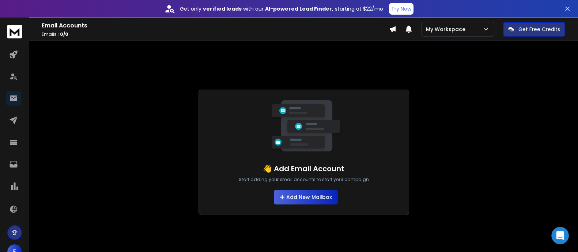
click at [566, 240] on div "Open Intercom Messenger" at bounding box center [560, 235] width 24 height 24
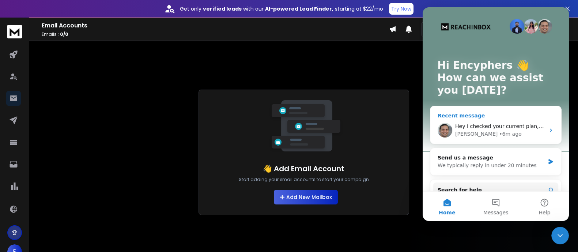
click at [519, 134] on div "[PERSON_NAME] • 6m ago" at bounding box center [500, 134] width 90 height 8
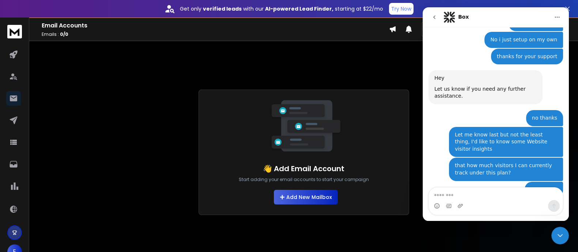
scroll to position [1384, 0]
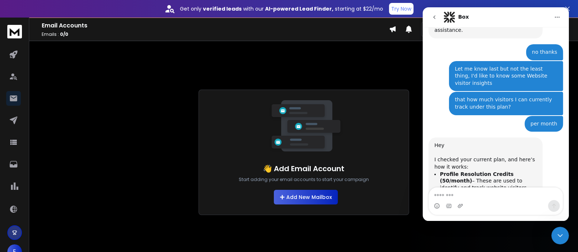
click at [470, 199] on textarea "Message…" at bounding box center [496, 193] width 134 height 12
type textarea "**********"
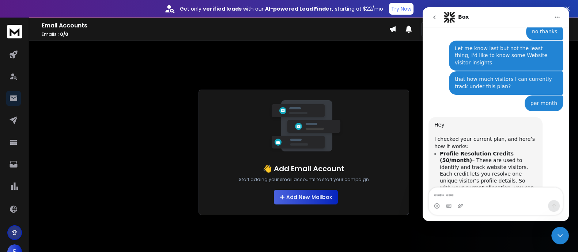
scroll to position [1406, 0]
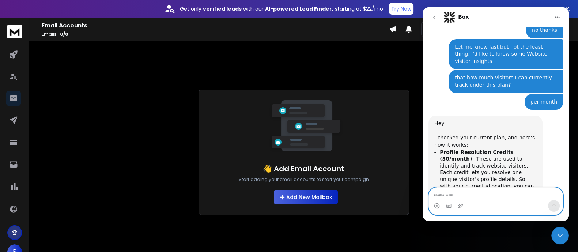
click at [442, 193] on textarea "Message…" at bounding box center [496, 193] width 134 height 12
type textarea "**********"
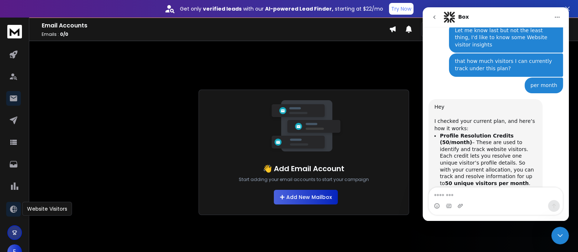
click at [20, 206] on link at bounding box center [13, 209] width 15 height 15
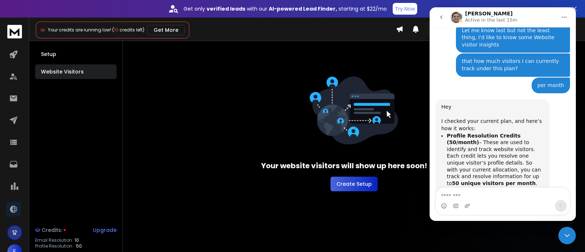
click at [365, 183] on button "Create Setup" at bounding box center [353, 183] width 47 height 15
click at [77, 241] on div "Email Resolution: 10" at bounding box center [75, 240] width 81 height 6
click at [220, 159] on div "Your website visitors will show up here soon! 🚀✨ Create Setup" at bounding box center [354, 129] width 444 height 164
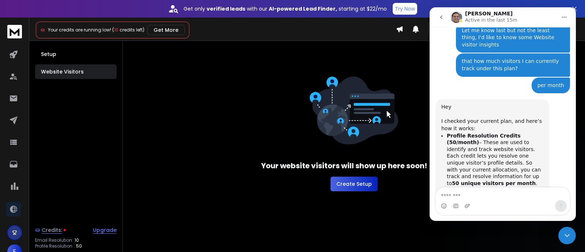
click at [104, 227] on div "Upgrade" at bounding box center [105, 229] width 24 height 7
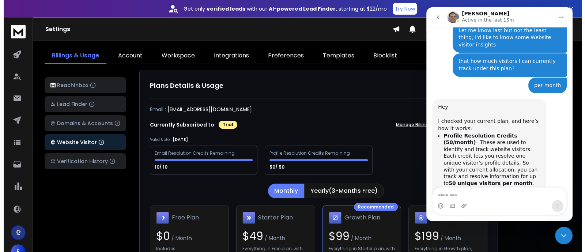
scroll to position [119, 0]
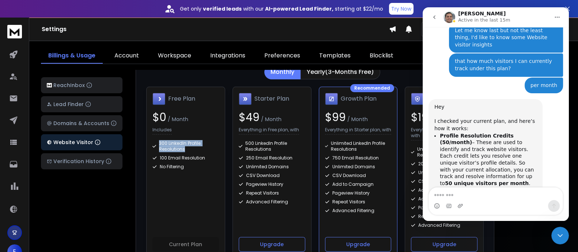
drag, startPoint x: 155, startPoint y: 141, endPoint x: 198, endPoint y: 148, distance: 43.0
click at [198, 148] on div "300 LinkedIn Profile Resolutions" at bounding box center [185, 146] width 66 height 12
click at [201, 153] on ul "300 LinkedIn Profile Resolutions 100 Email Resolution No Filtering" at bounding box center [185, 153] width 66 height 32
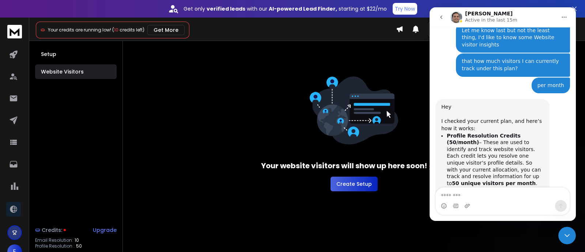
click at [351, 183] on button "Create Setup" at bounding box center [353, 183] width 47 height 15
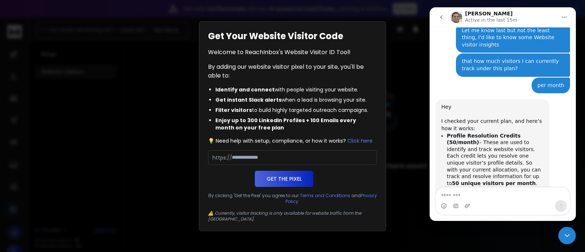
click at [275, 153] on input "text" at bounding box center [292, 157] width 169 height 15
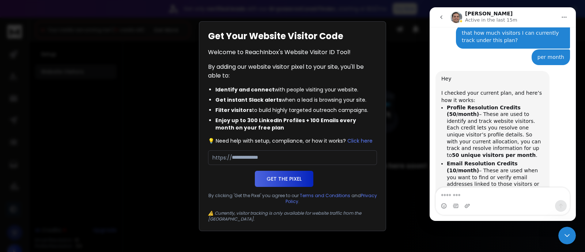
click at [355, 141] on button "Click here" at bounding box center [359, 140] width 25 height 7
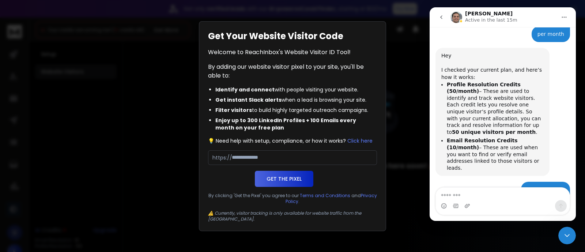
scroll to position [1477, 0]
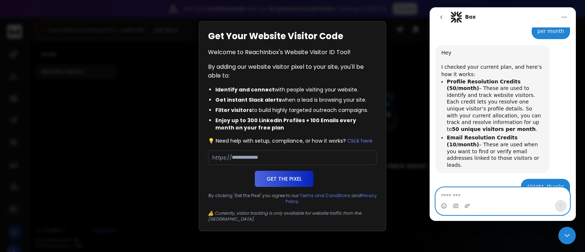
click at [461, 187] on textarea "Message…" at bounding box center [502, 193] width 134 height 12
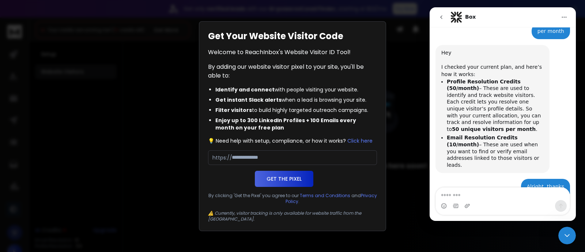
click at [506, 232] on link "[URL]" at bounding box center [513, 235] width 14 height 6
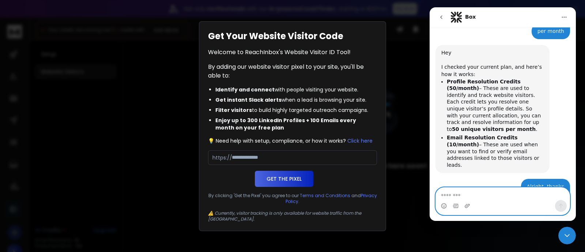
click at [473, 189] on textarea "Message…" at bounding box center [502, 193] width 134 height 12
click at [453, 198] on textarea "Message…" at bounding box center [502, 193] width 134 height 12
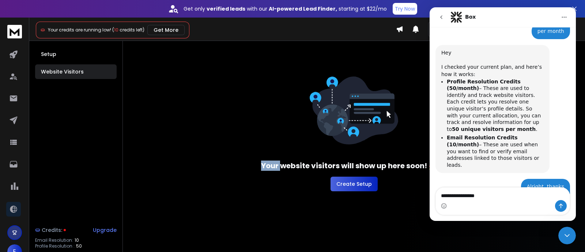
click at [171, 61] on div "Your website visitors will show up here soon! 🚀✨ Create Setup" at bounding box center [354, 129] width 444 height 164
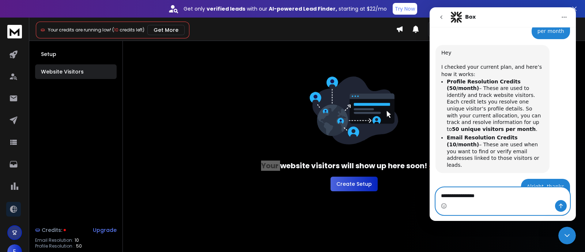
click at [500, 198] on textarea "**********" at bounding box center [502, 193] width 134 height 12
type textarea "**********"
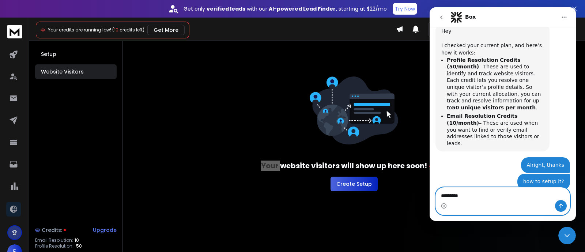
type textarea "***"
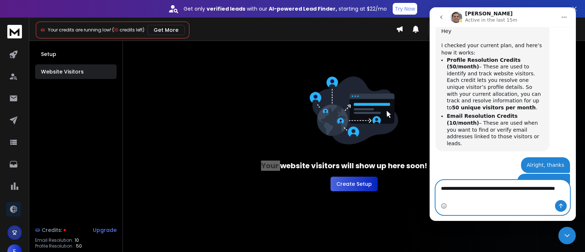
scroll to position [1506, 0]
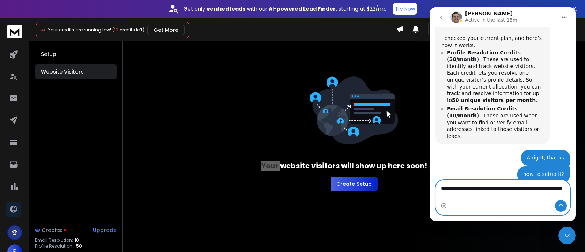
type textarea "**********"
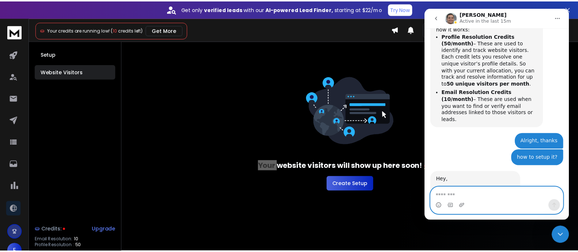
scroll to position [1522, 0]
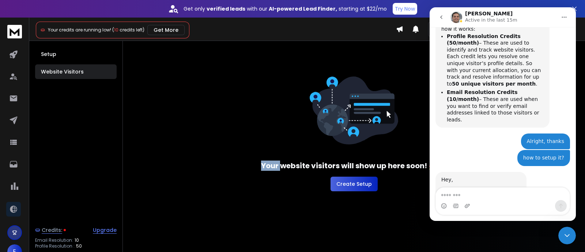
click at [116, 234] on link "Credits: Upgrade" at bounding box center [75, 229] width 81 height 15
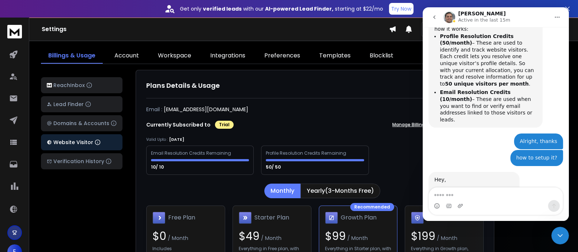
scroll to position [91, 0]
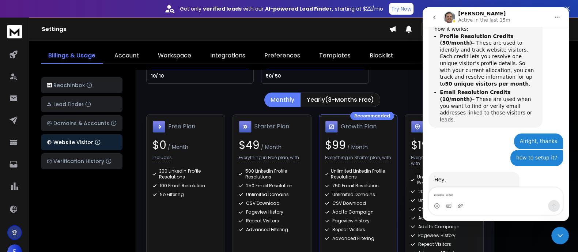
click at [567, 238] on div "Close Intercom Messenger" at bounding box center [560, 236] width 18 height 18
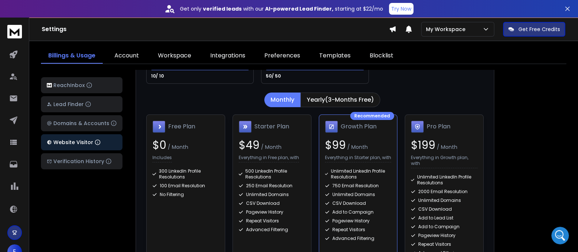
click at [281, 171] on div "500 LinkedIn Profile Resolutions" at bounding box center [272, 174] width 66 height 12
click at [254, 126] on h1 "Starter Plan" at bounding box center [271, 126] width 35 height 9
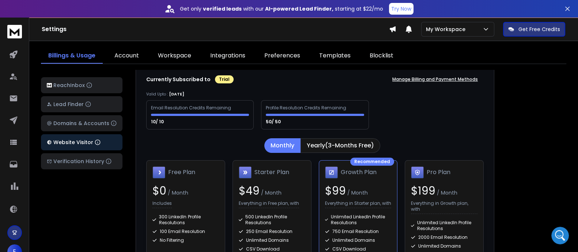
click at [241, 170] on img at bounding box center [245, 172] width 13 height 12
click at [317, 141] on button "Yearly(3-Months Free)" at bounding box center [340, 145] width 80 height 15
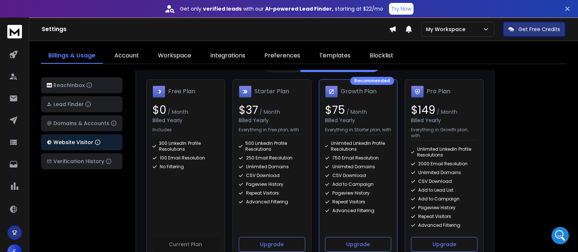
scroll to position [80, 0]
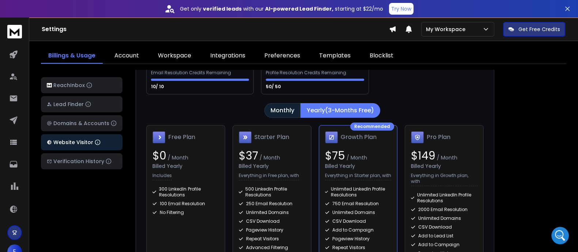
click at [284, 107] on button "Monthly" at bounding box center [282, 110] width 36 height 15
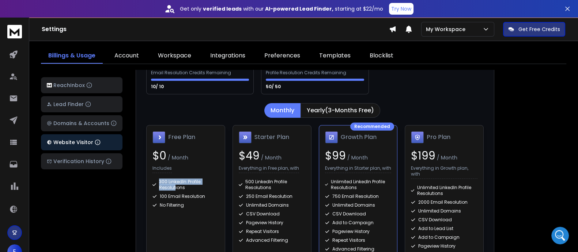
drag, startPoint x: 207, startPoint y: 176, endPoint x: 173, endPoint y: 189, distance: 35.8
click at [173, 189] on ul "300 LinkedIn Profile Resolutions 100 Email Resolution No Filtering" at bounding box center [185, 192] width 66 height 32
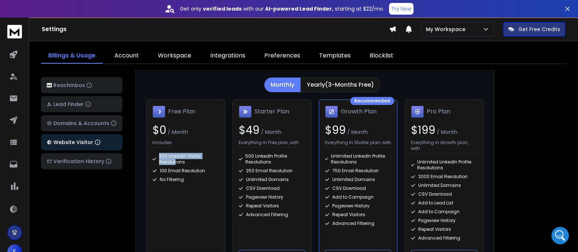
scroll to position [119, 0]
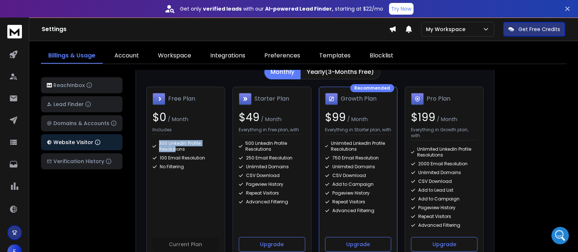
click at [557, 234] on icon "Open Intercom Messenger" at bounding box center [560, 235] width 12 height 12
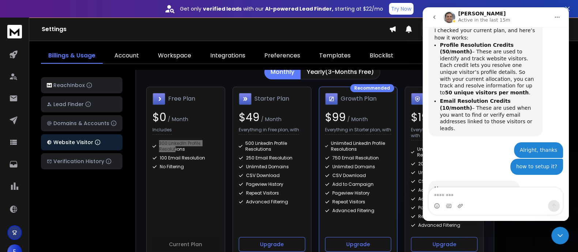
scroll to position [1522, 0]
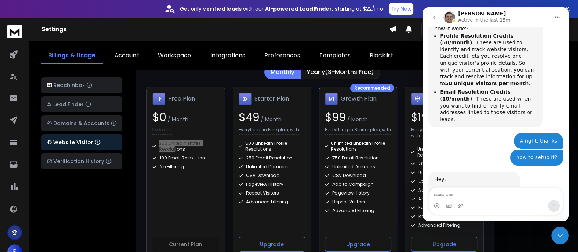
click at [480, 197] on textarea "Message…" at bounding box center [496, 193] width 134 height 12
type textarea "**********"
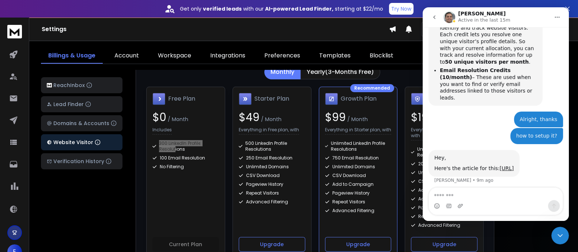
scroll to position [1546, 0]
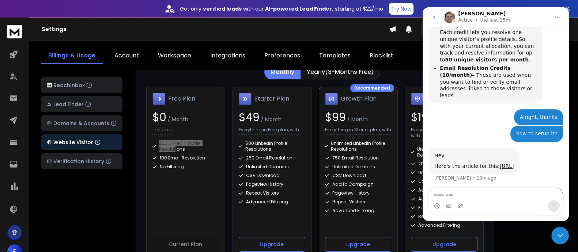
click at [562, 238] on icon "Close Intercom Messenger" at bounding box center [559, 235] width 9 height 9
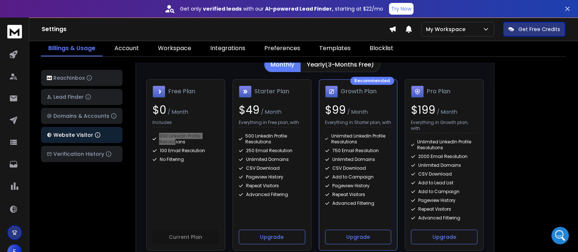
scroll to position [30, 0]
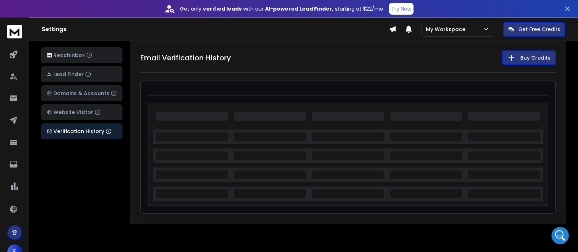
click at [88, 130] on button "Verification History" at bounding box center [81, 131] width 81 height 16
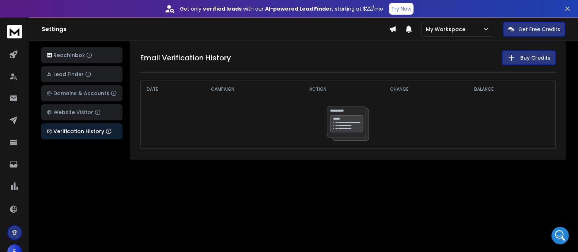
click at [82, 57] on button "ReachInbox" at bounding box center [81, 55] width 81 height 16
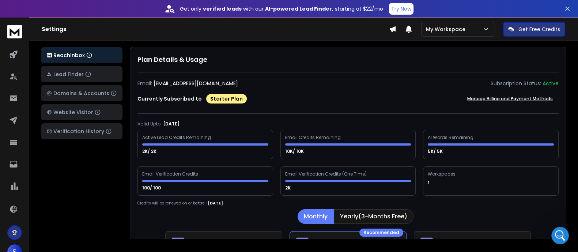
scroll to position [0, 0]
click at [555, 233] on icon "Open Intercom Messenger" at bounding box center [560, 235] width 12 height 12
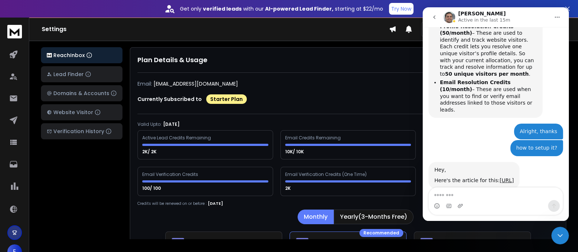
scroll to position [1546, 0]
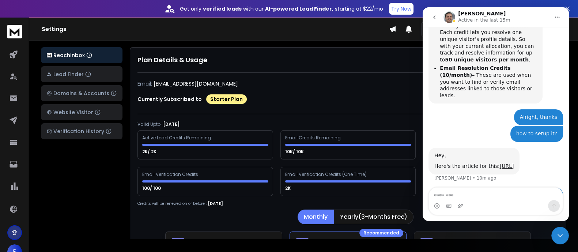
click at [559, 233] on icon "Close Intercom Messenger" at bounding box center [559, 235] width 9 height 9
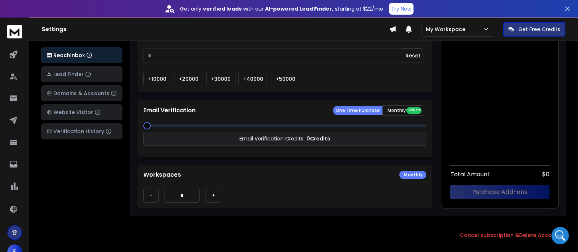
scroll to position [462, 0]
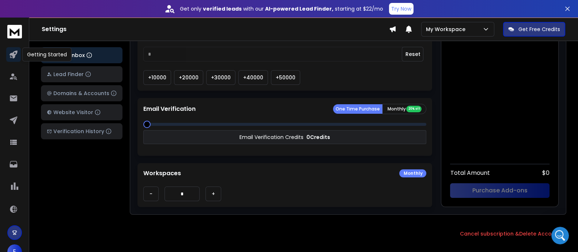
click at [18, 57] on link at bounding box center [13, 54] width 15 height 15
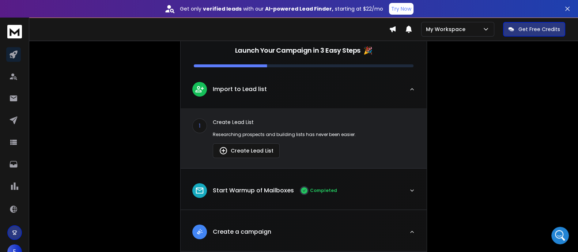
scroll to position [137, 0]
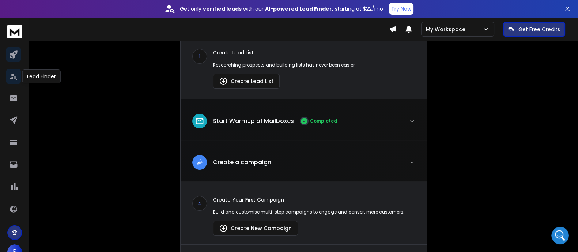
click at [11, 76] on icon at bounding box center [13, 76] width 9 height 9
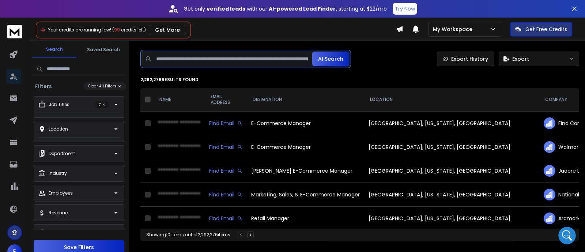
click at [189, 62] on textarea at bounding box center [232, 59] width 152 height 15
type textarea "**********"
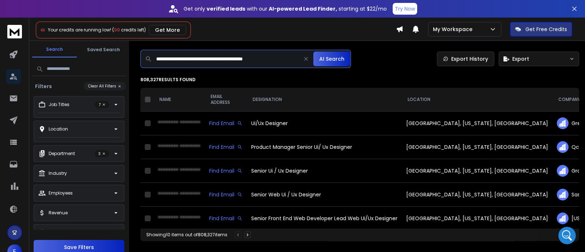
click at [116, 106] on div "Job Titles 7" at bounding box center [79, 107] width 91 height 22
click at [112, 102] on icon at bounding box center [115, 104] width 7 height 7
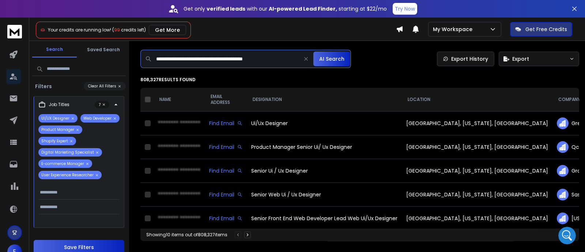
click at [113, 120] on icon at bounding box center [115, 119] width 4 height 4
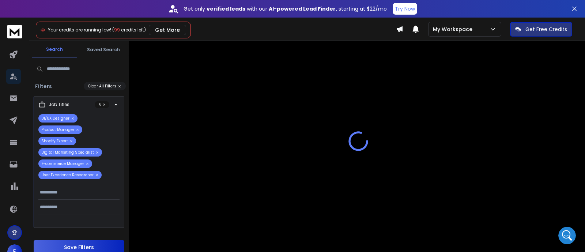
click at [72, 117] on icon at bounding box center [73, 119] width 4 height 4
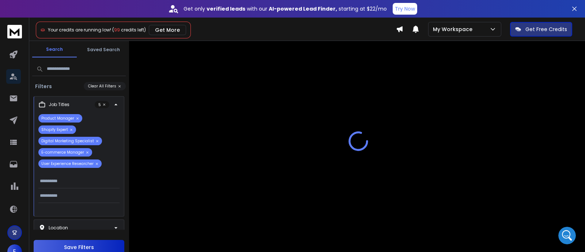
click at [69, 128] on icon at bounding box center [71, 130] width 4 height 4
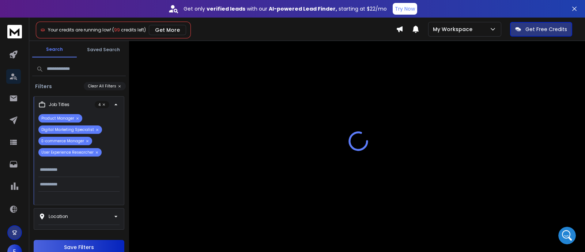
click at [74, 117] on p "Product Manager" at bounding box center [60, 118] width 44 height 8
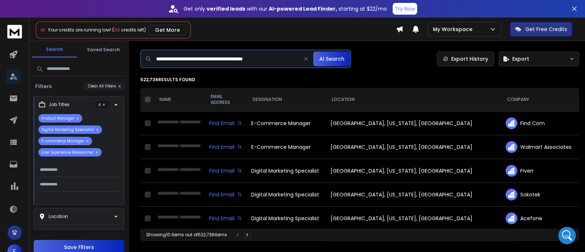
click at [76, 117] on icon at bounding box center [77, 118] width 2 height 2
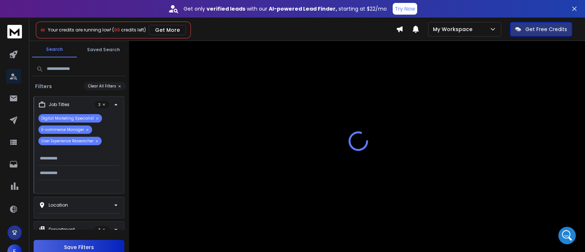
click at [95, 117] on icon at bounding box center [97, 119] width 4 height 4
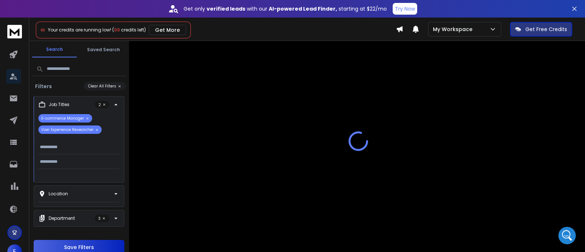
click at [86, 117] on icon at bounding box center [87, 119] width 4 height 4
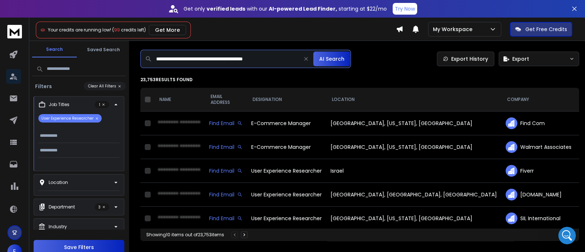
click at [95, 117] on icon at bounding box center [97, 119] width 4 height 4
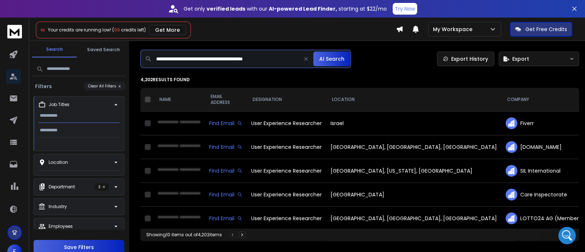
click at [62, 115] on input at bounding box center [78, 115] width 81 height 15
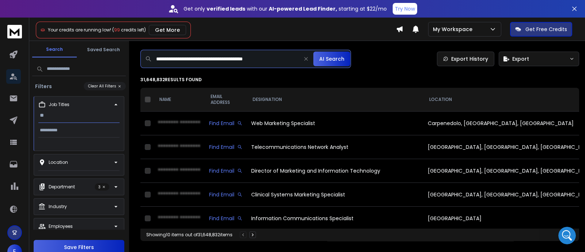
type input "***"
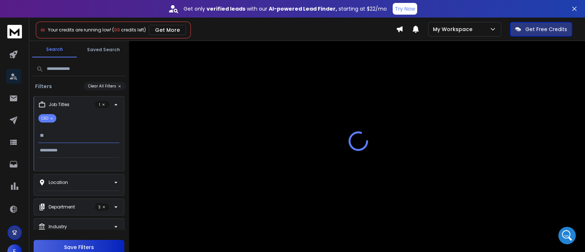
type input "***"
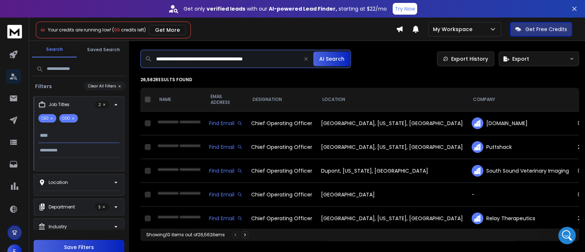
type input "***"
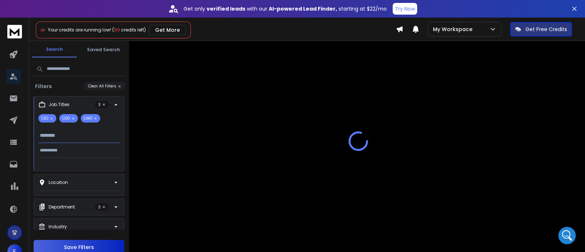
type input "*******"
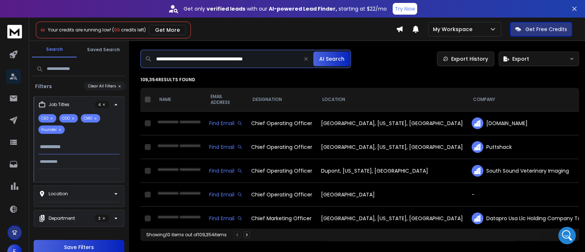
type input "**********"
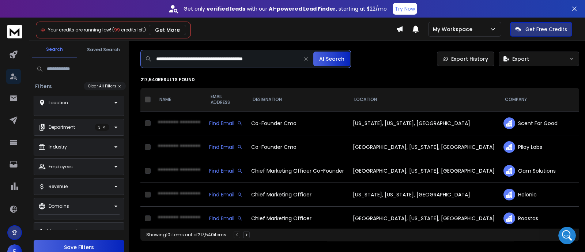
scroll to position [45, 0]
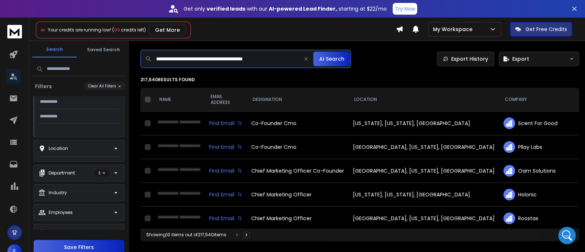
click at [112, 170] on icon at bounding box center [115, 172] width 7 height 7
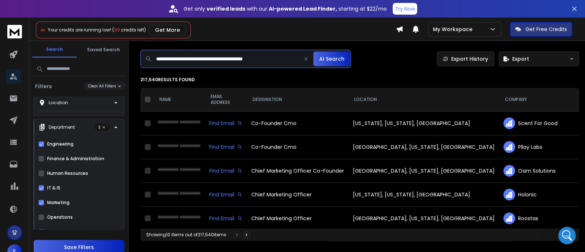
scroll to position [182, 0]
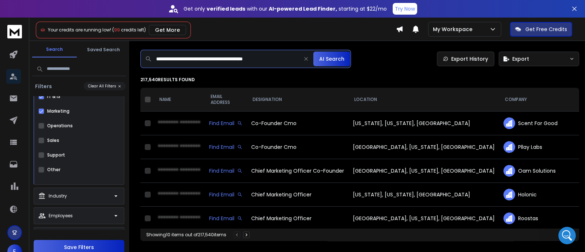
click at [71, 126] on label "Operations" at bounding box center [60, 126] width 26 height 6
click at [44, 126] on button "Operations" at bounding box center [41, 126] width 6 height 6
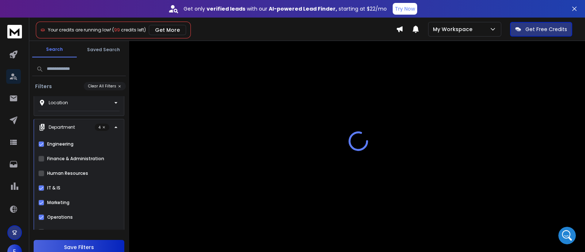
scroll to position [228, 0]
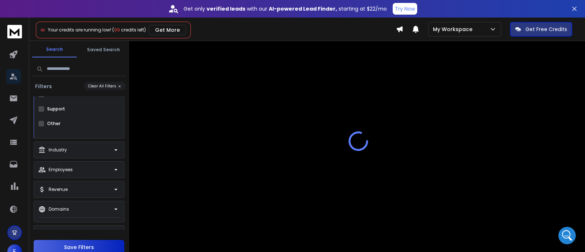
click at [103, 154] on div "Industry" at bounding box center [79, 149] width 91 height 17
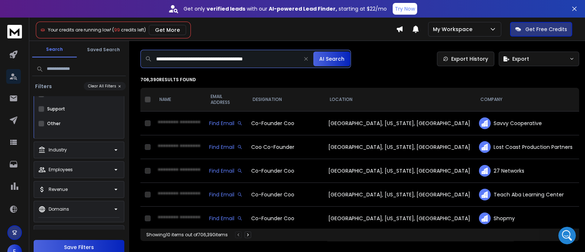
click at [102, 151] on div "Industry" at bounding box center [78, 149] width 81 height 7
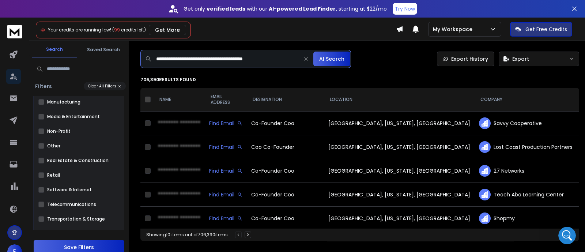
scroll to position [411, 0]
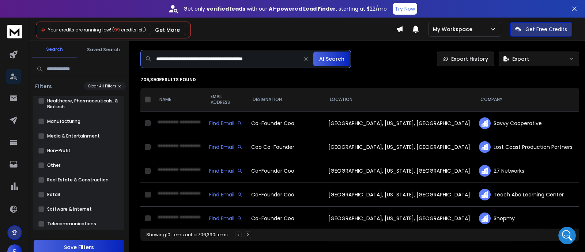
click at [58, 191] on label "Retail" at bounding box center [53, 194] width 13 height 6
click at [44, 191] on button "Retail" at bounding box center [41, 194] width 6 height 6
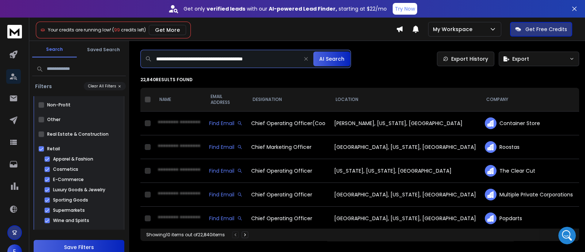
scroll to position [639, 0]
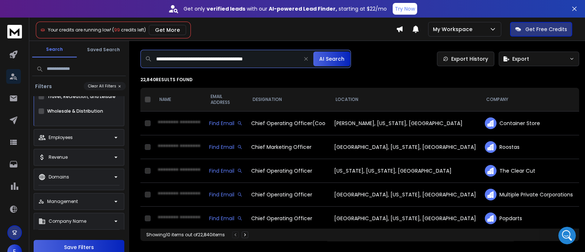
click at [279, 57] on textarea "**********" at bounding box center [227, 59] width 142 height 15
click at [426, 57] on div "**********" at bounding box center [359, 59] width 438 height 18
click at [112, 137] on icon at bounding box center [115, 137] width 7 height 7
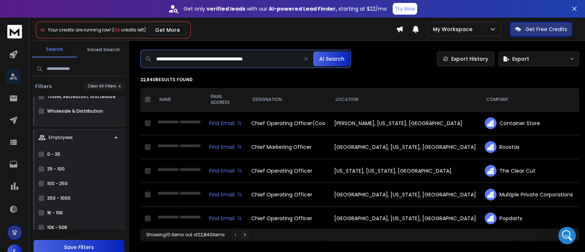
click at [51, 152] on label "0 - 25" at bounding box center [53, 154] width 13 height 6
click at [44, 152] on 25 "0 - 25" at bounding box center [41, 154] width 6 height 6
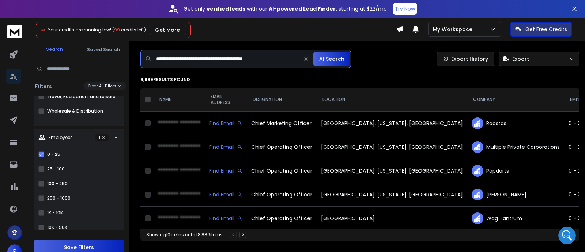
click at [58, 166] on label "25 - 100" at bounding box center [56, 169] width 18 height 6
click at [44, 166] on 100 "25 - 100" at bounding box center [41, 169] width 6 height 6
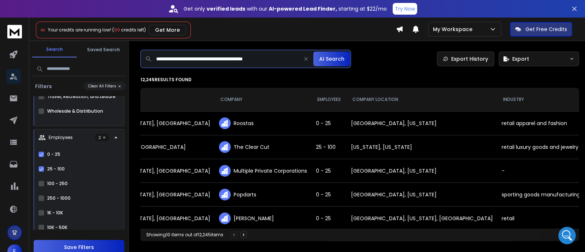
scroll to position [0, 0]
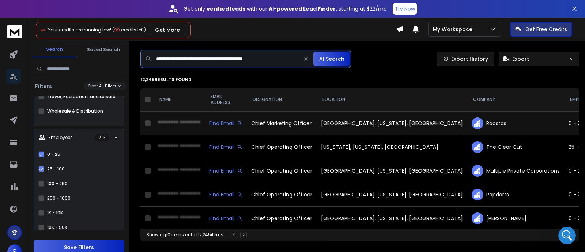
click at [224, 126] on div "Find Email" at bounding box center [225, 122] width 33 height 7
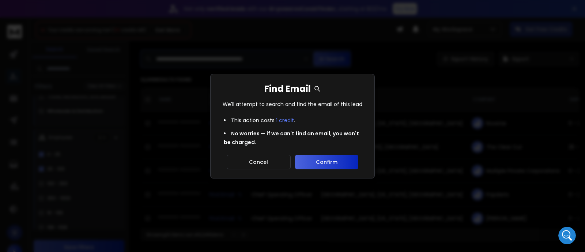
click at [328, 164] on button "Confirm" at bounding box center [326, 162] width 63 height 15
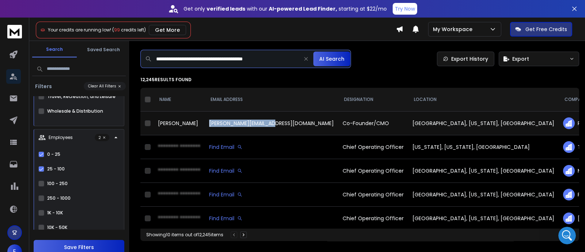
drag, startPoint x: 205, startPoint y: 122, endPoint x: 274, endPoint y: 123, distance: 68.7
click at [274, 123] on td "[PERSON_NAME][EMAIL_ADDRESS][DOMAIN_NAME]" at bounding box center [271, 123] width 133 height 24
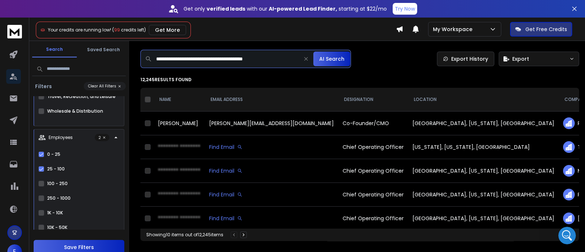
click at [401, 74] on div "**********" at bounding box center [359, 161] width 438 height 222
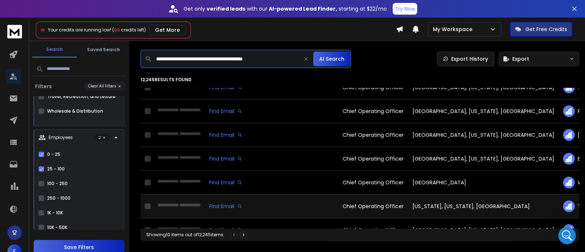
scroll to position [125, 0]
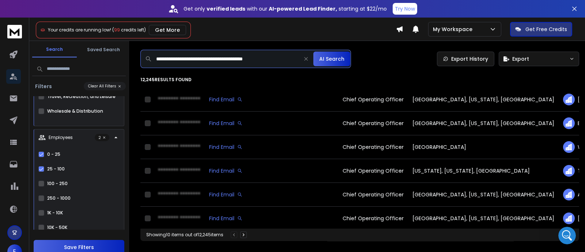
click at [243, 236] on icon at bounding box center [243, 235] width 6 height 6
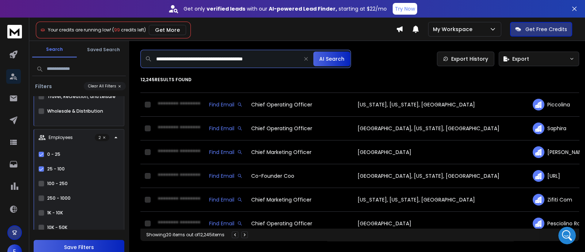
scroll to position [0, 0]
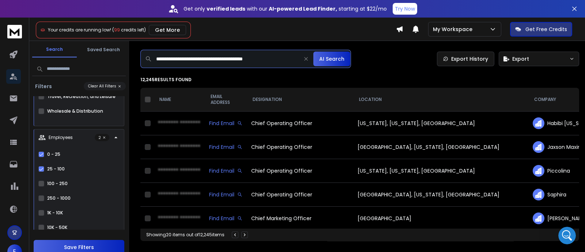
click at [252, 62] on textarea "**********" at bounding box center [227, 59] width 142 height 15
click at [256, 50] on div "**********" at bounding box center [245, 59] width 210 height 18
click at [254, 64] on textarea "**********" at bounding box center [227, 59] width 142 height 15
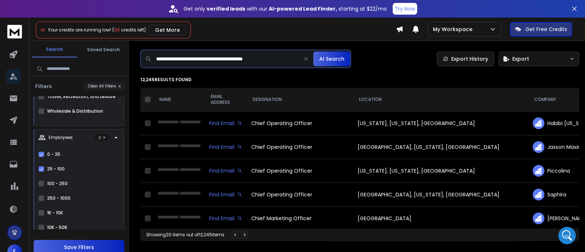
click at [254, 64] on textarea "**********" at bounding box center [227, 59] width 142 height 15
type textarea "**********"
type textarea "********"
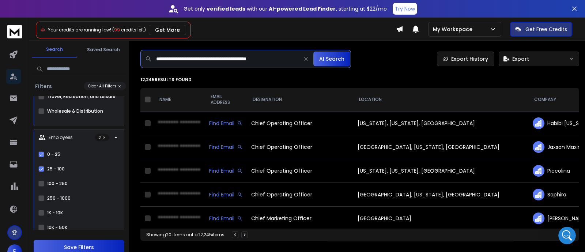
type textarea "**********"
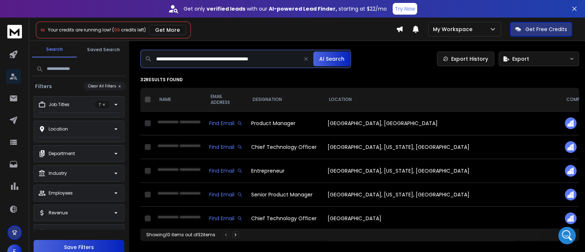
click at [115, 104] on icon at bounding box center [115, 104] width 7 height 7
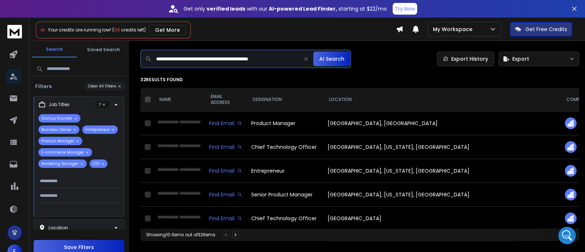
click at [84, 188] on input at bounding box center [78, 181] width 81 height 15
type input "***"
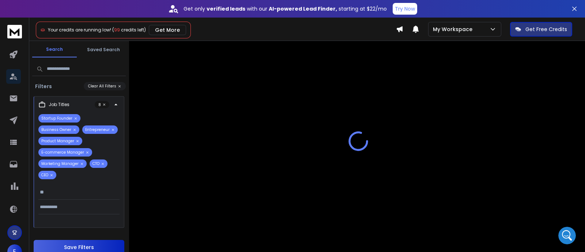
type input "***"
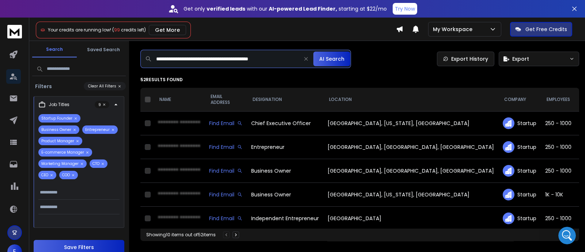
click at [77, 143] on icon at bounding box center [78, 141] width 4 height 4
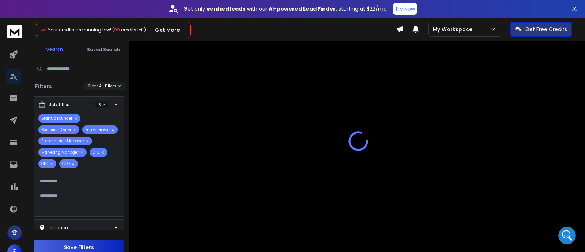
click at [85, 143] on icon at bounding box center [87, 141] width 4 height 4
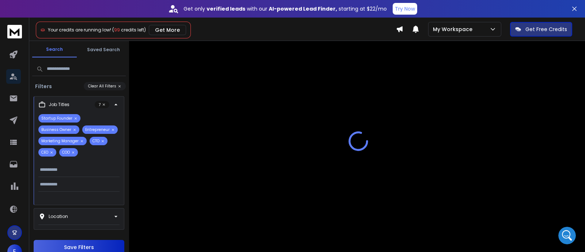
click at [81, 143] on icon at bounding box center [82, 141] width 4 height 4
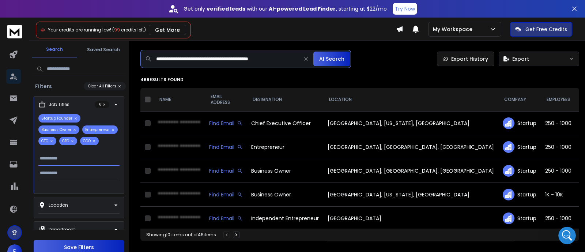
click at [76, 166] on input at bounding box center [78, 158] width 81 height 15
type input "***"
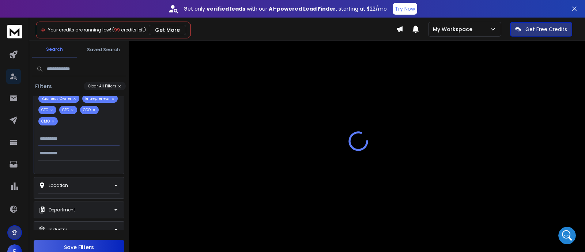
scroll to position [45, 0]
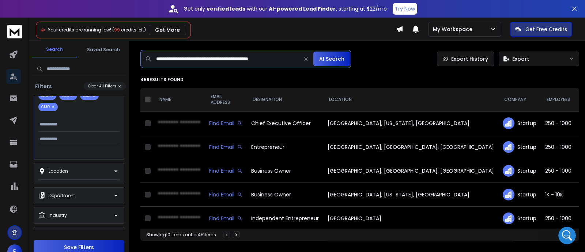
click at [77, 176] on div "Location" at bounding box center [79, 174] width 91 height 22
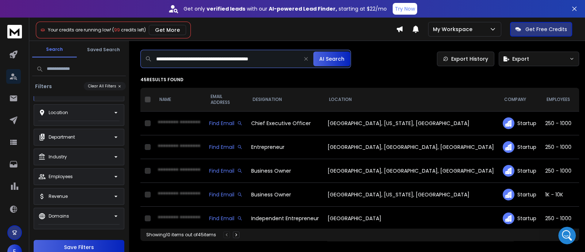
scroll to position [79, 0]
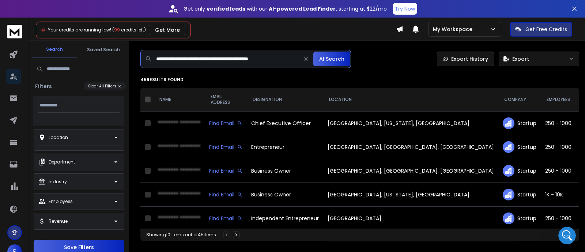
click at [104, 161] on div "Department" at bounding box center [78, 161] width 81 height 7
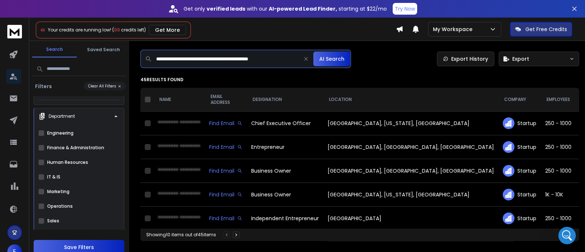
click at [62, 130] on label "Engineering" at bounding box center [60, 133] width 26 height 6
click at [44, 130] on button "Engineering" at bounding box center [41, 133] width 6 height 6
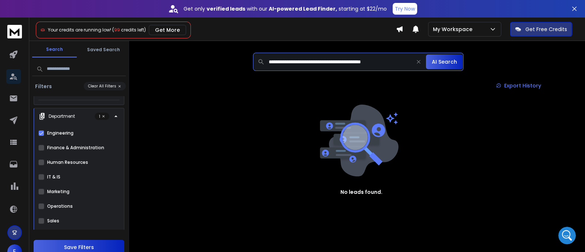
click at [60, 177] on div "IT & IS" at bounding box center [78, 177] width 81 height 6
click at [50, 178] on label "IT & IS" at bounding box center [53, 177] width 13 height 6
click at [44, 178] on IS "IT & IS" at bounding box center [41, 177] width 6 height 6
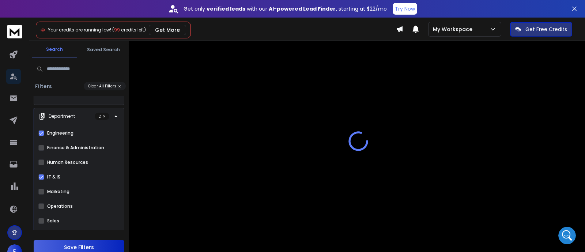
scroll to position [170, 0]
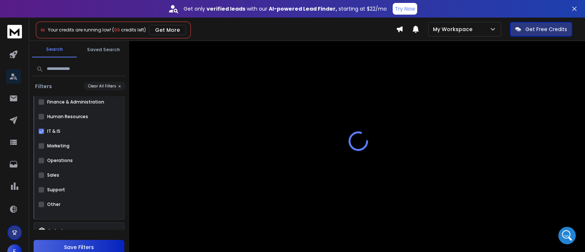
click at [59, 162] on label "Operations" at bounding box center [60, 160] width 26 height 6
click at [44, 162] on button "Operations" at bounding box center [41, 160] width 6 height 6
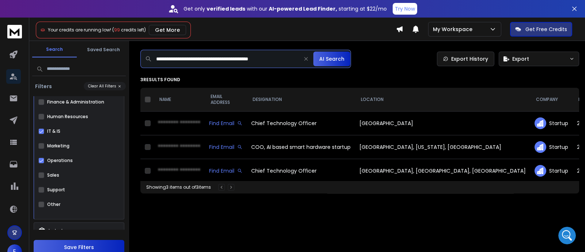
click at [55, 147] on label "Marketing" at bounding box center [58, 146] width 22 height 6
click at [44, 147] on button "Marketing" at bounding box center [41, 146] width 6 height 6
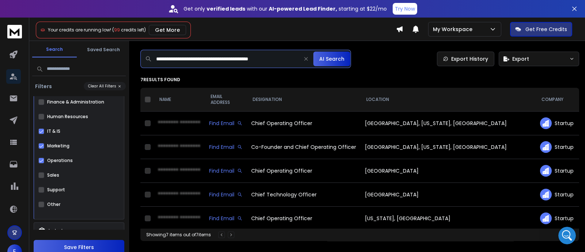
click at [66, 161] on label "Operations" at bounding box center [60, 160] width 26 height 6
click at [44, 161] on button "Operations" at bounding box center [41, 160] width 6 height 6
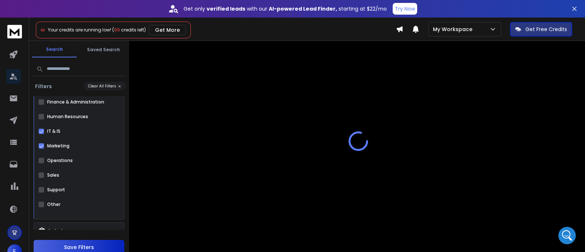
click at [61, 145] on label "Marketing" at bounding box center [58, 146] width 22 height 6
click at [55, 132] on label "IT & IS" at bounding box center [53, 131] width 13 height 6
click at [44, 132] on IS "IT & IS" at bounding box center [41, 131] width 6 height 6
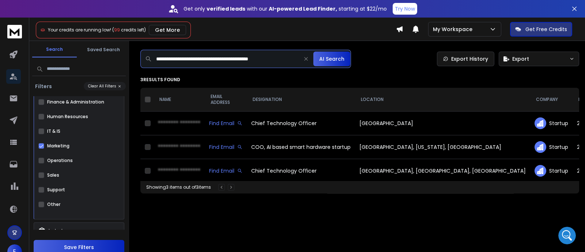
click at [49, 146] on label "Marketing" at bounding box center [58, 146] width 22 height 6
click at [44, 146] on button "Marketing" at bounding box center [41, 146] width 6 height 6
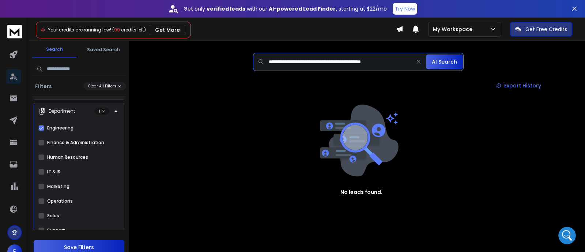
scroll to position [79, 0]
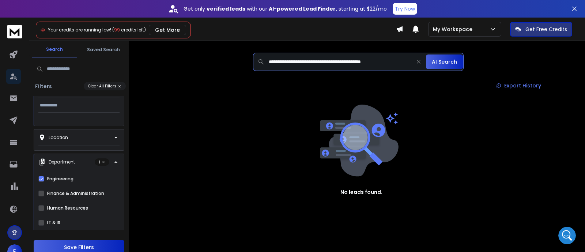
click at [52, 173] on div "Engineering" at bounding box center [78, 178] width 81 height 15
click at [43, 180] on button "Engineering" at bounding box center [41, 179] width 6 height 6
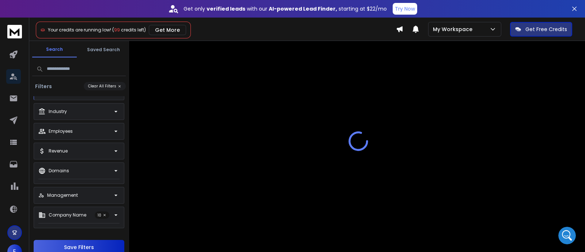
scroll to position [262, 0]
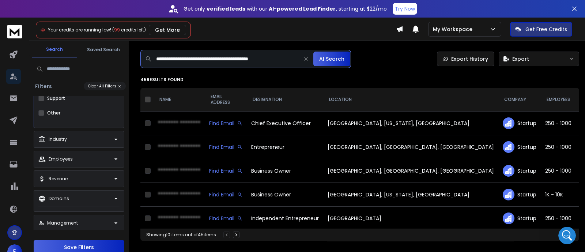
click at [80, 136] on div "Industry" at bounding box center [78, 139] width 81 height 7
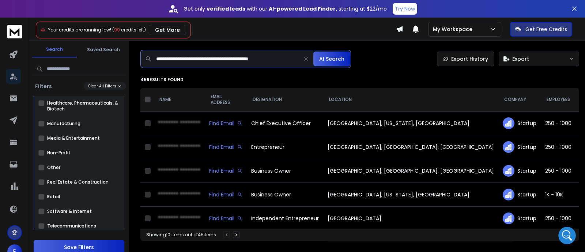
scroll to position [444, 0]
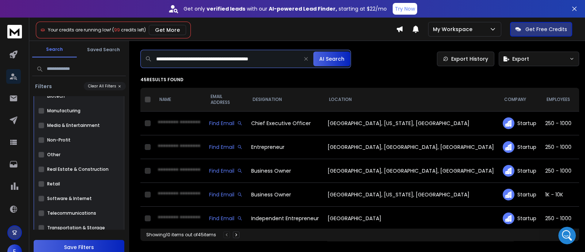
click at [42, 186] on div "Retail" at bounding box center [78, 183] width 81 height 15
click at [42, 181] on button "Retail" at bounding box center [41, 184] width 6 height 6
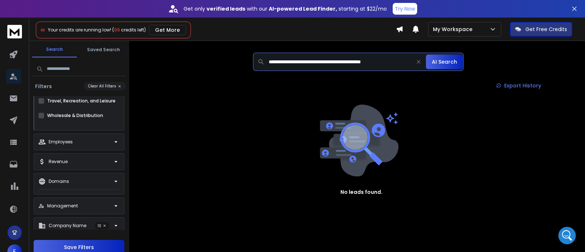
scroll to position [643, 0]
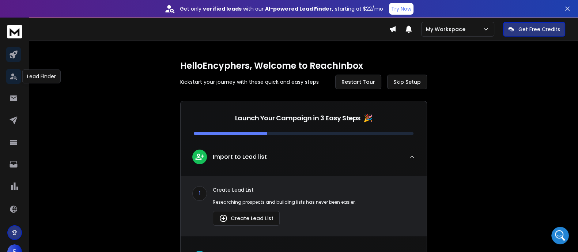
click at [14, 76] on icon at bounding box center [13, 76] width 9 height 9
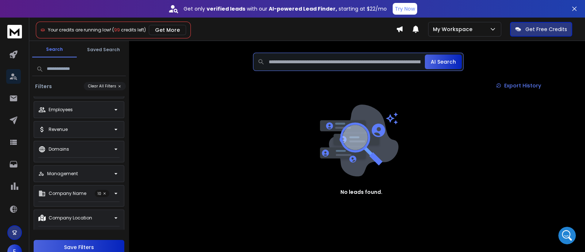
scroll to position [30, 0]
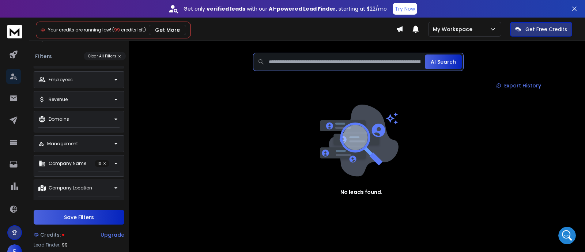
click at [113, 162] on icon at bounding box center [115, 163] width 7 height 7
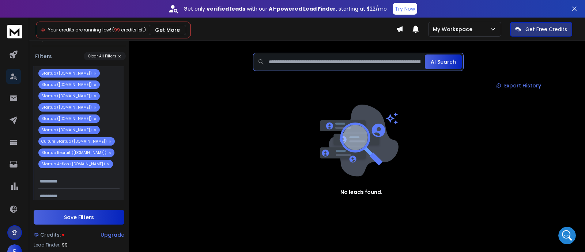
scroll to position [153, 0]
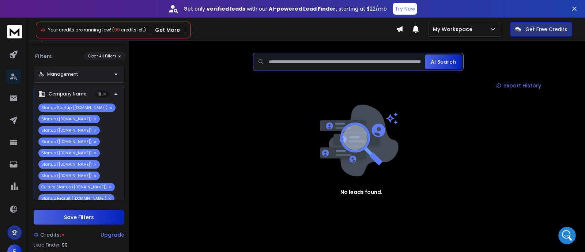
click at [103, 94] on icon at bounding box center [105, 94] width 4 height 4
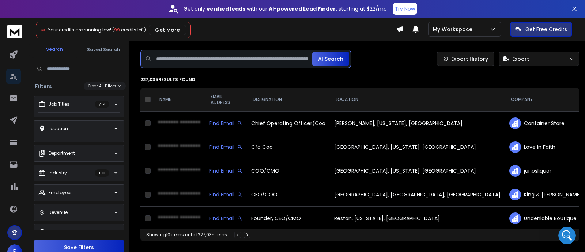
scroll to position [0, 0]
click at [207, 60] on textarea at bounding box center [232, 59] width 152 height 15
type textarea "**********"
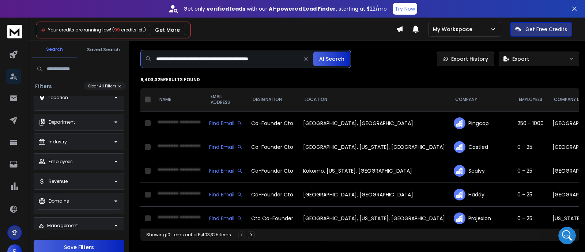
scroll to position [45, 0]
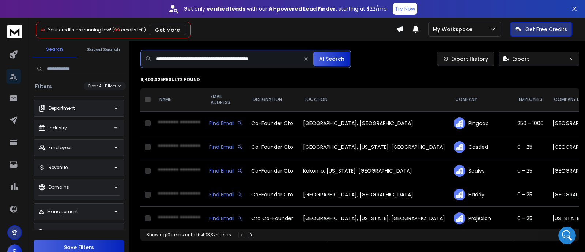
click at [112, 124] on icon at bounding box center [115, 127] width 7 height 7
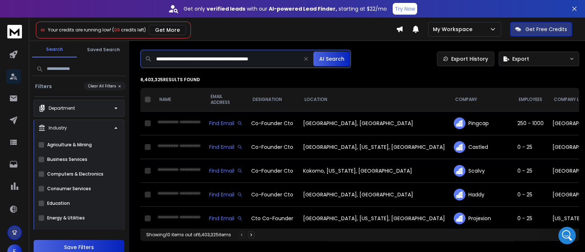
click at [112, 124] on icon at bounding box center [115, 127] width 7 height 7
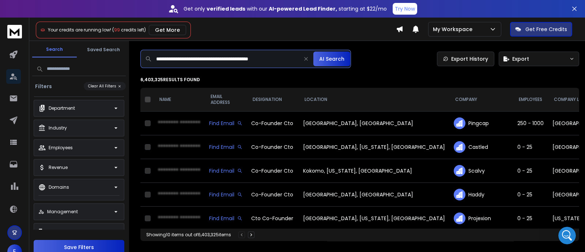
click at [112, 126] on icon at bounding box center [115, 127] width 7 height 7
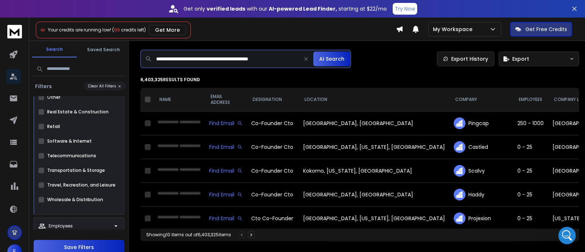
scroll to position [182, 0]
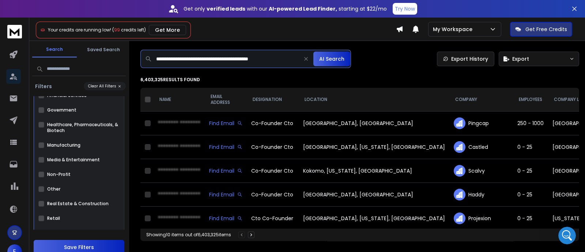
click at [43, 217] on button "Retail" at bounding box center [41, 218] width 6 height 6
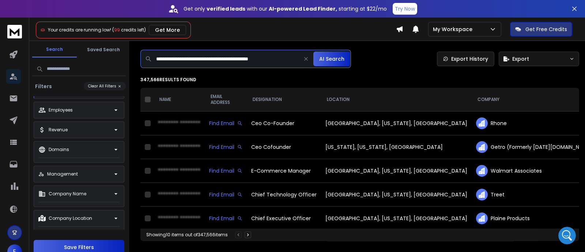
scroll to position [416, 0]
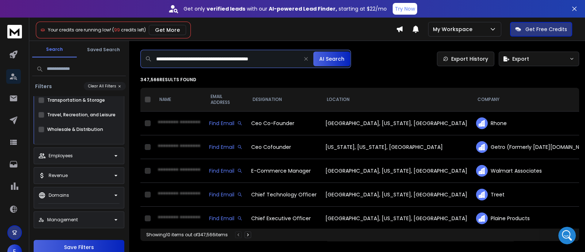
click at [100, 160] on div "Employees" at bounding box center [79, 155] width 91 height 17
click at [112, 157] on icon at bounding box center [115, 155] width 7 height 7
click at [57, 172] on label "0 - 25" at bounding box center [53, 173] width 13 height 6
click at [44, 172] on 25 "0 - 25" at bounding box center [41, 173] width 6 height 6
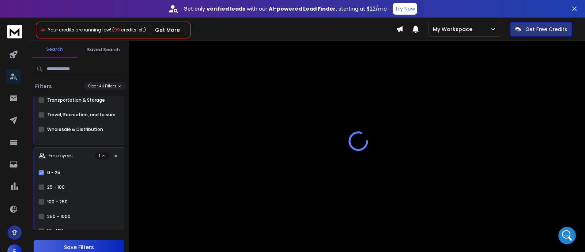
click at [57, 185] on label "25 - 100" at bounding box center [56, 187] width 18 height 6
click at [44, 185] on 100 "25 - 100" at bounding box center [41, 187] width 6 height 6
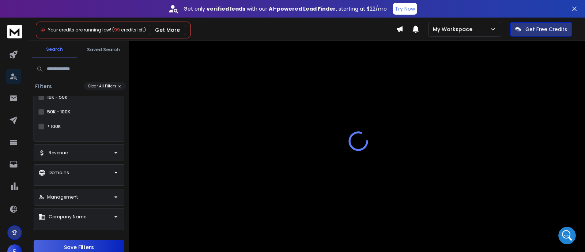
scroll to position [587, 0]
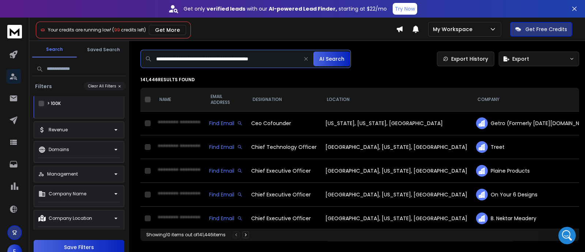
click at [98, 215] on div "Company Location" at bounding box center [78, 217] width 81 height 7
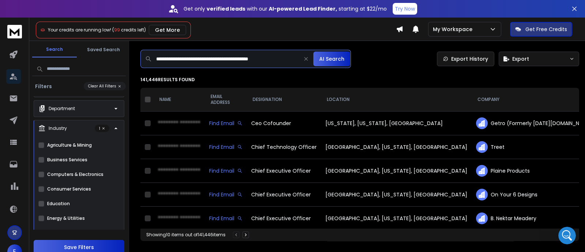
scroll to position [0, 0]
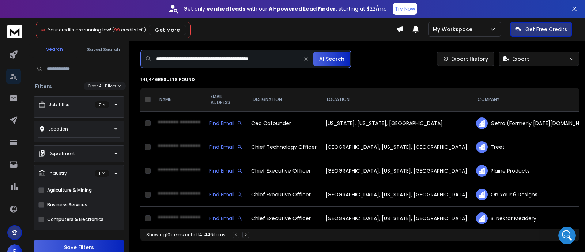
click at [99, 132] on div "Location" at bounding box center [79, 132] width 91 height 22
click at [112, 130] on icon at bounding box center [115, 128] width 7 height 7
click at [112, 131] on icon at bounding box center [115, 128] width 7 height 7
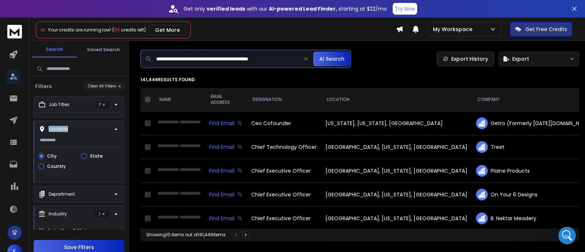
click at [112, 131] on icon at bounding box center [115, 128] width 7 height 7
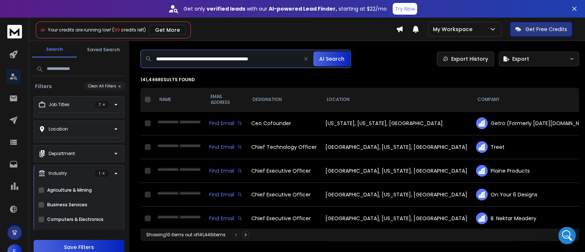
click at [112, 131] on icon at bounding box center [115, 128] width 7 height 7
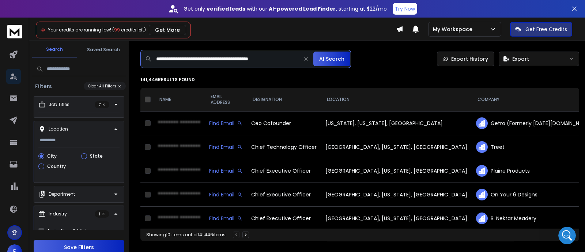
click at [61, 165] on label "Country" at bounding box center [56, 166] width 19 height 6
click at [44, 165] on button "Country" at bounding box center [41, 166] width 6 height 6
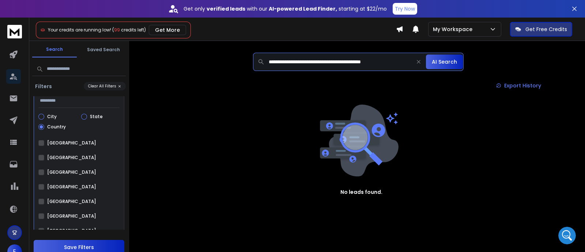
scroll to position [45, 0]
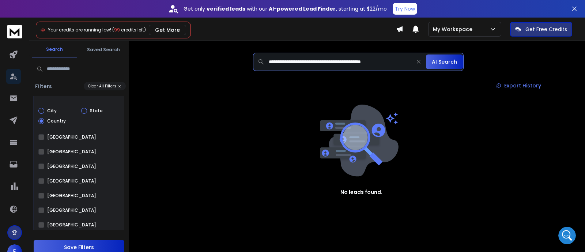
click at [66, 134] on label "[GEOGRAPHIC_DATA]" at bounding box center [71, 137] width 49 height 6
click at [44, 134] on States "[GEOGRAPHIC_DATA]" at bounding box center [41, 137] width 6 height 6
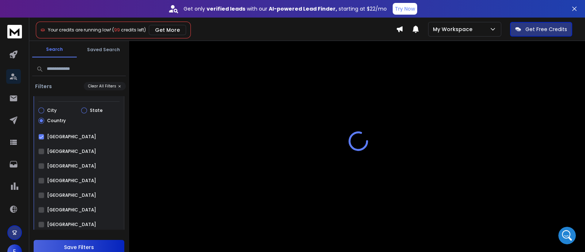
click at [66, 148] on label "[GEOGRAPHIC_DATA]" at bounding box center [71, 151] width 49 height 6
click at [44, 148] on Kingdom "[GEOGRAPHIC_DATA]" at bounding box center [41, 151] width 6 height 6
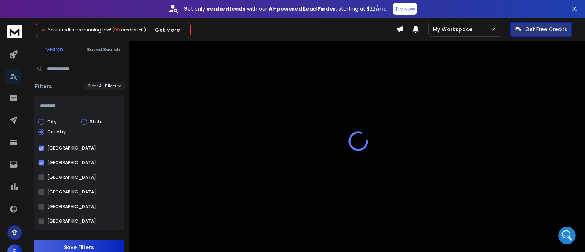
scroll to position [77, 0]
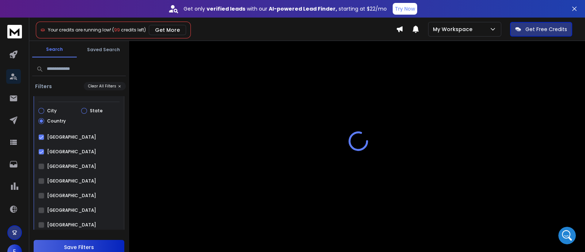
click at [61, 183] on label "[GEOGRAPHIC_DATA]" at bounding box center [71, 181] width 49 height 6
click at [44, 183] on button "[GEOGRAPHIC_DATA]" at bounding box center [41, 181] width 6 height 6
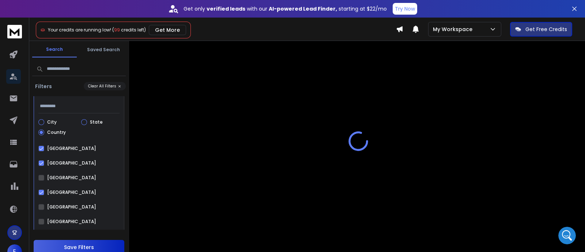
click at [61, 204] on label "[GEOGRAPHIC_DATA]" at bounding box center [71, 207] width 49 height 6
click at [44, 204] on button "[GEOGRAPHIC_DATA]" at bounding box center [41, 207] width 6 height 6
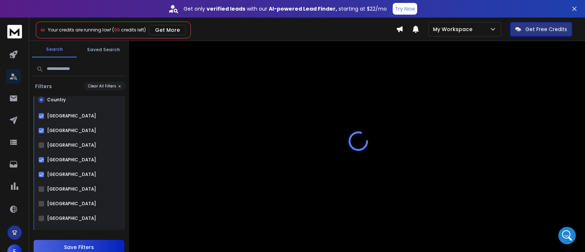
scroll to position [134, 0]
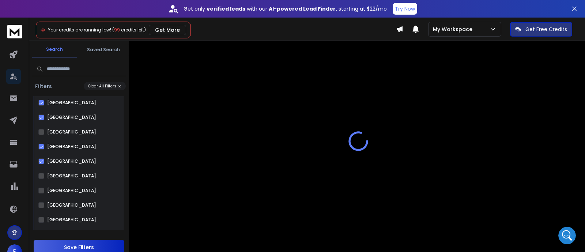
click at [62, 173] on label "[GEOGRAPHIC_DATA]" at bounding box center [71, 176] width 49 height 6
click at [44, 173] on button "[GEOGRAPHIC_DATA]" at bounding box center [41, 176] width 6 height 6
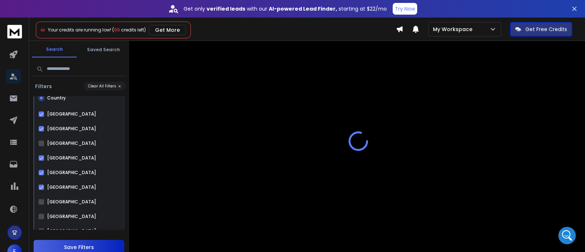
click at [60, 213] on label "[GEOGRAPHIC_DATA]" at bounding box center [71, 216] width 49 height 6
click at [44, 213] on button "[GEOGRAPHIC_DATA]" at bounding box center [41, 216] width 6 height 6
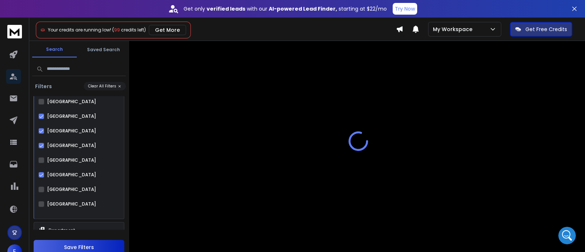
scroll to position [191, 0]
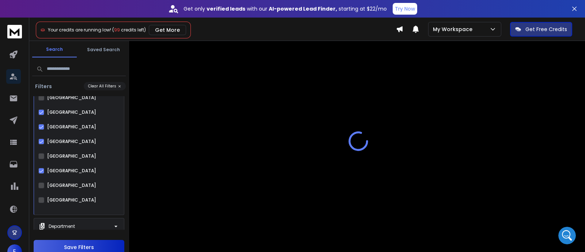
click at [58, 153] on label "[GEOGRAPHIC_DATA]" at bounding box center [71, 156] width 49 height 6
click at [44, 153] on button "[GEOGRAPHIC_DATA]" at bounding box center [41, 156] width 6 height 6
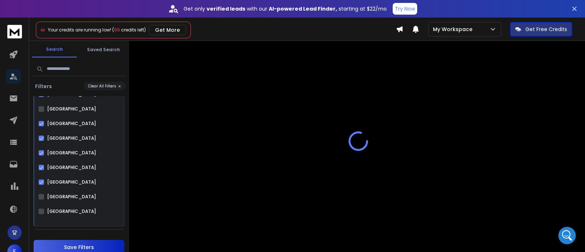
click at [50, 194] on label "[GEOGRAPHIC_DATA]" at bounding box center [71, 197] width 49 height 6
click at [44, 194] on button "[GEOGRAPHIC_DATA]" at bounding box center [41, 197] width 6 height 6
click at [57, 208] on label "[GEOGRAPHIC_DATA]" at bounding box center [71, 211] width 49 height 6
click at [44, 208] on button "[GEOGRAPHIC_DATA]" at bounding box center [41, 211] width 6 height 6
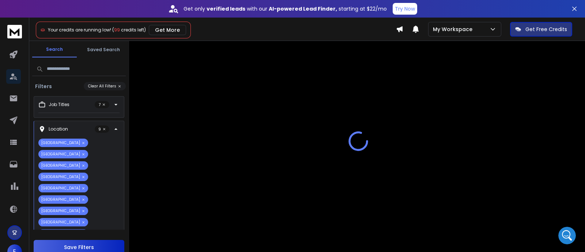
scroll to position [0, 0]
click at [75, 243] on input at bounding box center [78, 250] width 81 height 15
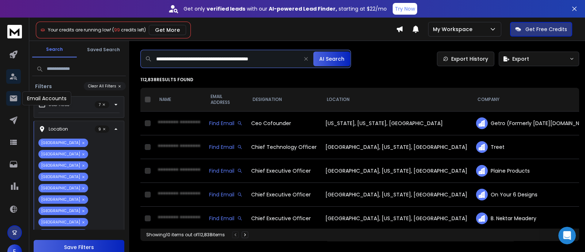
click at [16, 96] on icon at bounding box center [13, 98] width 7 height 6
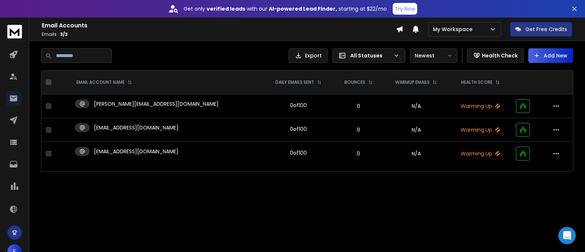
click at [564, 237] on icon "Open Intercom Messenger" at bounding box center [567, 235] width 12 height 12
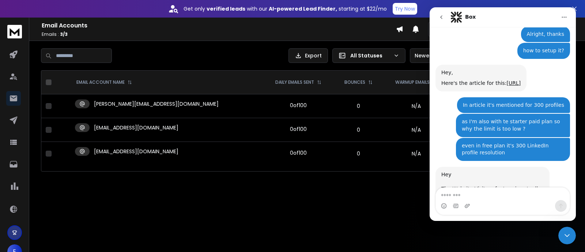
scroll to position [1647, 0]
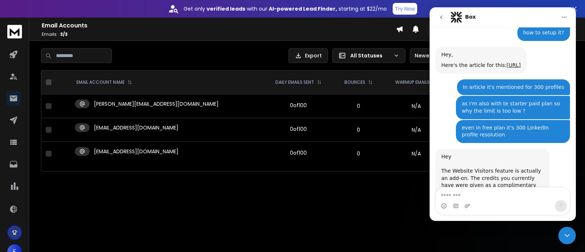
click at [566, 234] on icon "Close Intercom Messenger" at bounding box center [566, 235] width 9 height 9
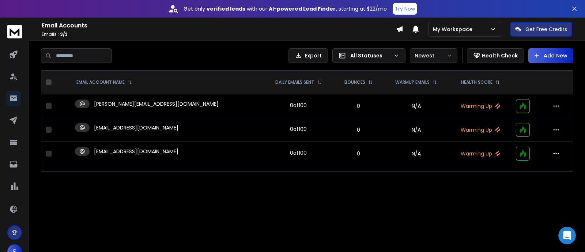
click at [396, 216] on div "Get only verified leads with our AI-powered Lead Finder, starting at $22/mo Try…" at bounding box center [292, 126] width 585 height 252
click at [15, 79] on icon at bounding box center [13, 76] width 9 height 9
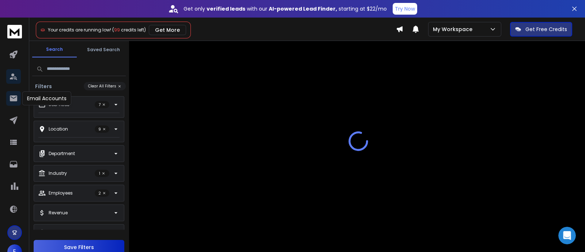
click at [16, 100] on icon at bounding box center [13, 98] width 7 height 6
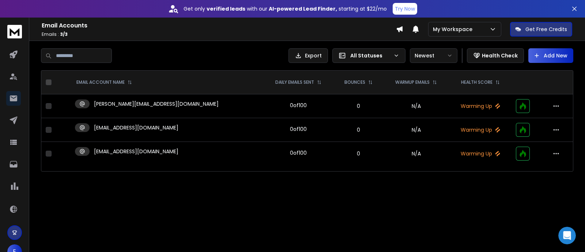
click at [555, 60] on button "Add New" at bounding box center [550, 55] width 45 height 15
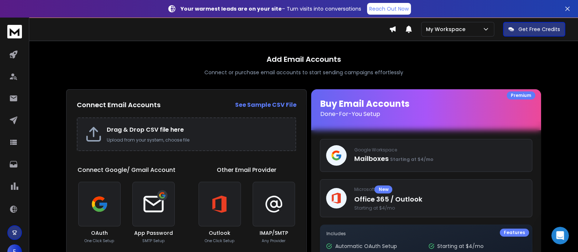
click at [550, 52] on div "Add Email Accounts Connect or purchase email accounts to start sending campaign…" at bounding box center [289, 164] width 578 height 292
click at [278, 209] on icon at bounding box center [274, 204] width 18 height 22
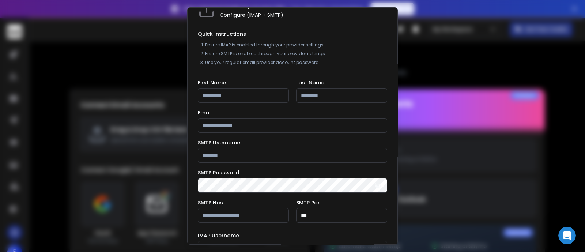
scroll to position [170, 0]
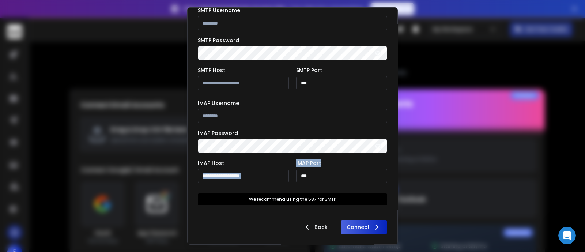
drag, startPoint x: 210, startPoint y: 189, endPoint x: 314, endPoint y: 189, distance: 103.4
click at [314, 189] on form "First Name Last Name Email SMTP Username SMTP Password SMTP Host SMTP Port *** …" at bounding box center [292, 91] width 189 height 286
click at [310, 192] on form "First Name Last Name Email SMTP Username SMTP Password SMTP Host SMTP Port *** …" at bounding box center [292, 91] width 189 height 286
click at [291, 196] on p "We recommend using the 587 for SMTP" at bounding box center [292, 199] width 87 height 6
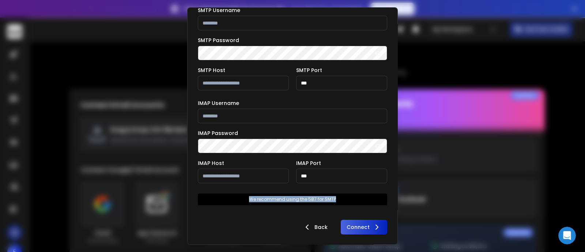
click at [291, 196] on p "We recommend using the 587 for SMTP" at bounding box center [292, 199] width 87 height 6
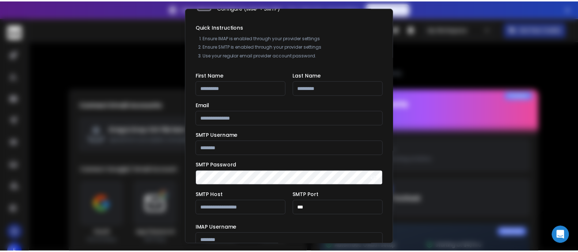
scroll to position [0, 0]
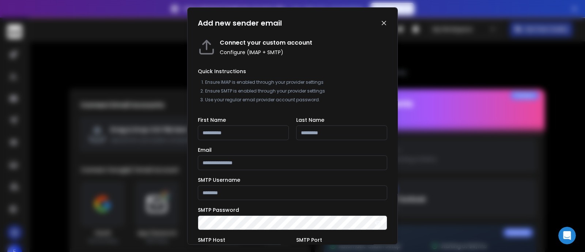
click at [388, 24] on div "Add new sender email Connect your custom account Configure (IMAP + SMTP) Quick …" at bounding box center [292, 125] width 210 height 237
click at [381, 20] on icon at bounding box center [383, 23] width 7 height 7
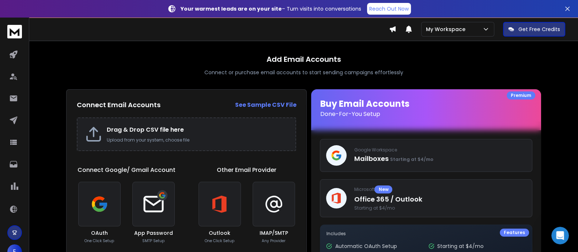
click at [564, 242] on div "Open Intercom Messenger" at bounding box center [560, 235] width 24 height 24
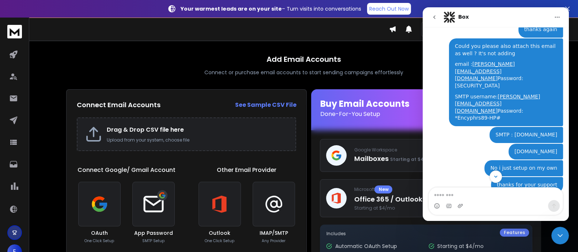
scroll to position [871, 0]
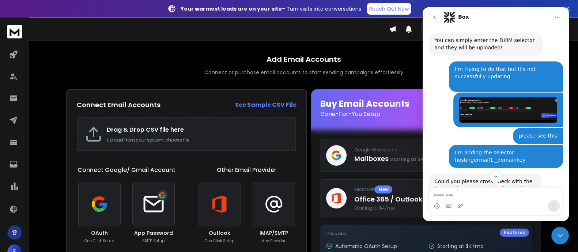
drag, startPoint x: 1109, startPoint y: 471, endPoint x: 561, endPoint y: 233, distance: 597.2
click at [561, 233] on icon "Close Intercom Messenger" at bounding box center [559, 235] width 9 height 9
